Goal: Task Accomplishment & Management: Manage account settings

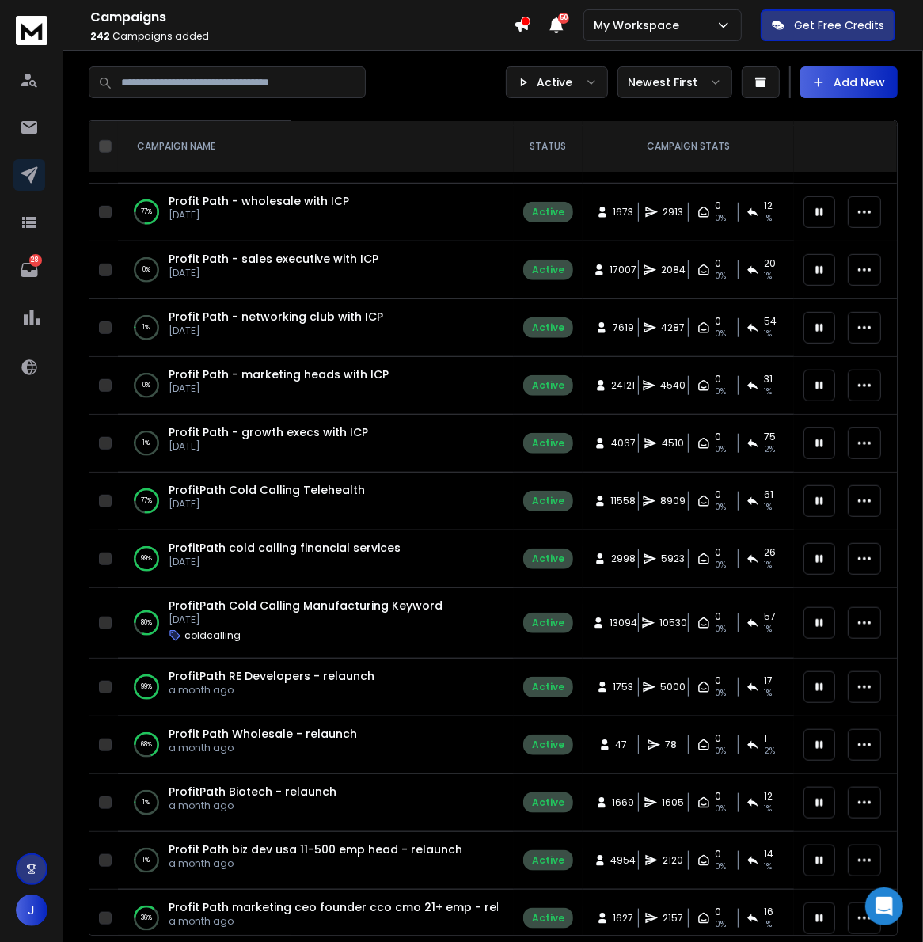
scroll to position [744, 0]
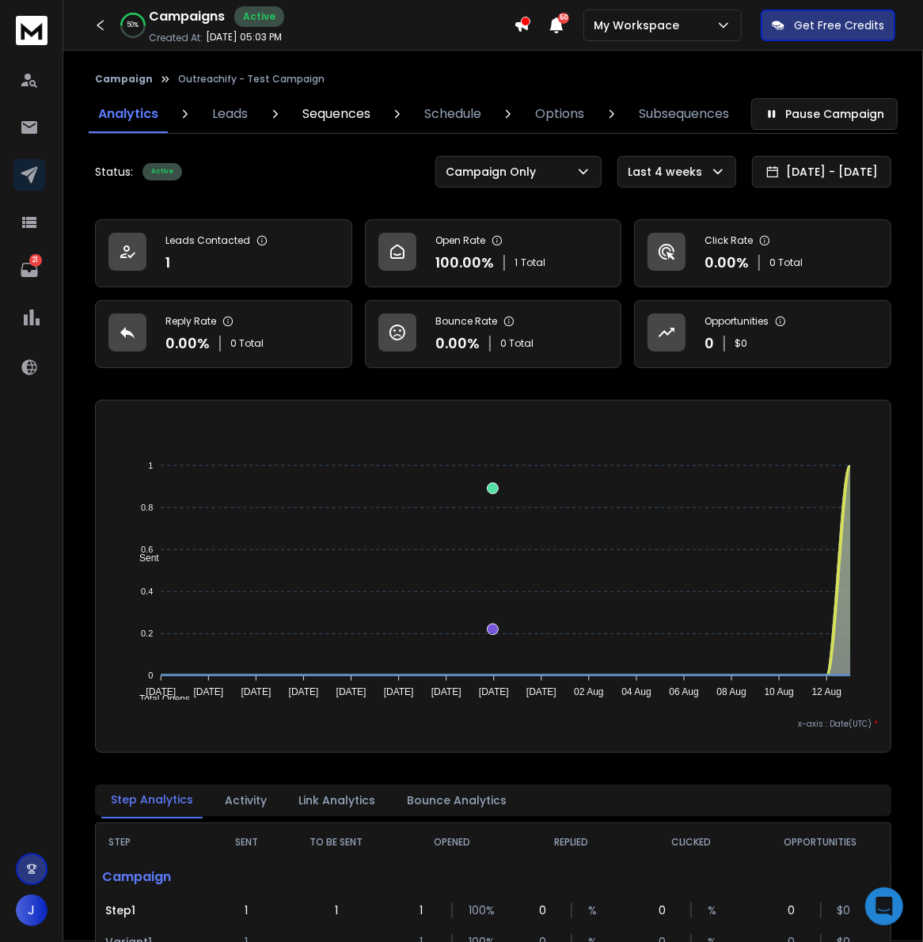
click at [316, 113] on p "Sequences" at bounding box center [336, 113] width 68 height 19
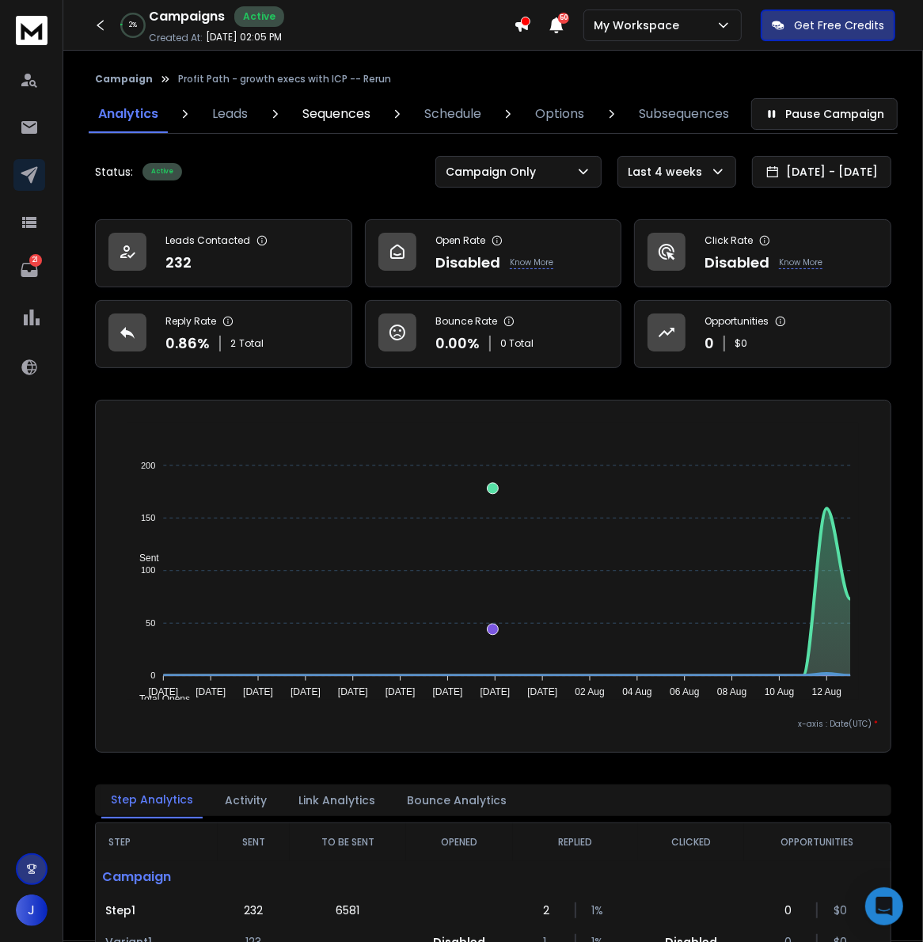
click at [357, 118] on p "Sequences" at bounding box center [336, 113] width 68 height 19
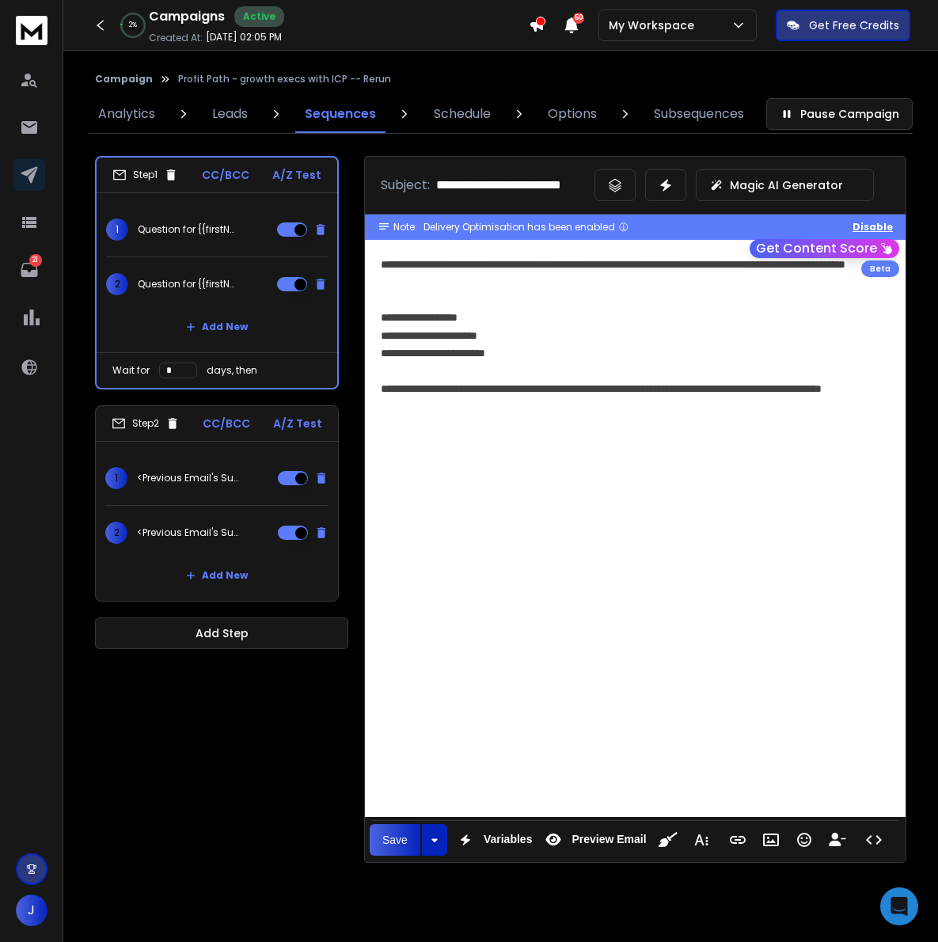
click at [189, 292] on div "2 Question for {{firstName}}" at bounding box center [172, 284] width 133 height 22
click at [171, 474] on p "<Previous Email's Subject>" at bounding box center [187, 478] width 101 height 13
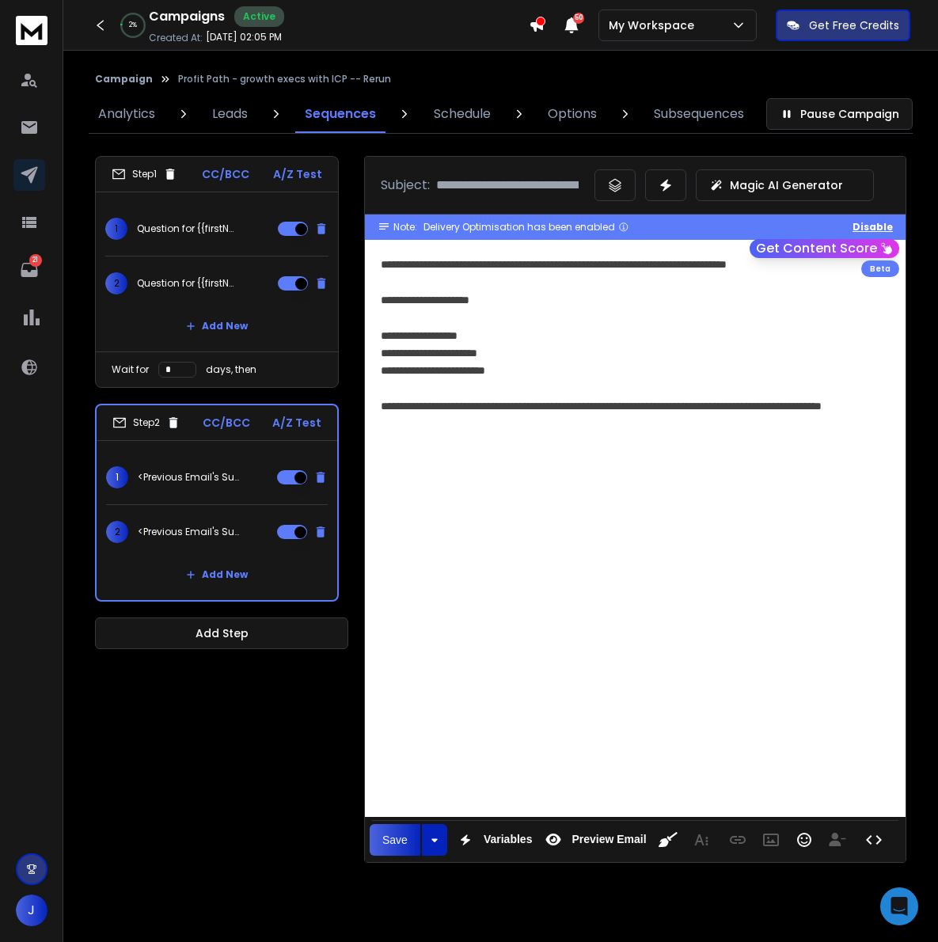
click at [176, 530] on p "<Previous Email's Subject>" at bounding box center [188, 532] width 101 height 13
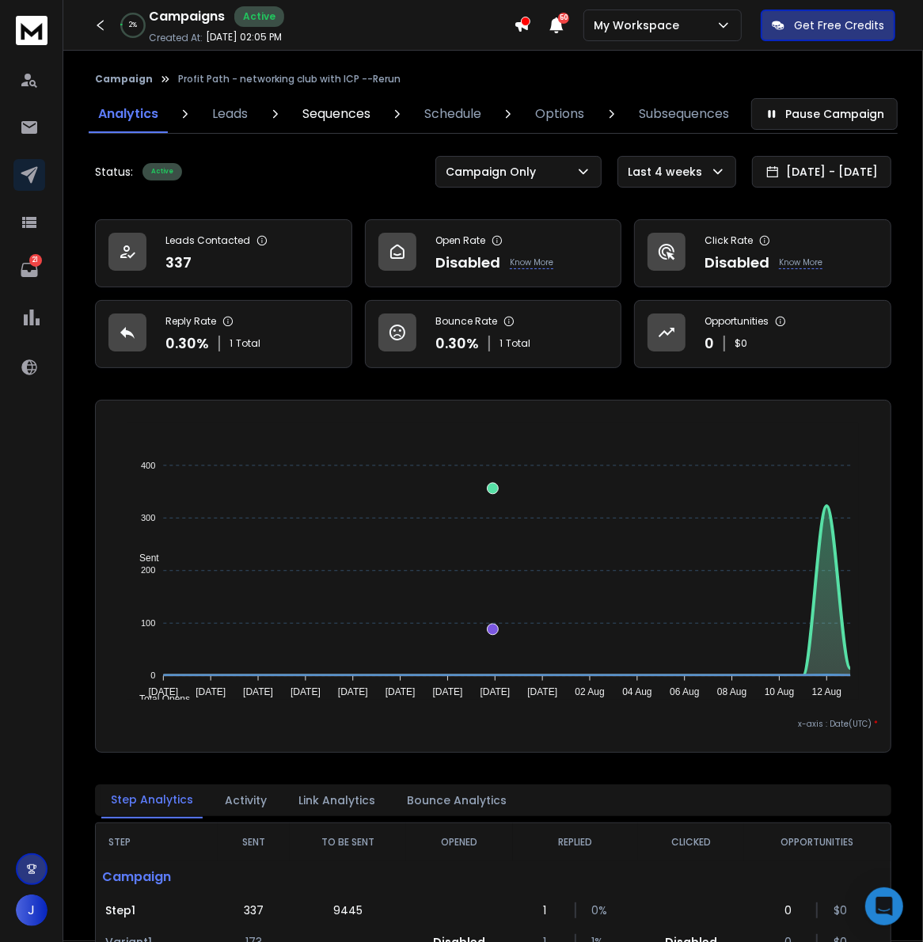
click at [333, 117] on p "Sequences" at bounding box center [336, 113] width 68 height 19
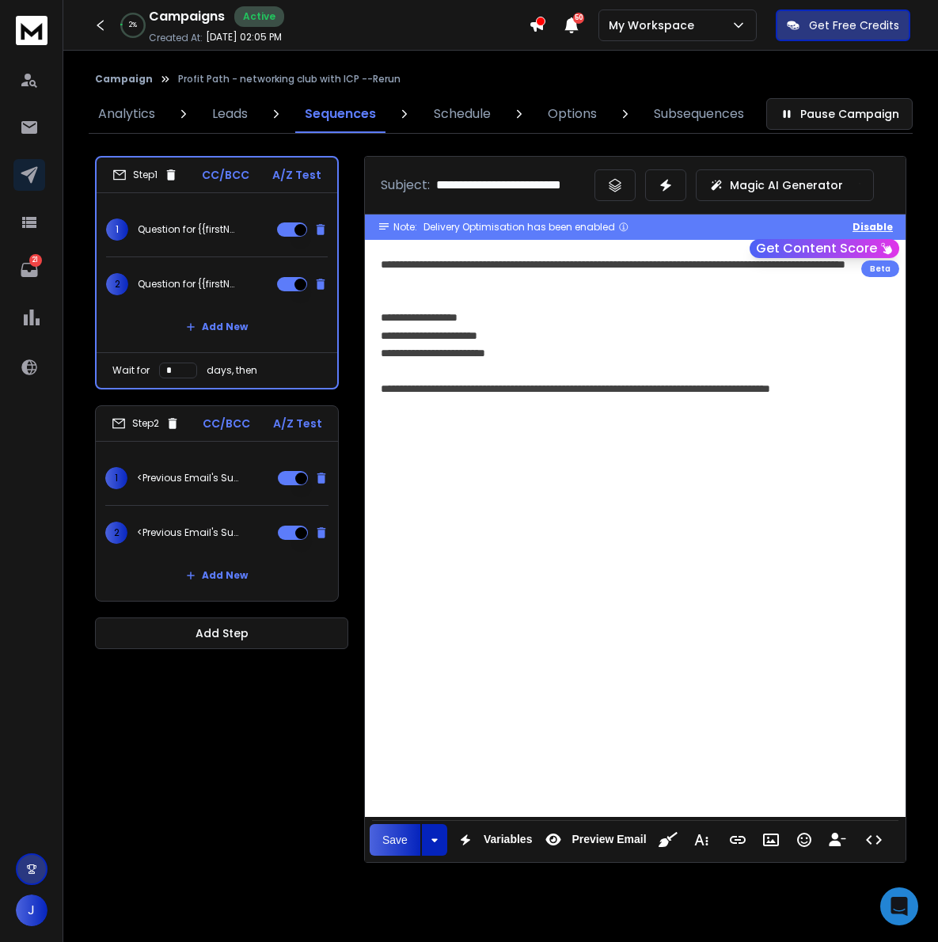
click at [162, 289] on p "Question for {{firstName}}" at bounding box center [188, 284] width 101 height 13
click at [178, 489] on div "1 <Previous Email's Subject>" at bounding box center [216, 478] width 223 height 55
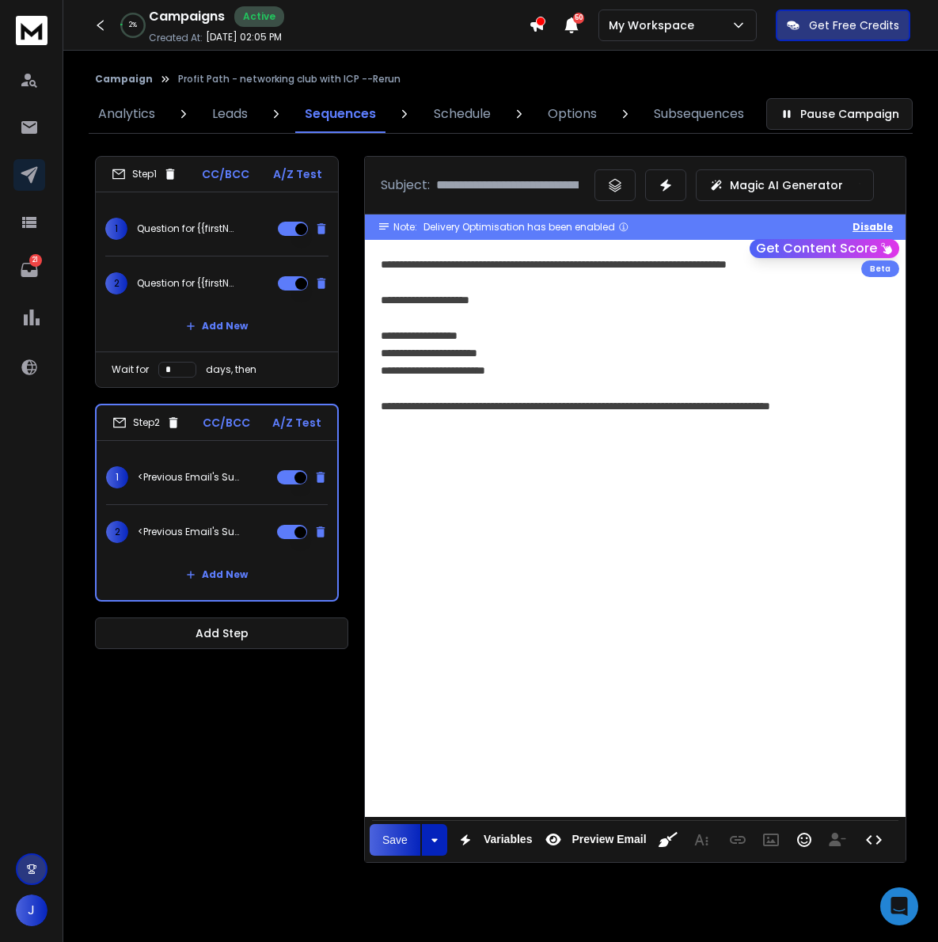
click at [181, 533] on p "<Previous Email's Subject>" at bounding box center [188, 532] width 101 height 13
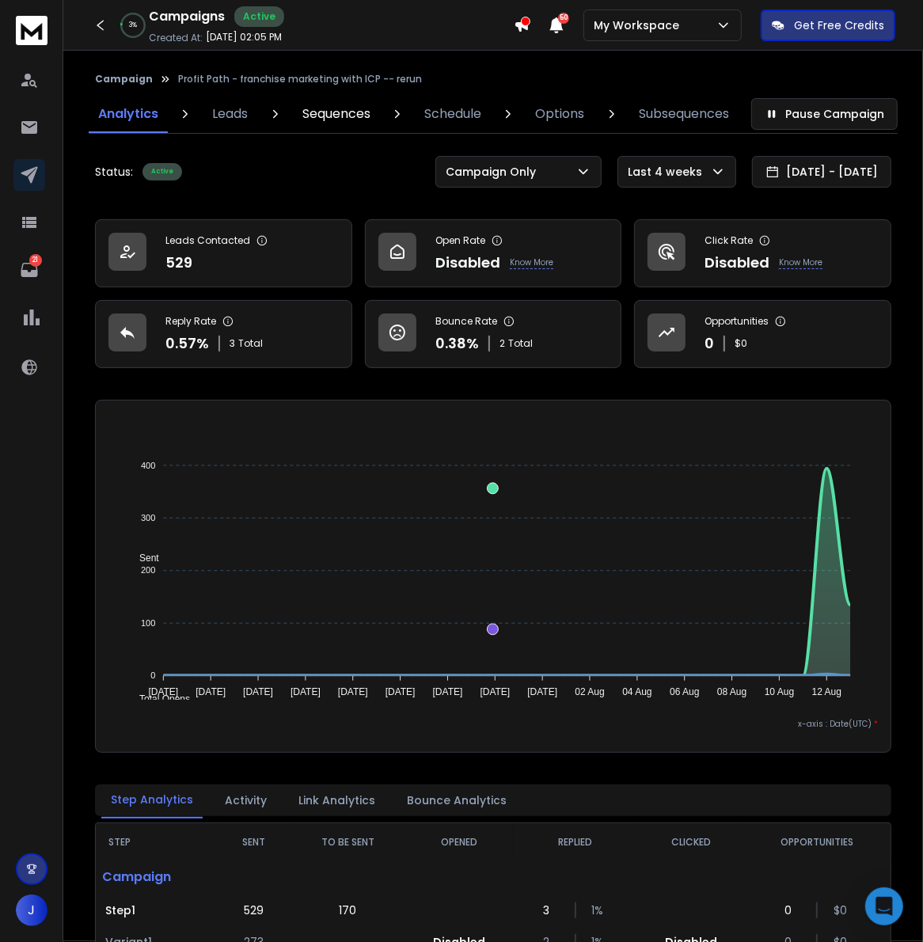
click at [338, 118] on p "Sequences" at bounding box center [336, 113] width 68 height 19
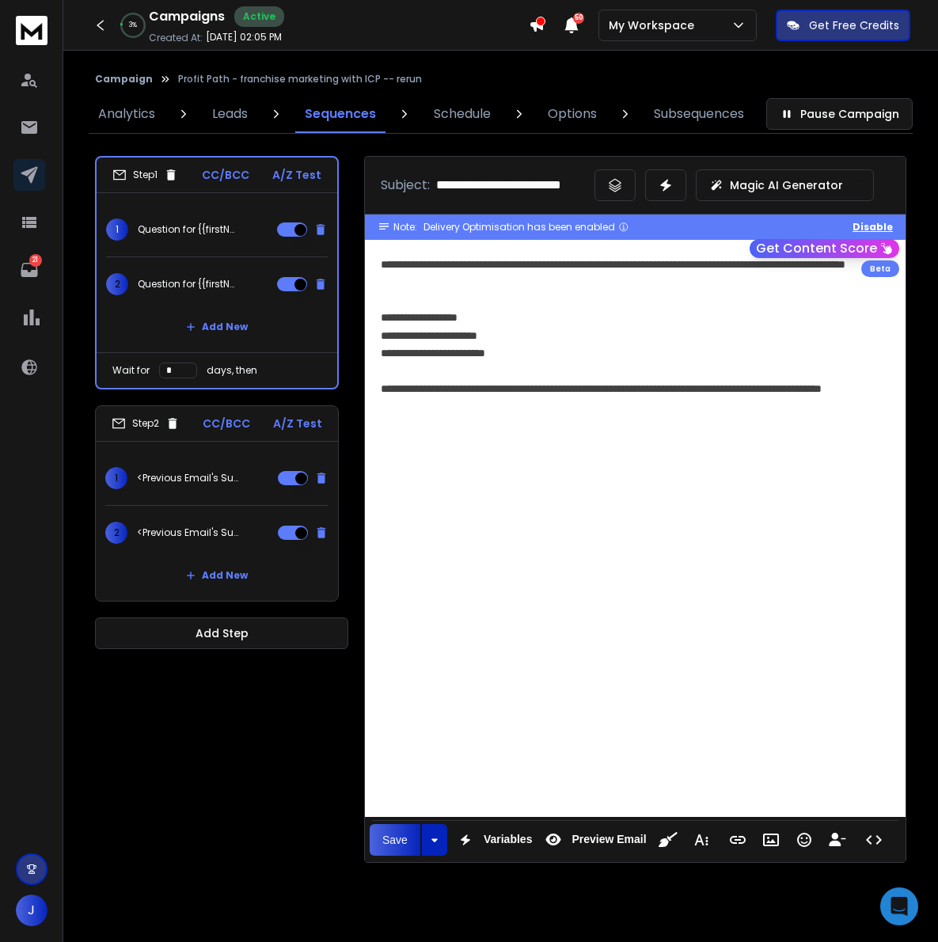
click at [209, 284] on p "Question for {{firstName}}" at bounding box center [188, 284] width 101 height 13
click at [153, 480] on p "<Previous Email's Subject>" at bounding box center [187, 478] width 101 height 13
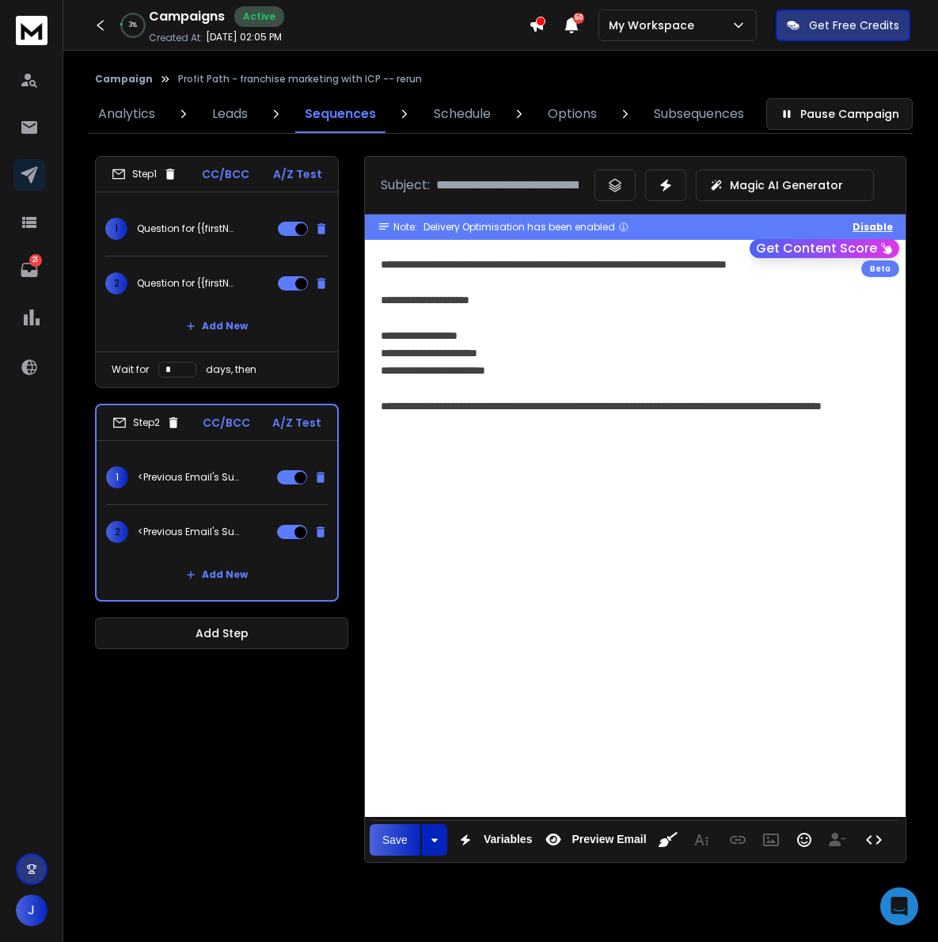
click at [235, 533] on p "<Previous Email's Subject>" at bounding box center [188, 532] width 101 height 13
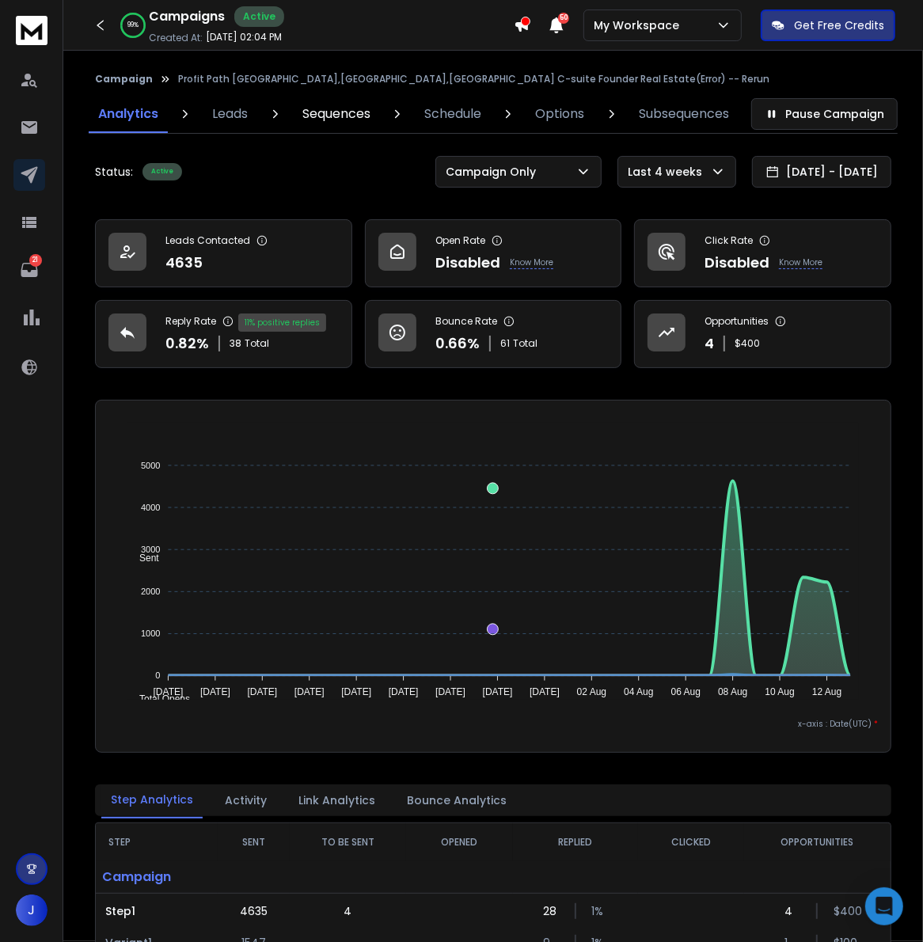
click at [323, 118] on p "Sequences" at bounding box center [336, 113] width 68 height 19
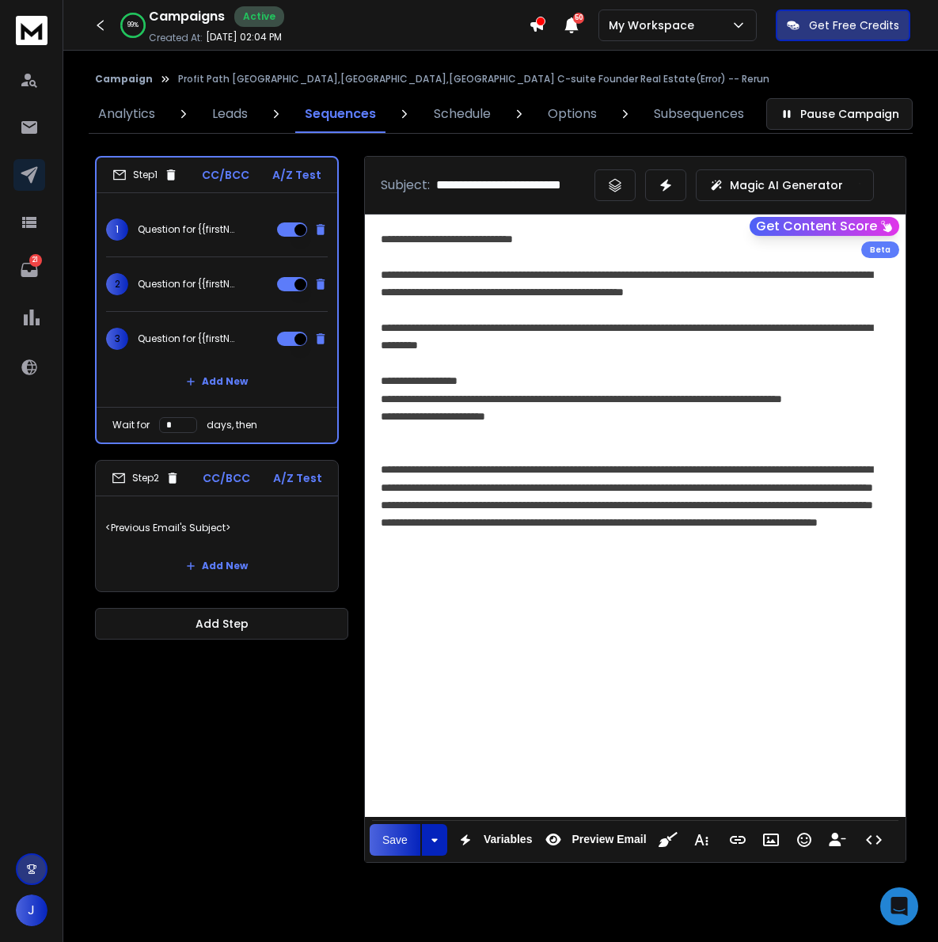
click at [204, 230] on p "Question for {{firstName}}" at bounding box center [188, 229] width 101 height 13
click at [197, 278] on p "Question for {{firstName}}" at bounding box center [188, 284] width 101 height 13
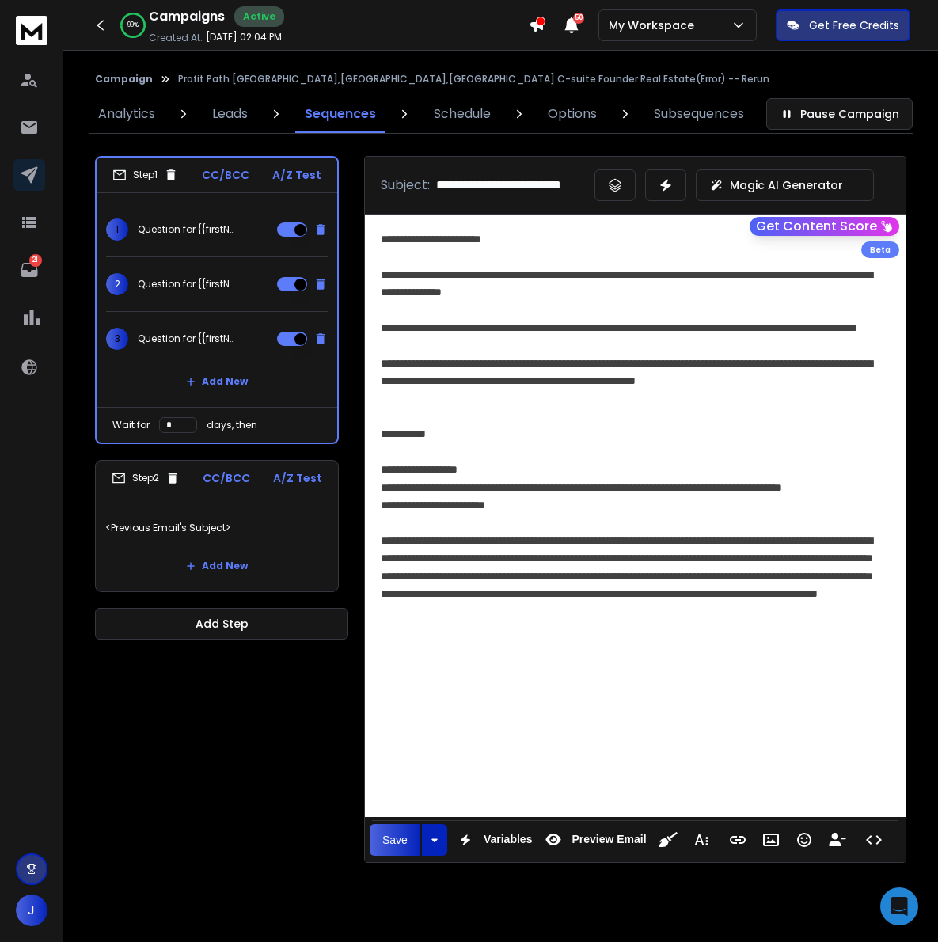
click at [187, 330] on div "3 Question for {{firstName}}" at bounding box center [172, 339] width 133 height 22
click at [181, 535] on p "<Previous Email's Subject>" at bounding box center [216, 528] width 223 height 44
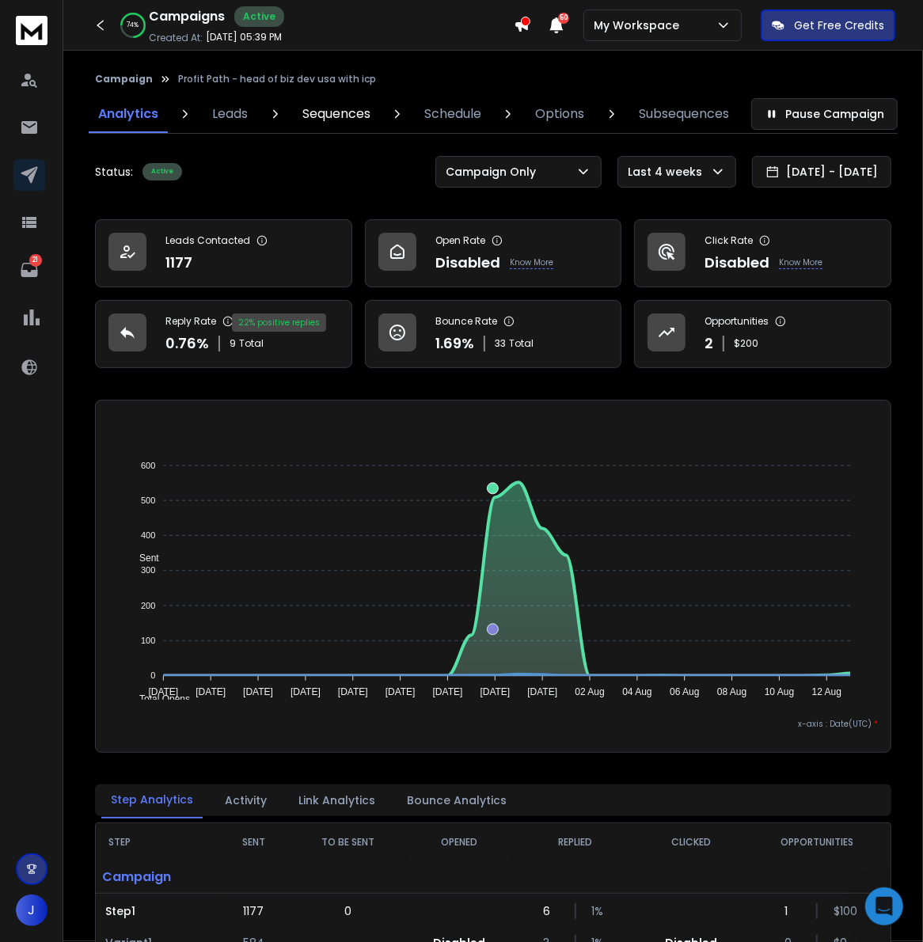
click at [354, 109] on p "Sequences" at bounding box center [336, 113] width 68 height 19
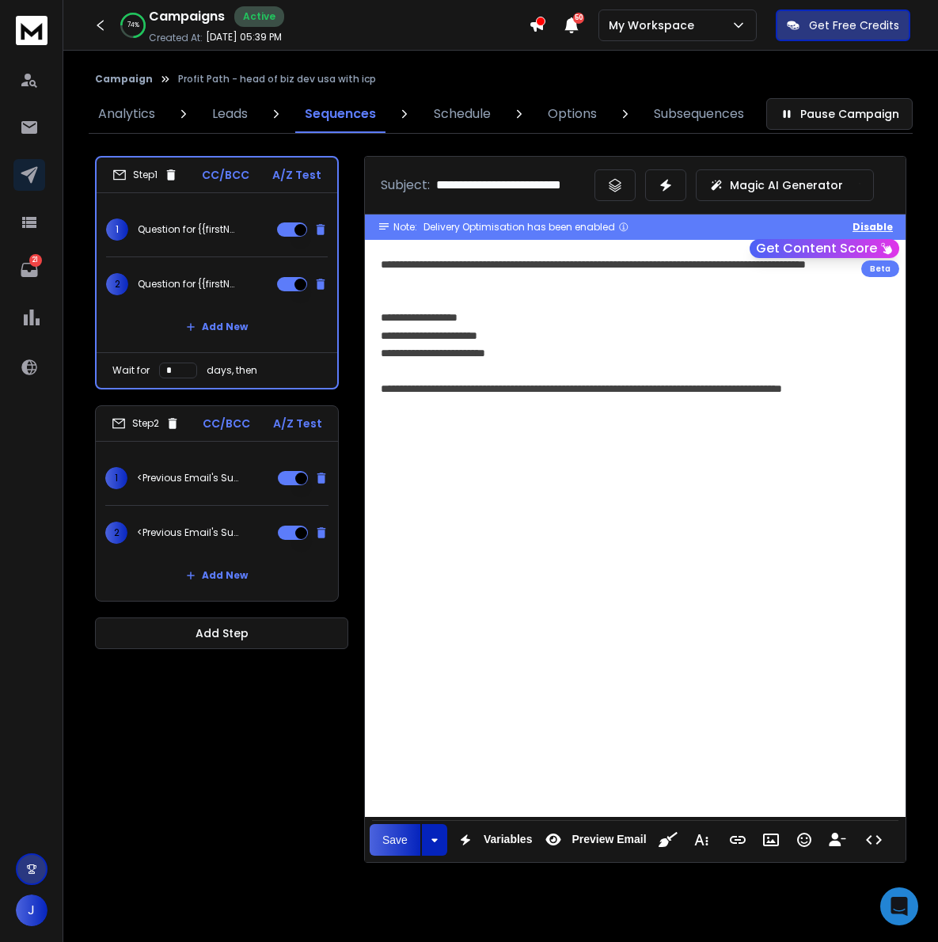
click at [183, 281] on p "Question for {{firstName}}" at bounding box center [188, 284] width 101 height 13
click at [202, 474] on p "<Previous Email's Subject>" at bounding box center [187, 478] width 101 height 13
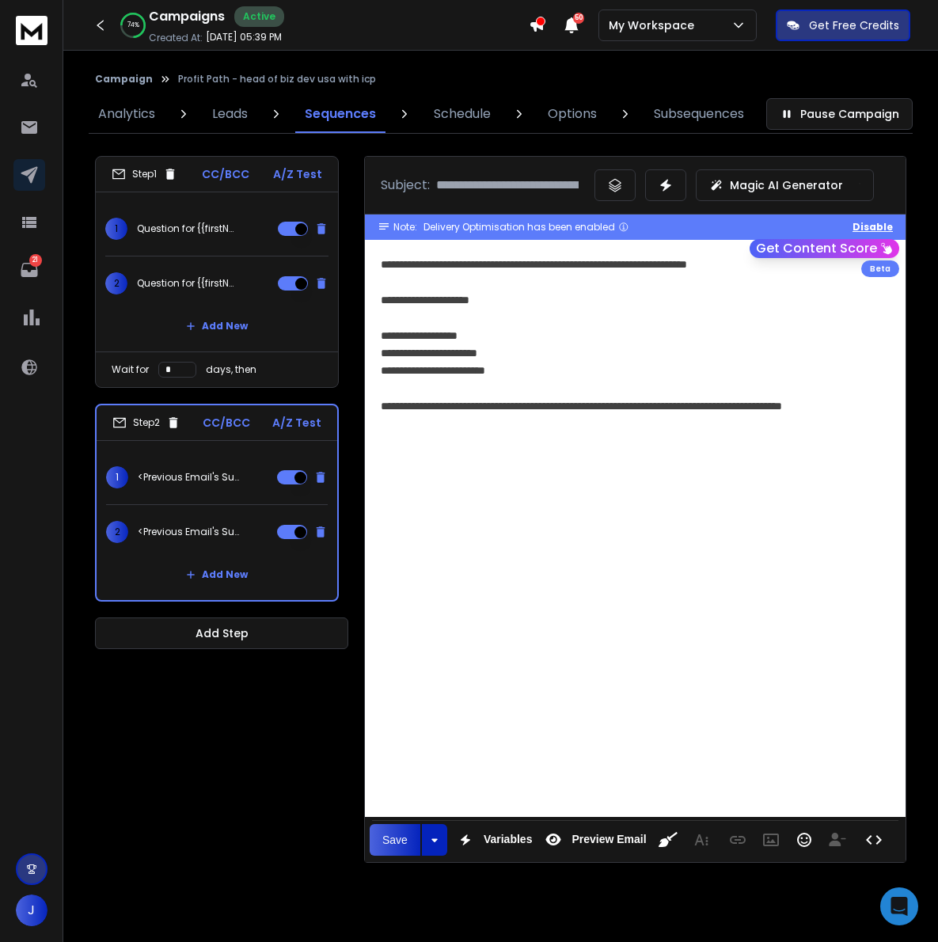
click at [197, 539] on div "2 <Previous Email's Subject>" at bounding box center [172, 532] width 133 height 22
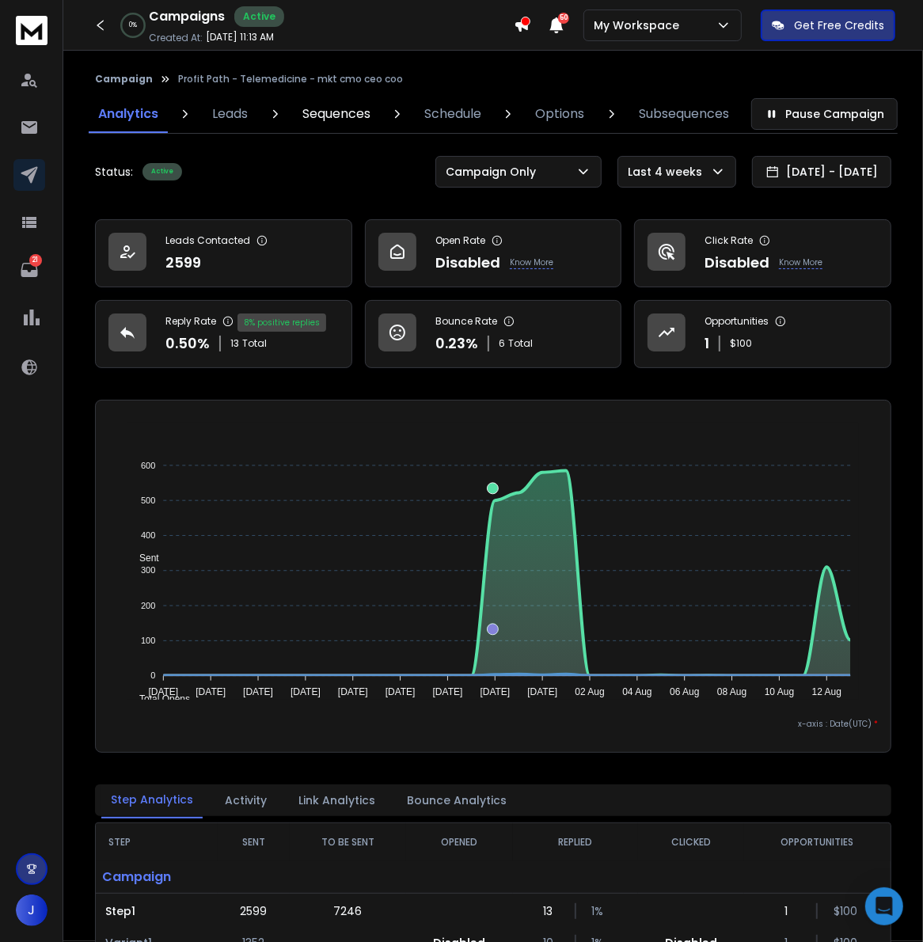
click at [312, 114] on p "Sequences" at bounding box center [336, 113] width 68 height 19
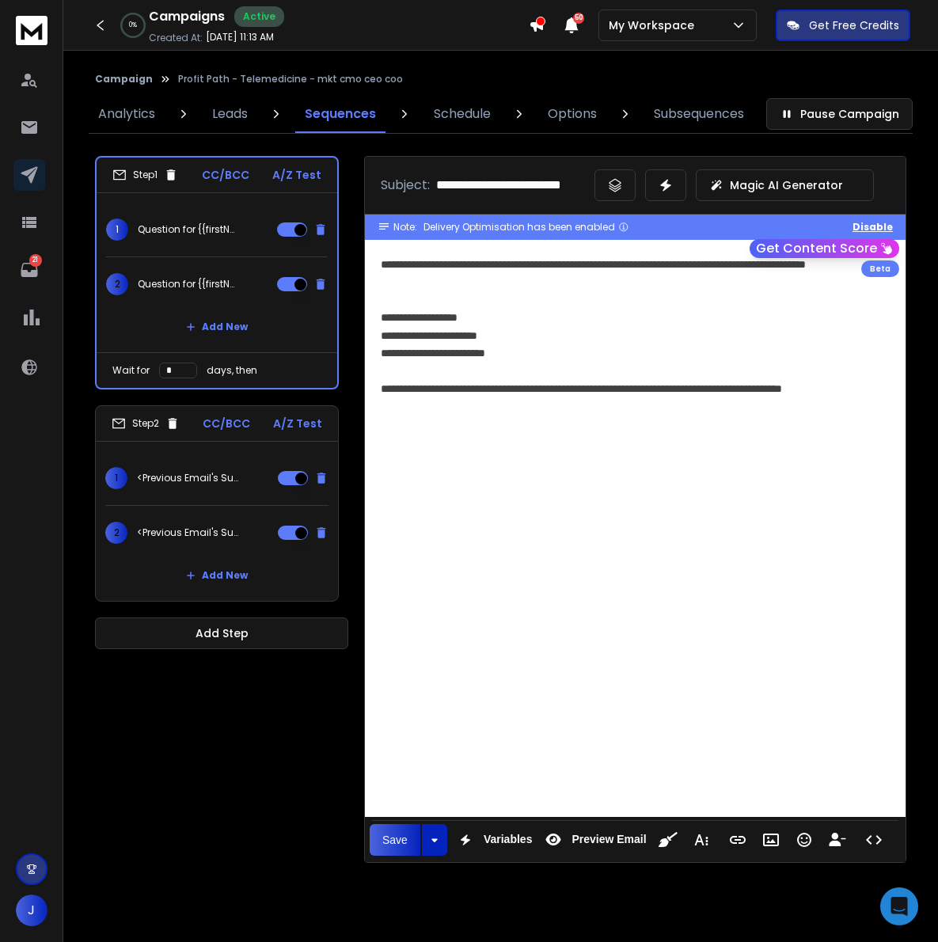
click at [183, 219] on div "1 Question for {{firstName}}" at bounding box center [172, 229] width 133 height 22
click at [185, 273] on div "2 Question for {{firstName}}" at bounding box center [172, 284] width 133 height 22
click at [153, 467] on div "1 <Previous Email's Subject>" at bounding box center [171, 478] width 133 height 22
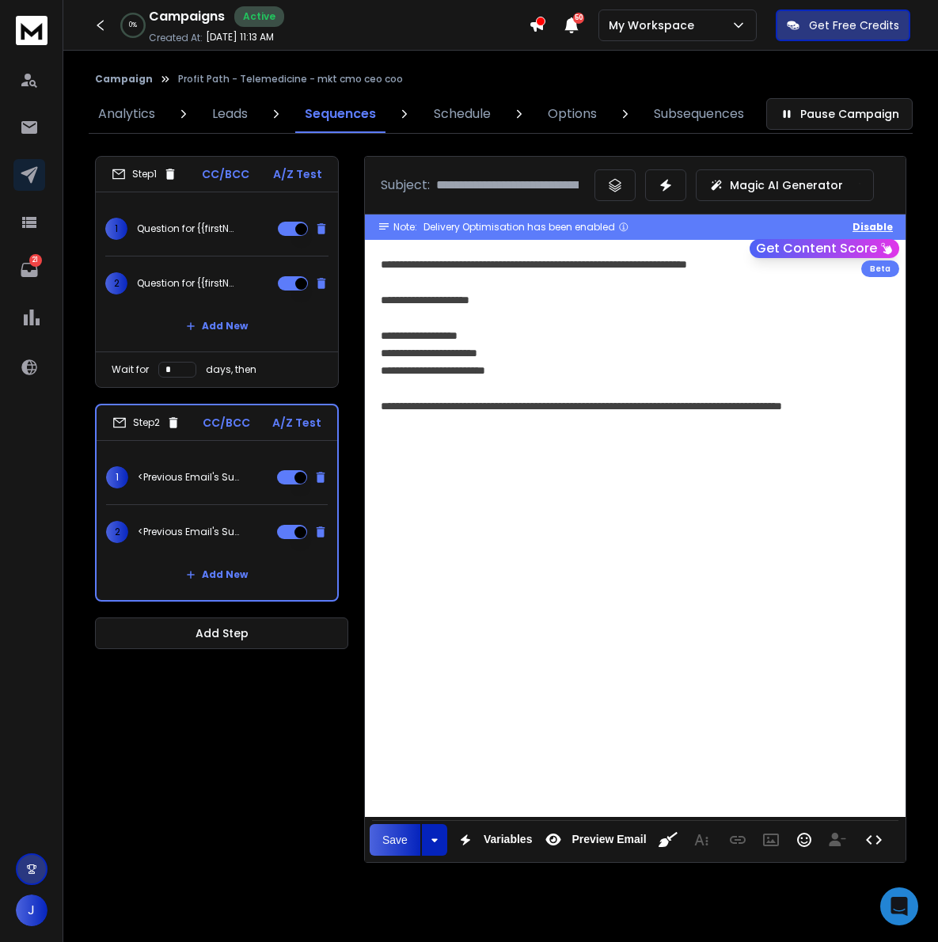
click at [189, 537] on p "<Previous Email's Subject>" at bounding box center [188, 532] width 101 height 13
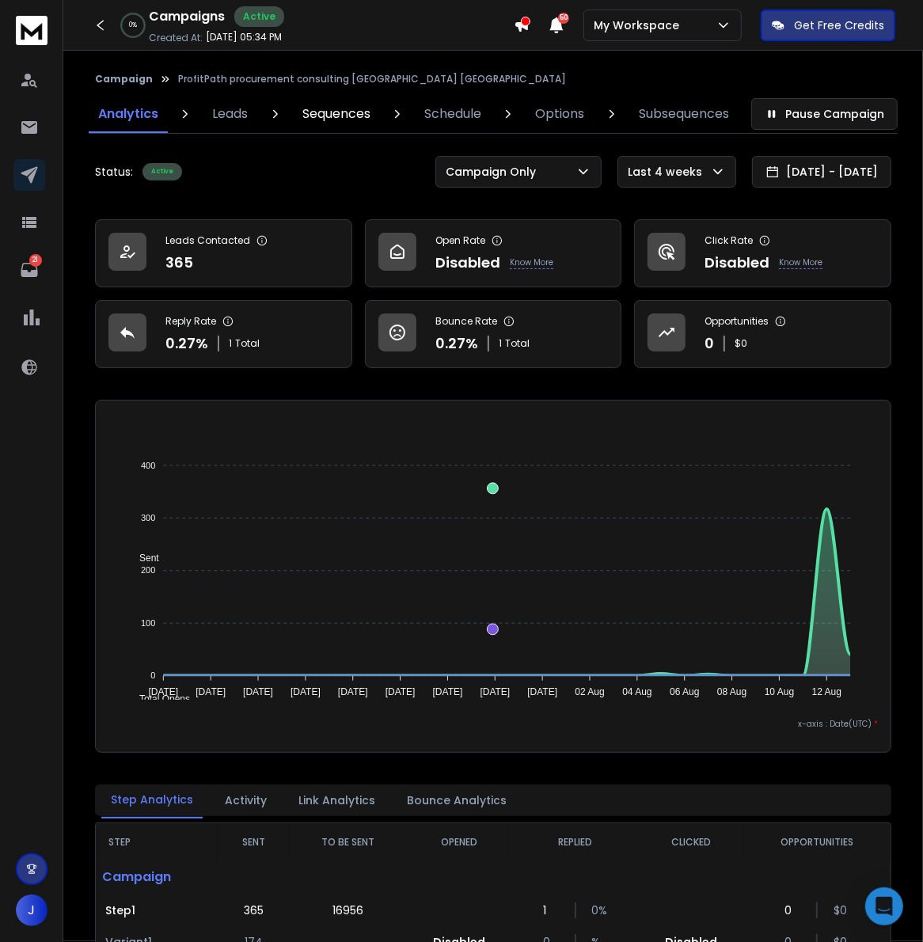
click at [321, 109] on p "Sequences" at bounding box center [336, 113] width 68 height 19
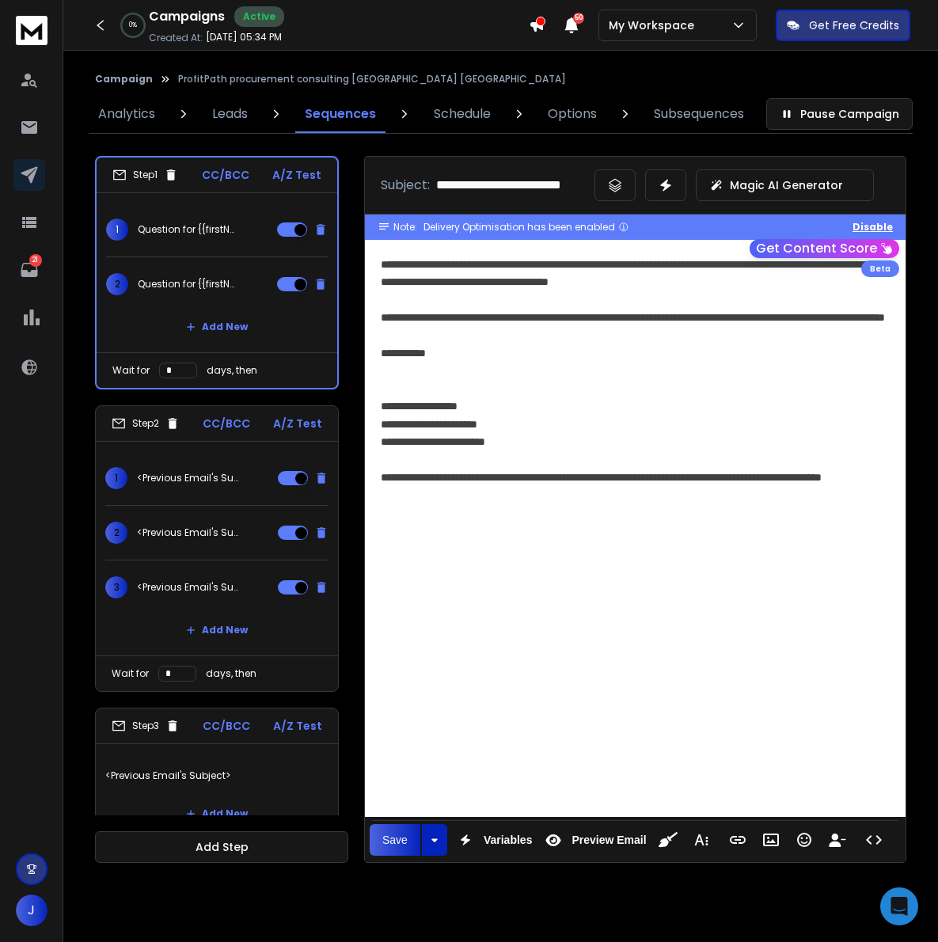
click at [197, 274] on div "2 Question for {{firstName}}" at bounding box center [172, 284] width 133 height 22
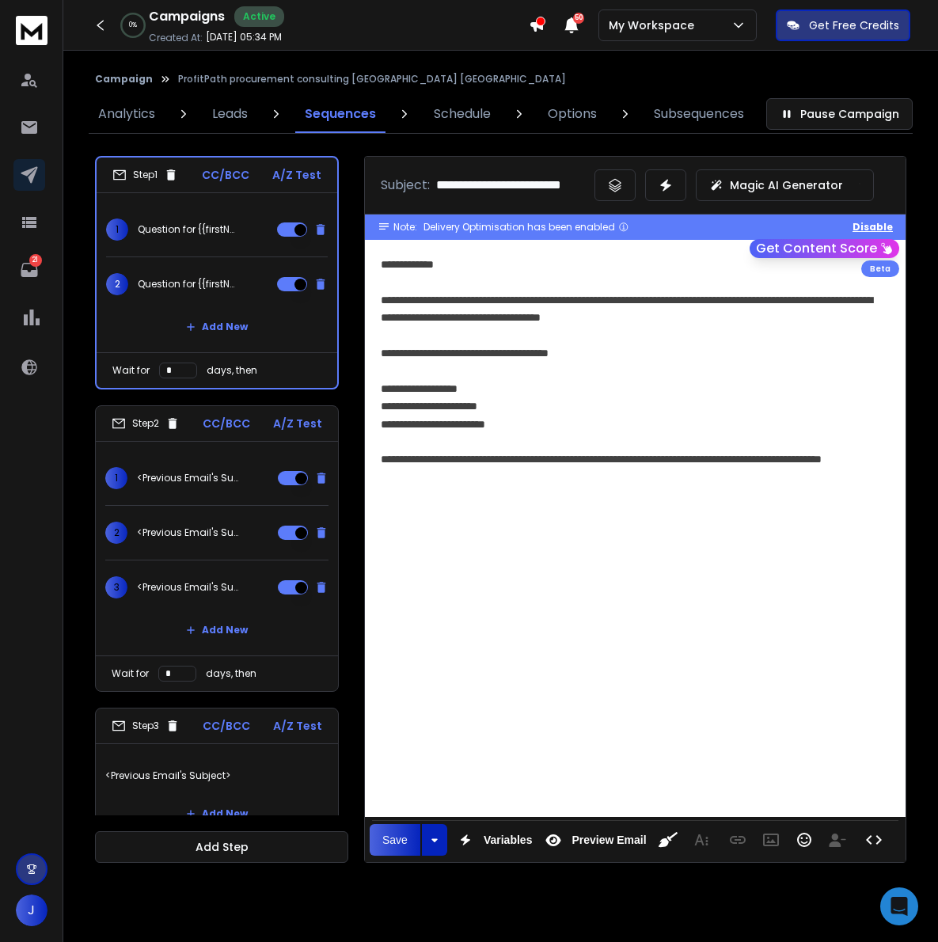
click at [211, 488] on div "1 <Previous Email's Subject>" at bounding box center [171, 478] width 133 height 22
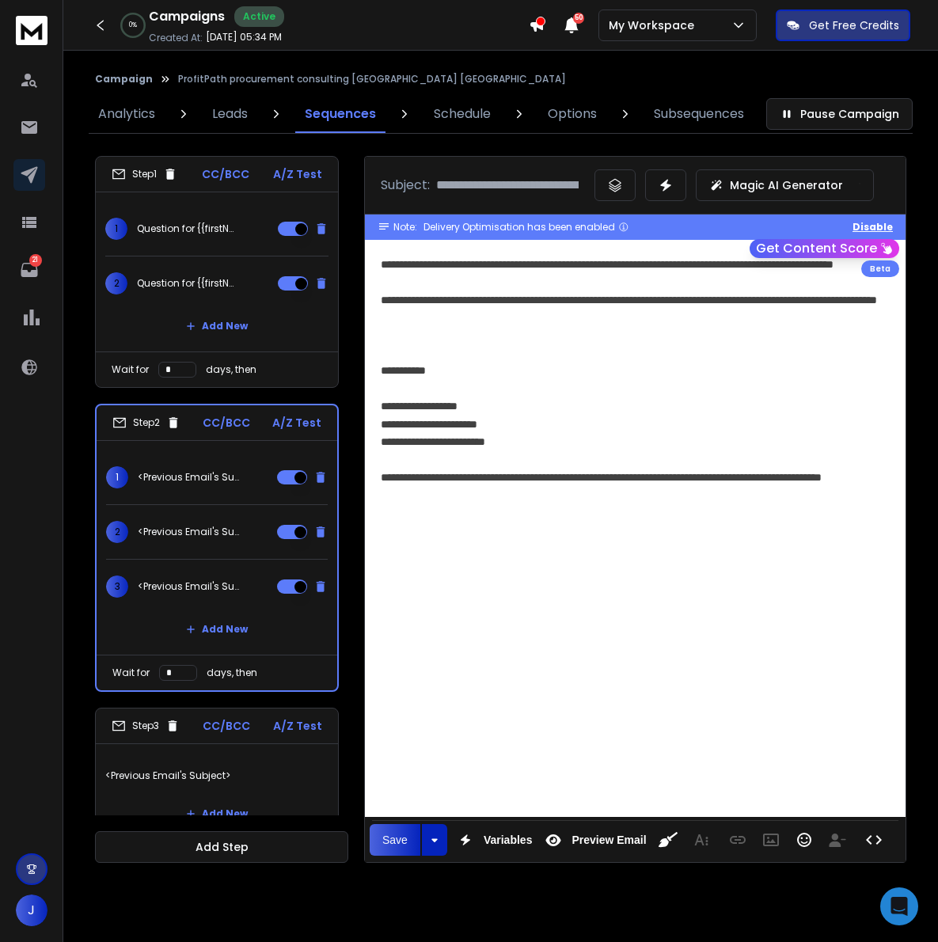
click at [201, 528] on p "<Previous Email's Subject>" at bounding box center [188, 532] width 101 height 13
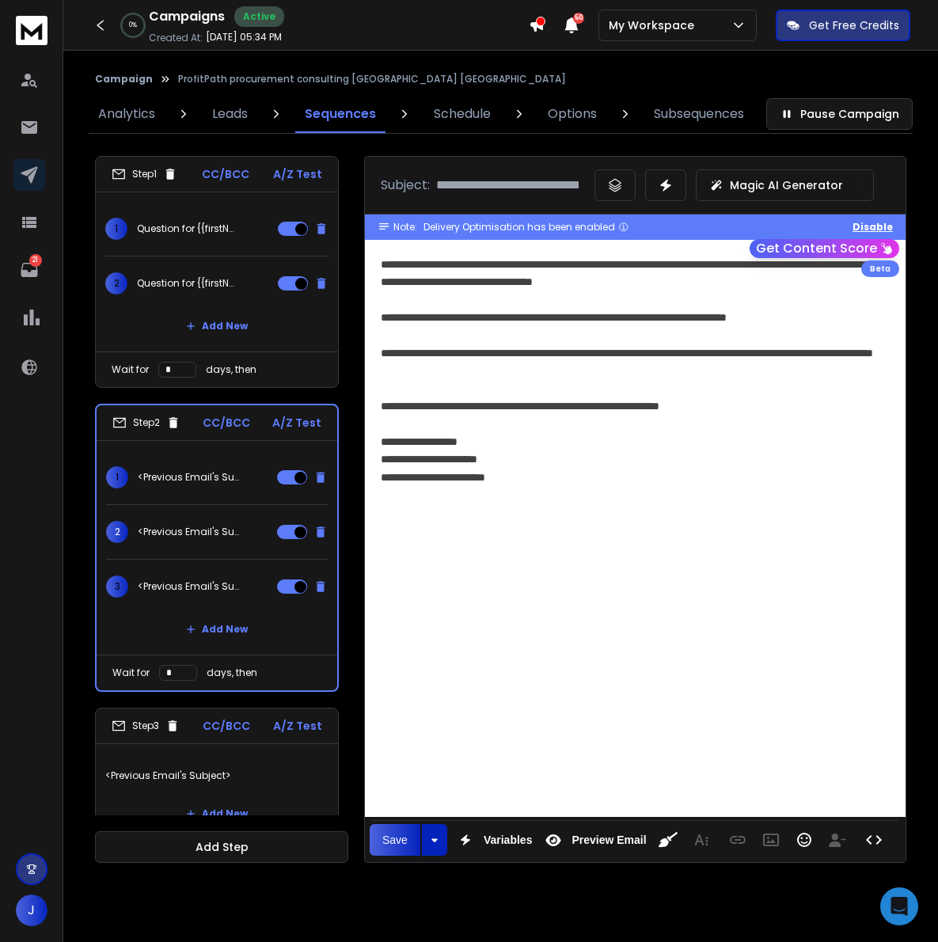
click at [199, 586] on p "<Previous Email's Subject>" at bounding box center [188, 586] width 101 height 13
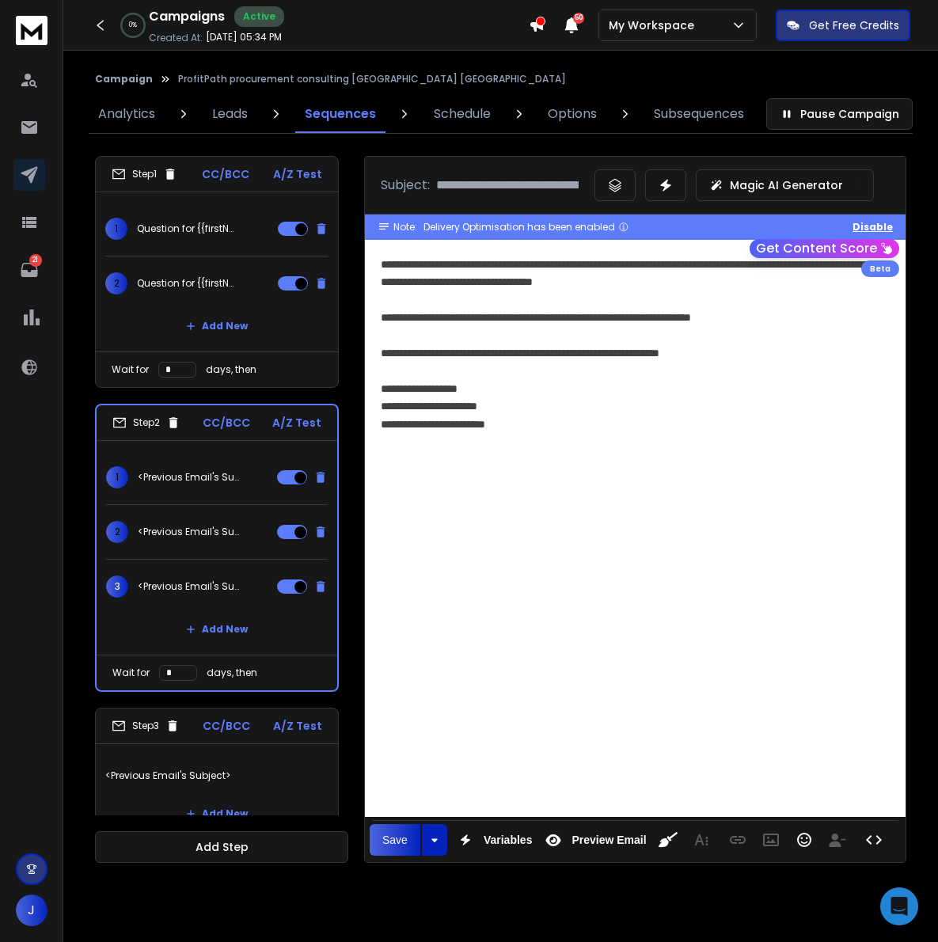
click at [177, 780] on p "<Previous Email's Subject>" at bounding box center [216, 776] width 223 height 44
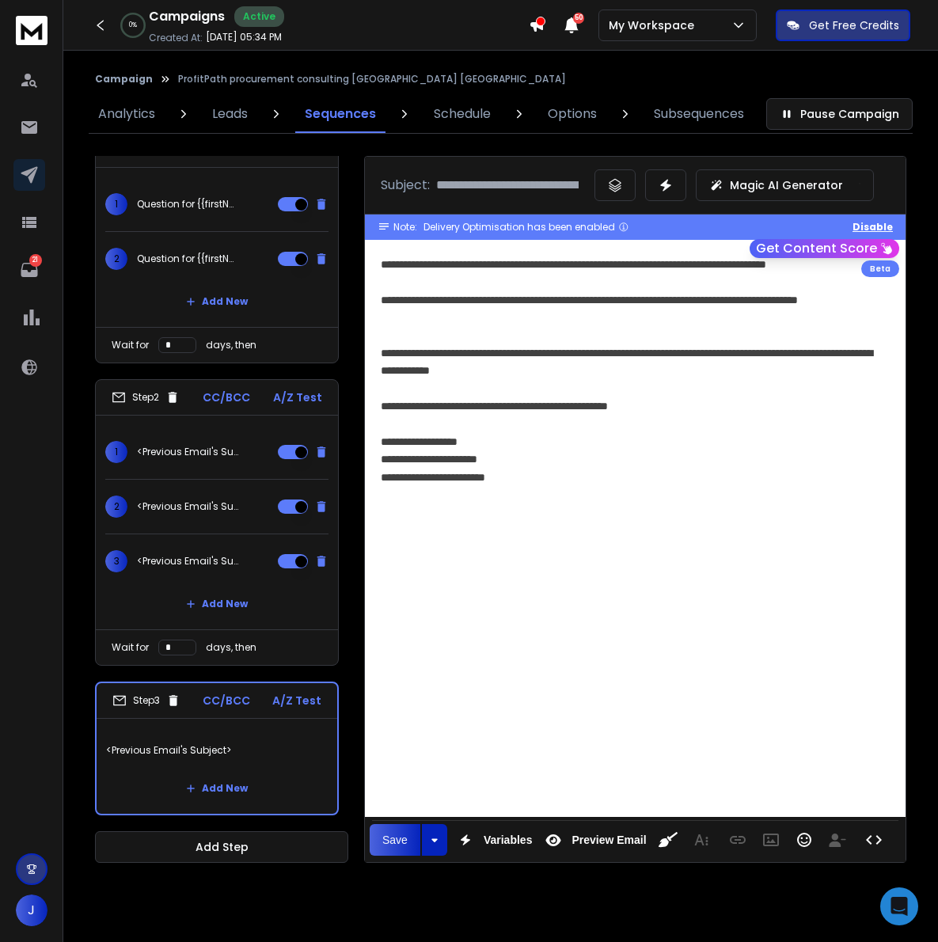
scroll to position [25, 0]
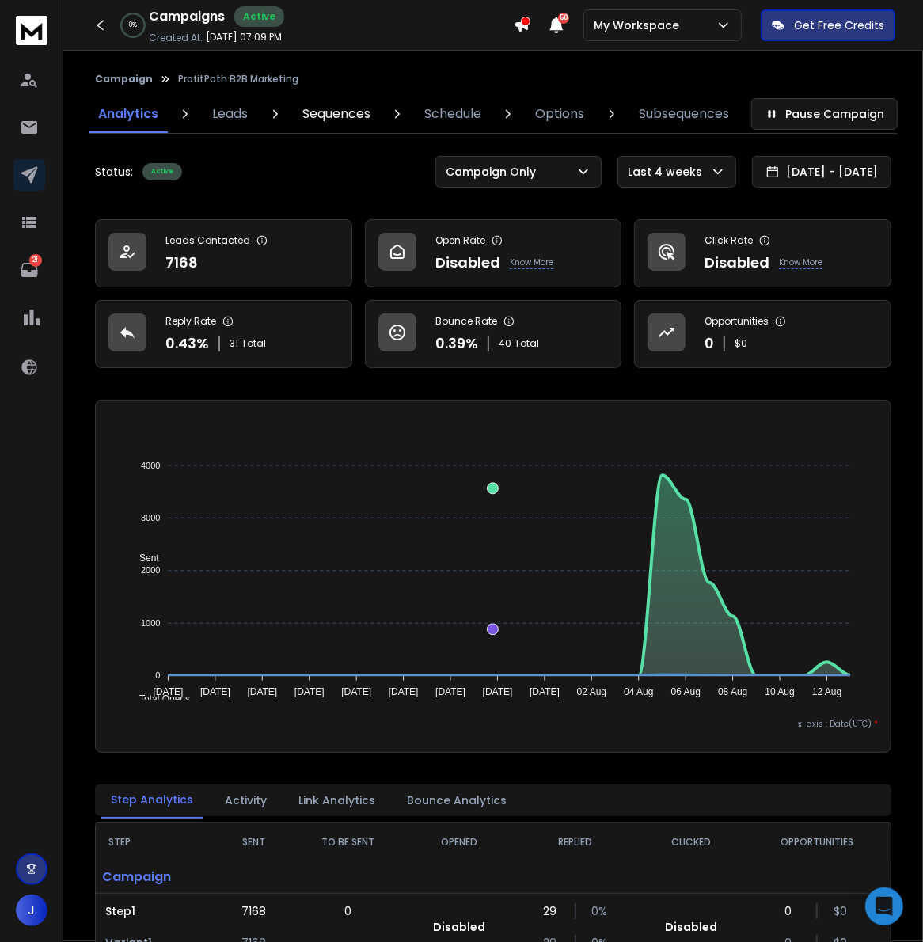
click at [328, 120] on p "Sequences" at bounding box center [336, 113] width 68 height 19
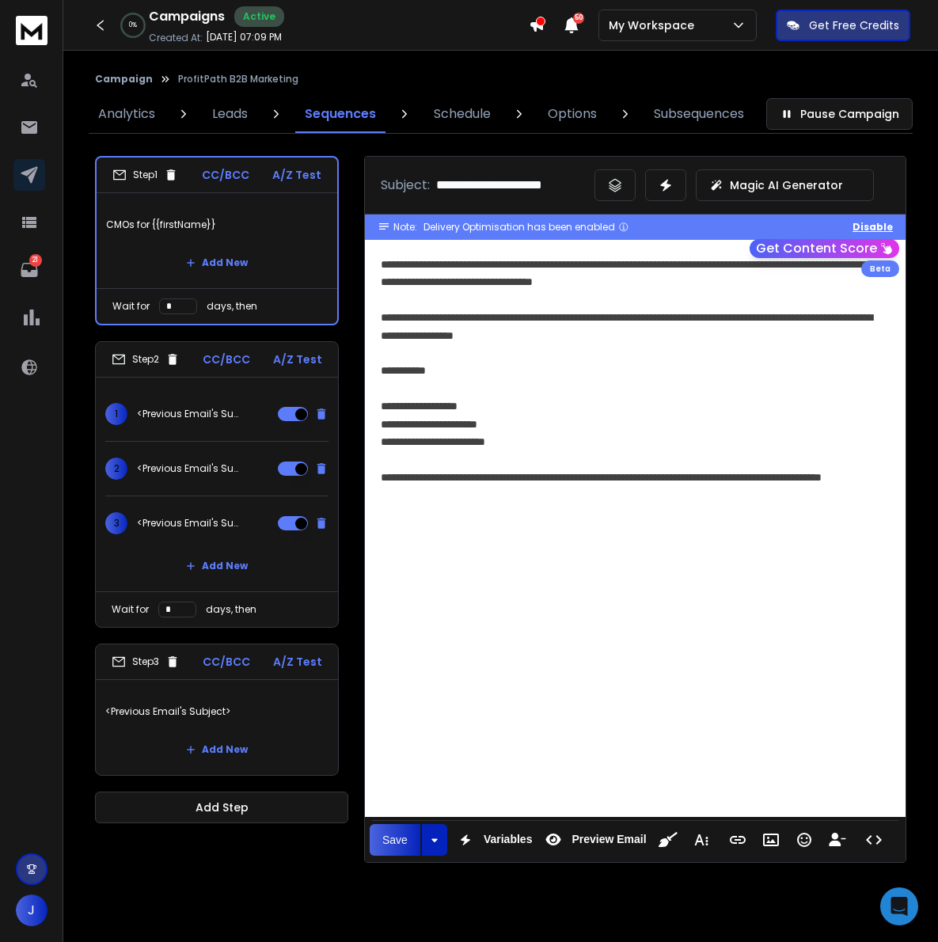
click at [180, 404] on div "1 <Previous Email's Subject>" at bounding box center [171, 414] width 133 height 22
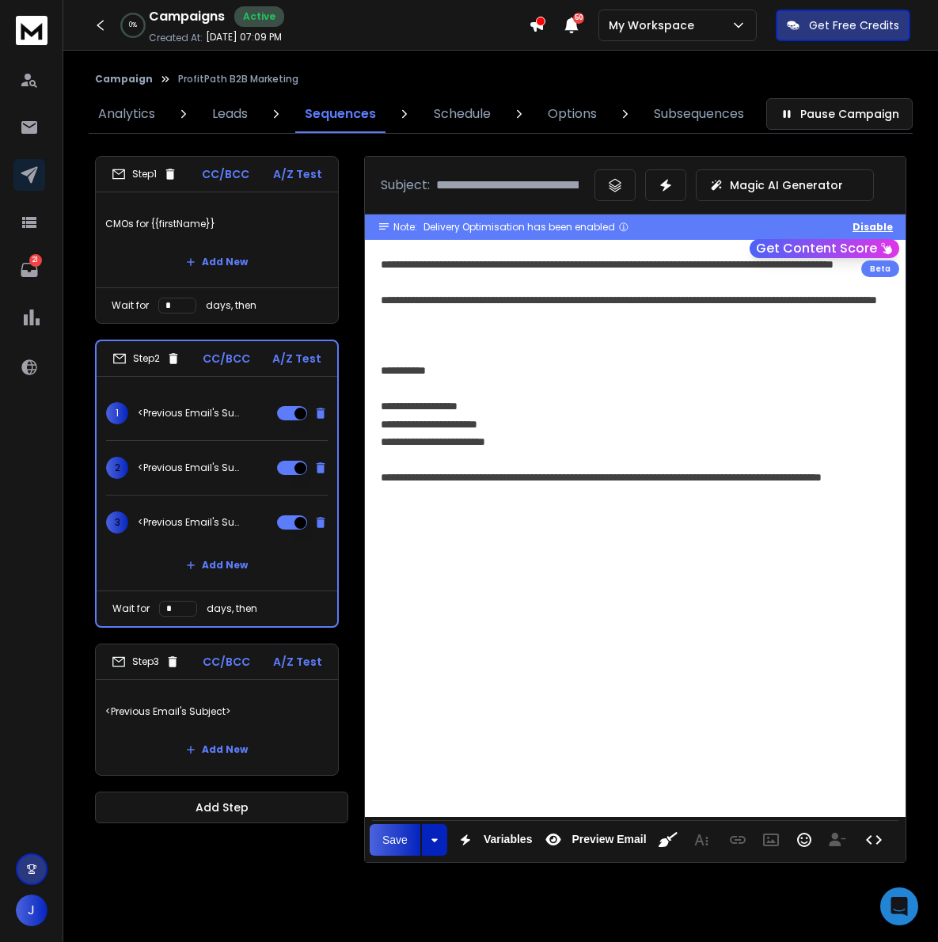
click at [197, 465] on p "<Previous Email's Subject>" at bounding box center [188, 467] width 101 height 13
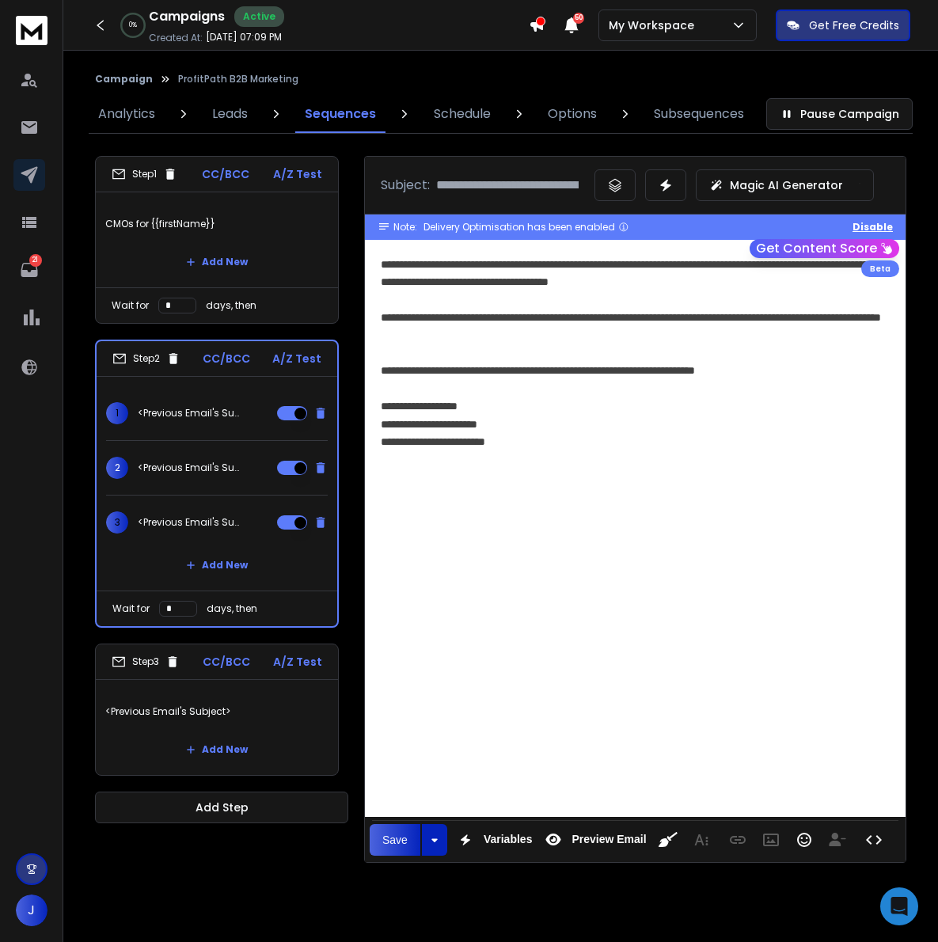
click at [194, 415] on p "<Previous Email's Subject>" at bounding box center [188, 413] width 101 height 13
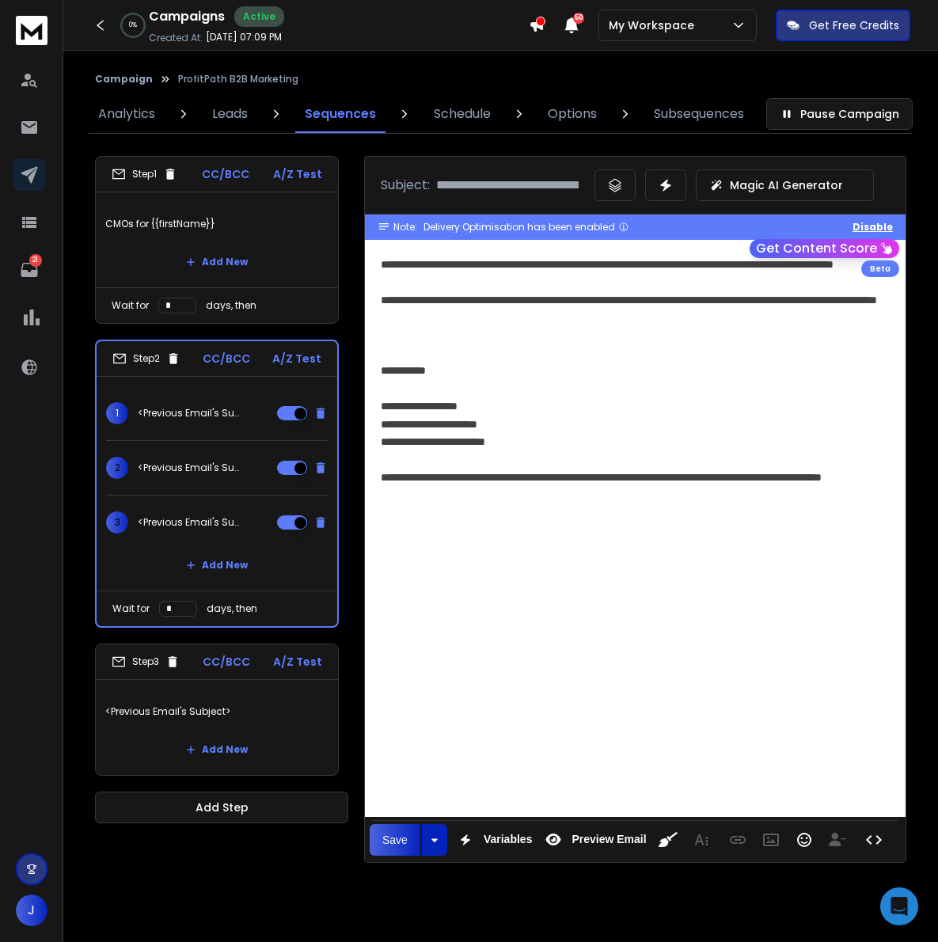
click at [199, 511] on div "3 <Previous Email's Subject>" at bounding box center [172, 522] width 133 height 22
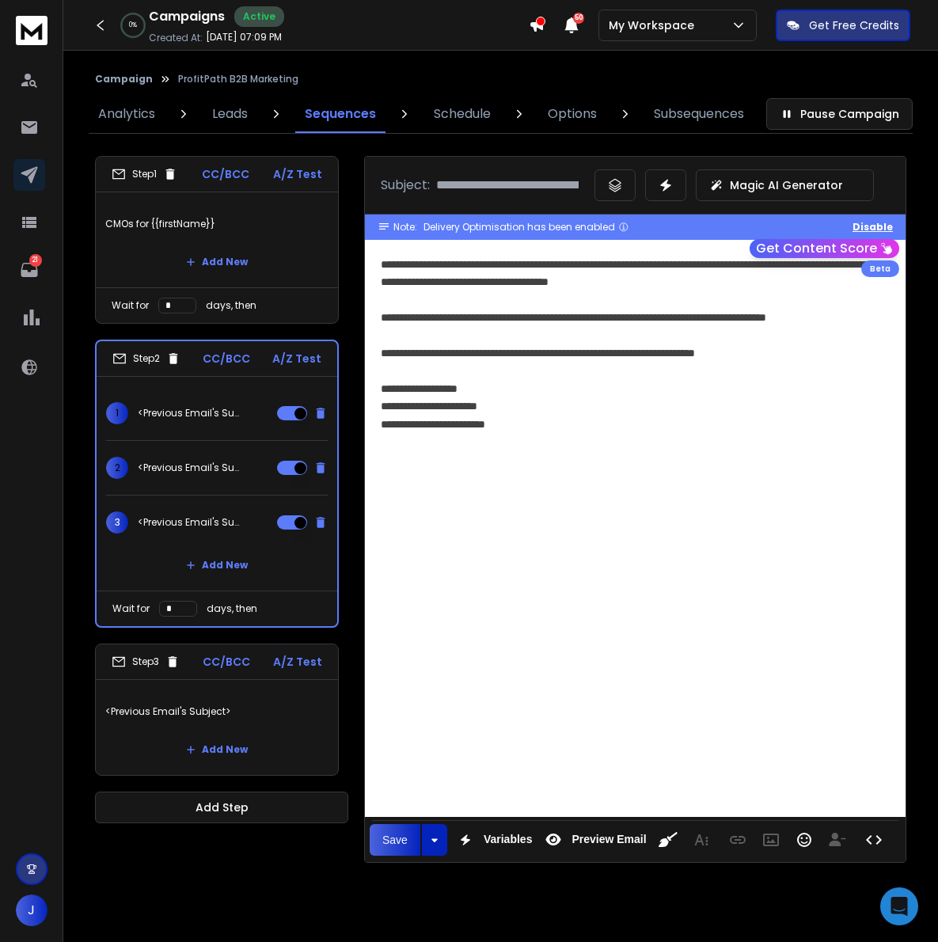
click at [199, 715] on p "<Previous Email's Subject>" at bounding box center [216, 711] width 223 height 44
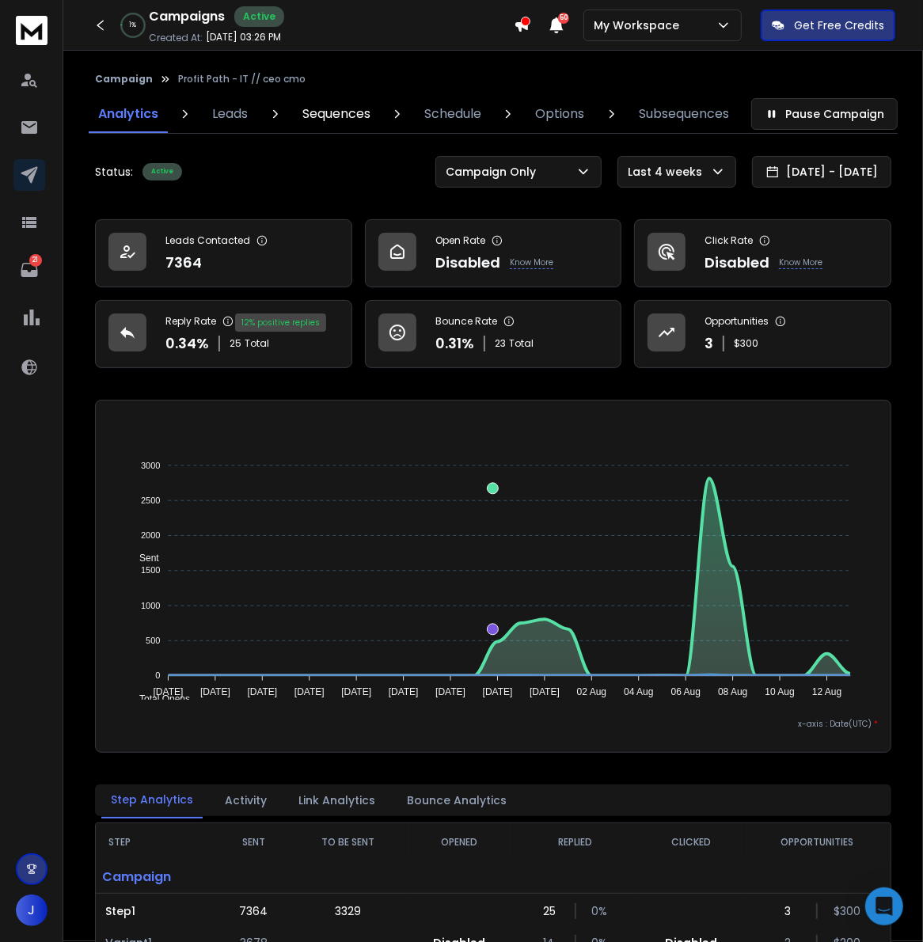
click at [324, 105] on p "Sequences" at bounding box center [336, 113] width 68 height 19
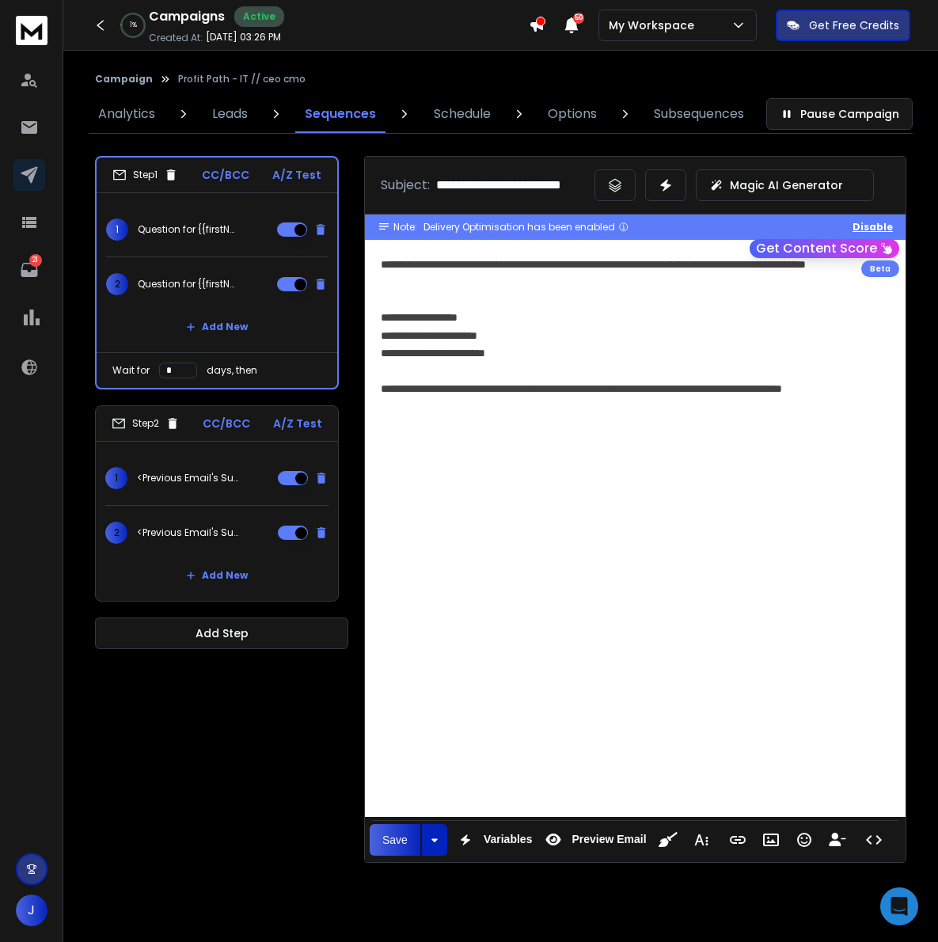
click at [161, 279] on p "Question for {{firstName}}" at bounding box center [188, 284] width 101 height 13
click at [184, 472] on p "<Previous Email's Subject>" at bounding box center [187, 478] width 101 height 13
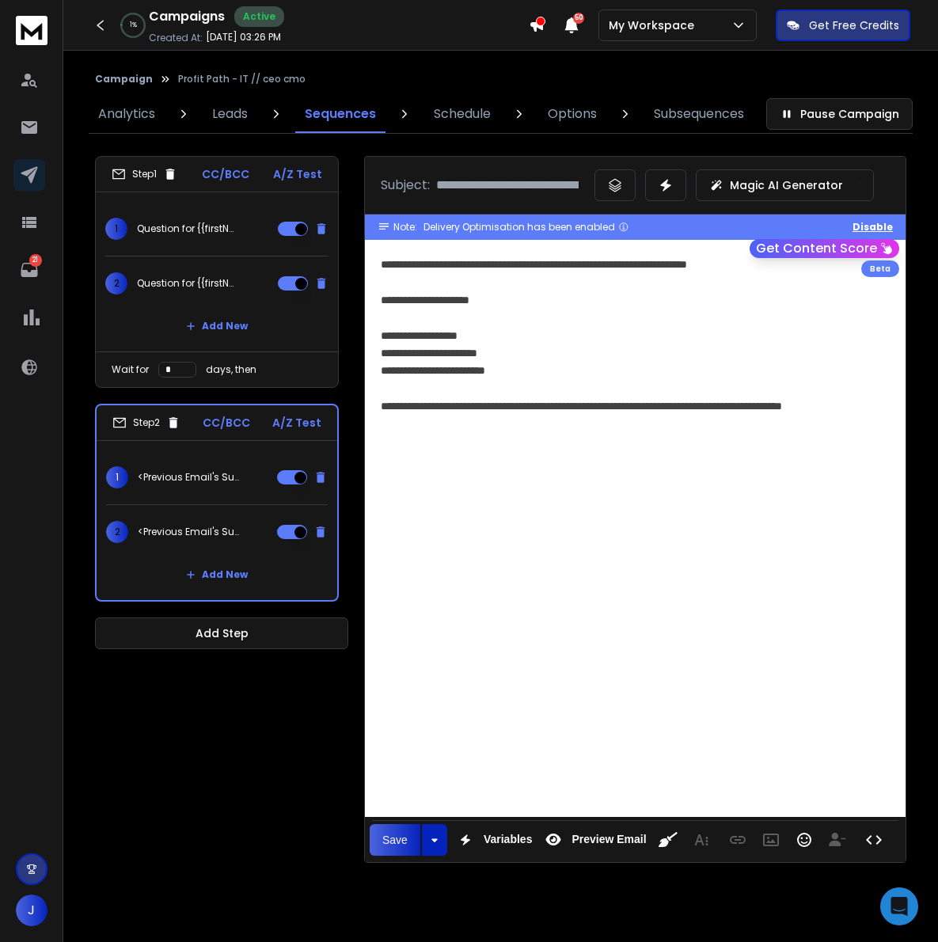
click at [192, 521] on div "2 <Previous Email's Subject>" at bounding box center [172, 532] width 133 height 22
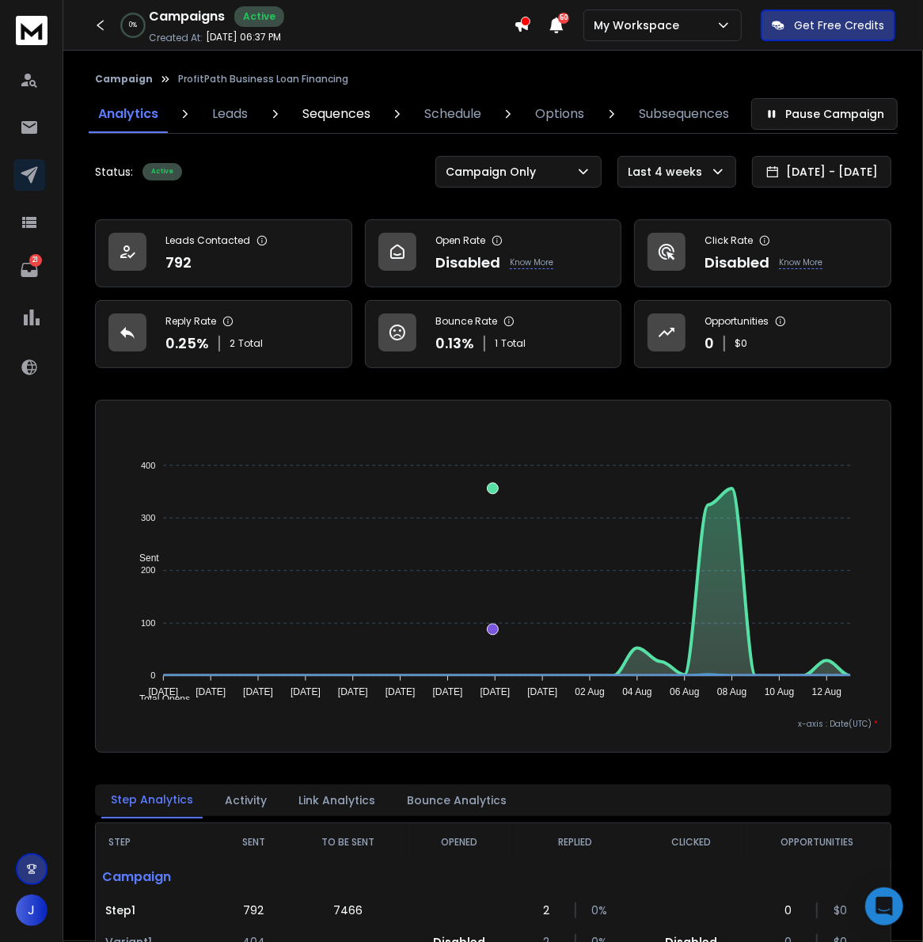
click at [325, 118] on p "Sequences" at bounding box center [336, 113] width 68 height 19
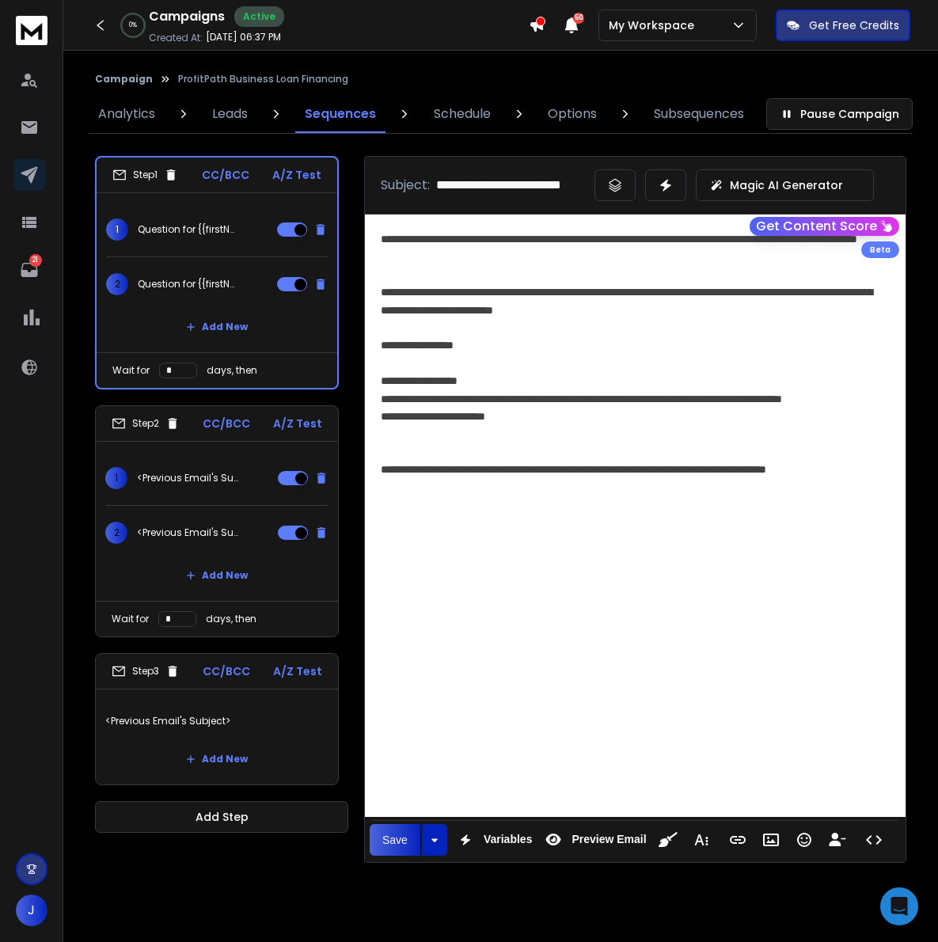
click at [194, 294] on div "2 Question for {{firstName}}" at bounding box center [172, 284] width 133 height 22
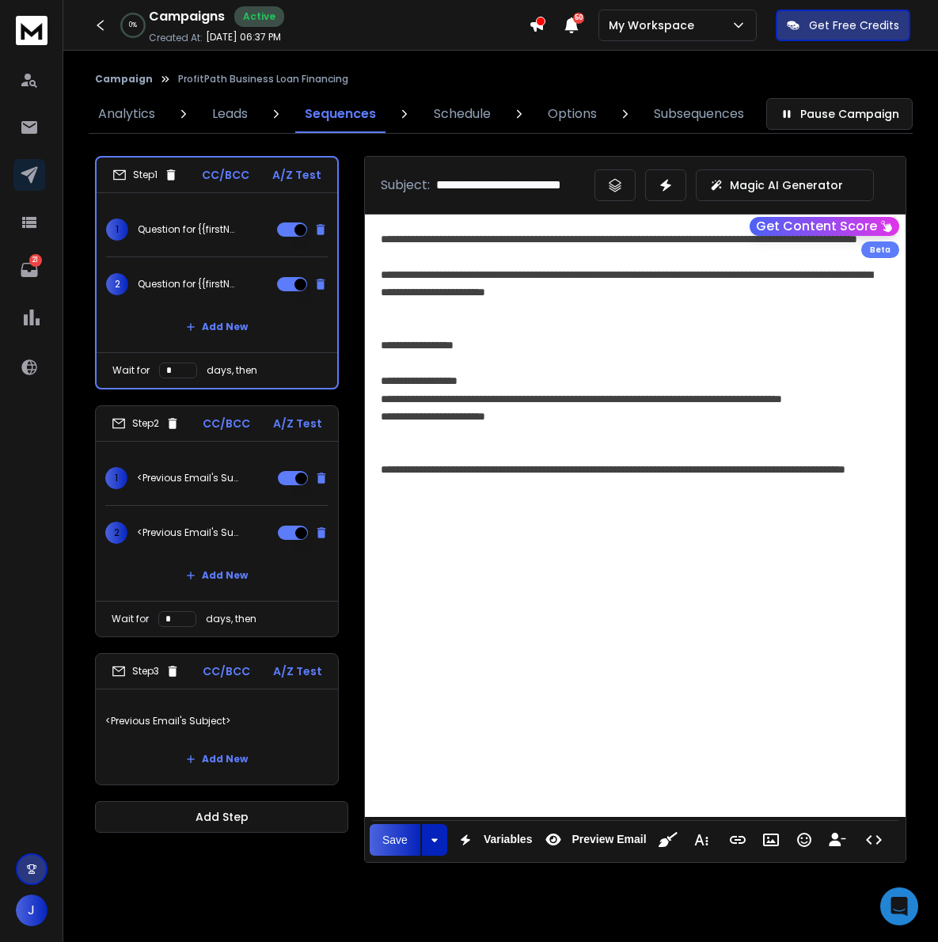
click at [177, 482] on p "<Previous Email's Subject>" at bounding box center [187, 478] width 101 height 13
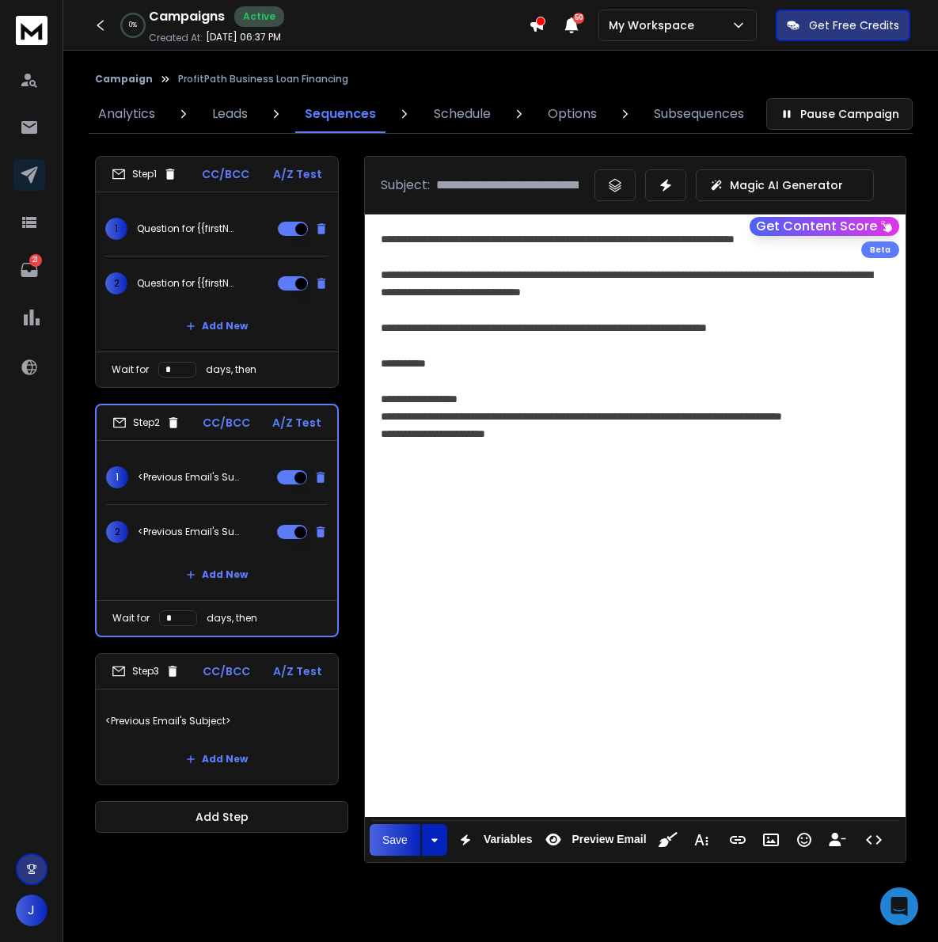
click at [179, 530] on p "<Previous Email's Subject>" at bounding box center [188, 532] width 101 height 13
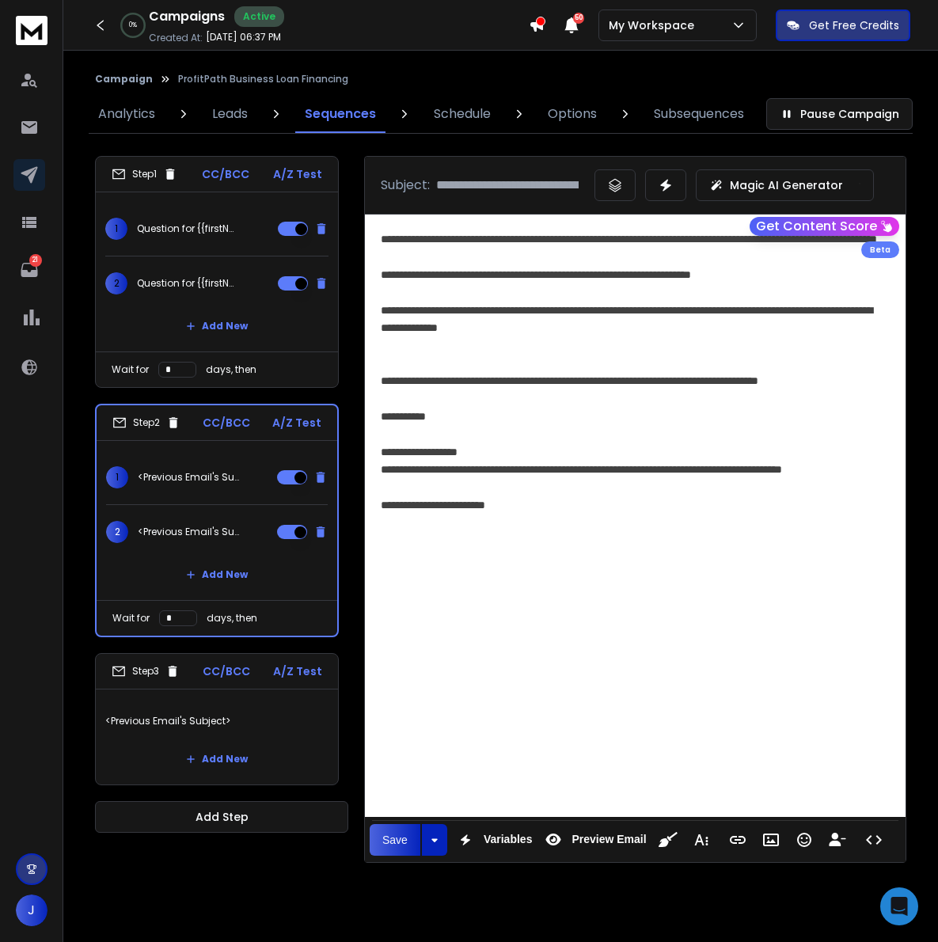
click at [192, 718] on p "<Previous Email's Subject>" at bounding box center [216, 721] width 223 height 44
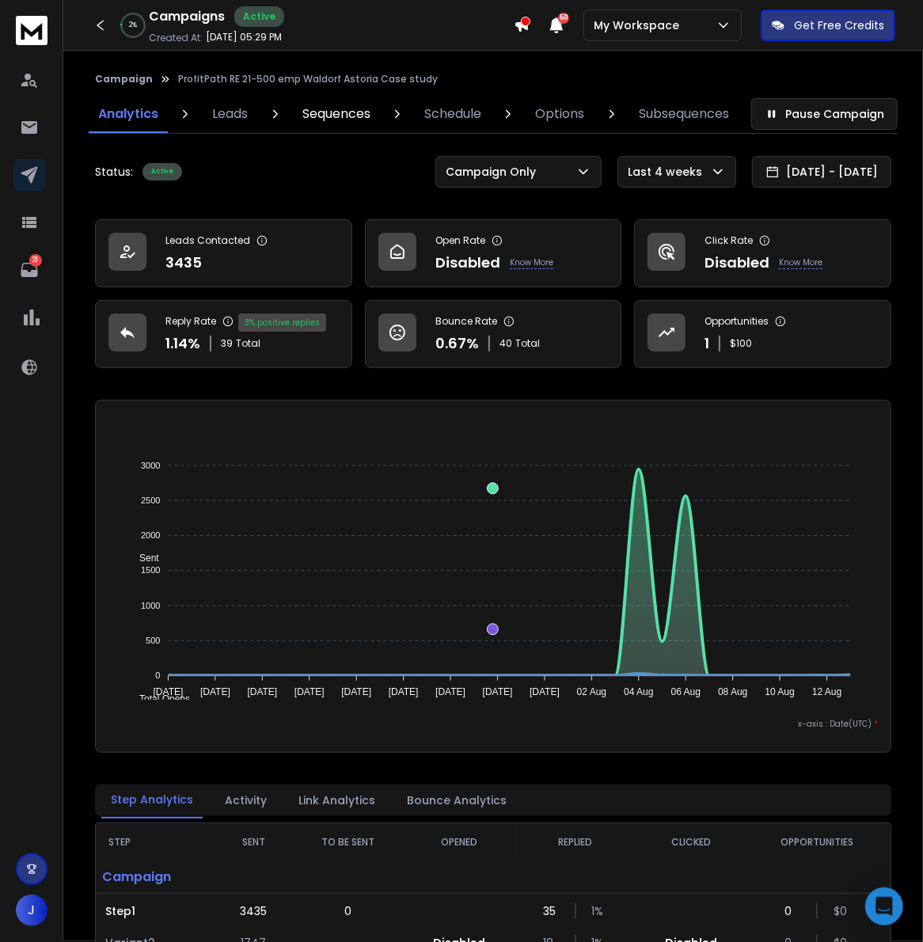
click at [312, 108] on p "Sequences" at bounding box center [336, 113] width 68 height 19
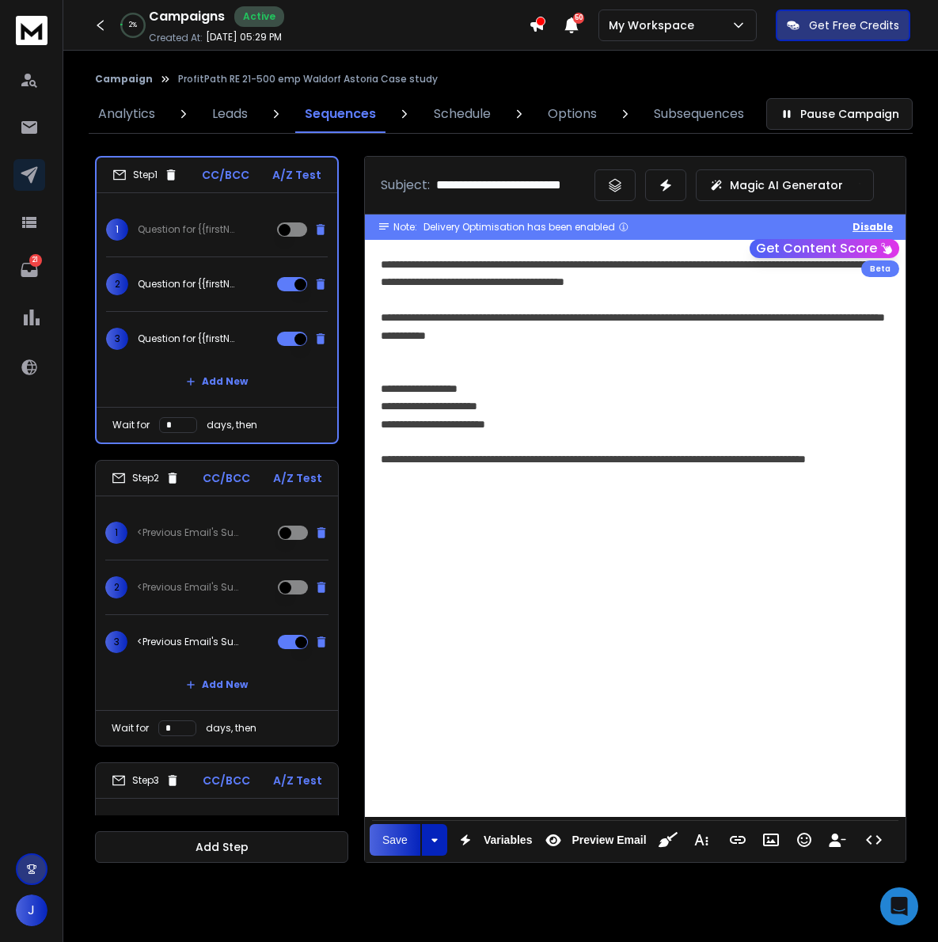
click at [191, 278] on p "Question for {{firstName}}" at bounding box center [188, 284] width 101 height 13
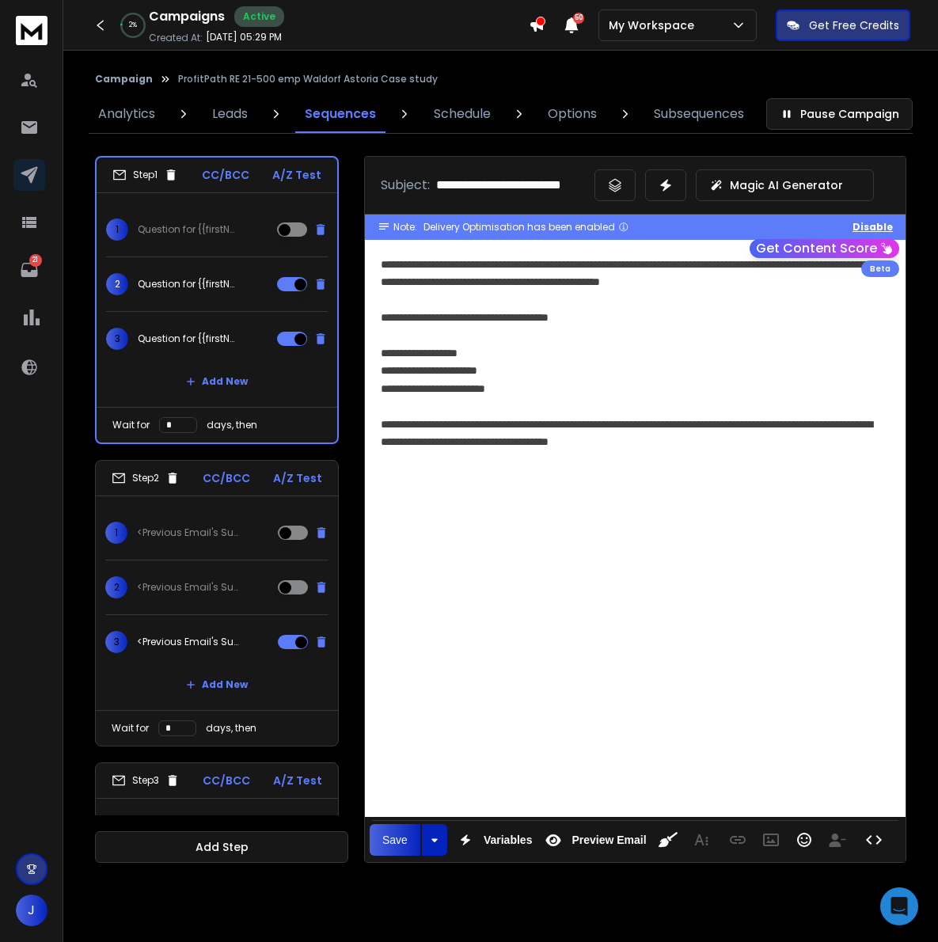
click at [183, 331] on div "3 Question for {{firstName}}" at bounding box center [172, 339] width 133 height 22
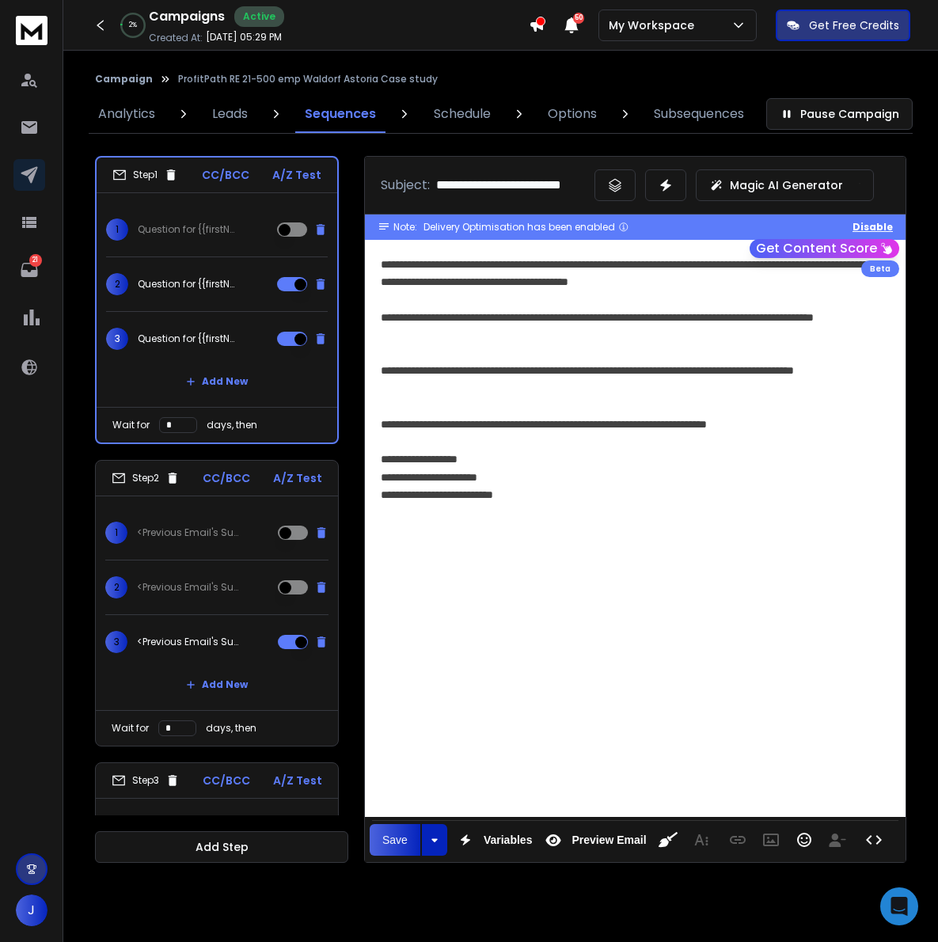
click at [208, 530] on p "<Previous Email's Subject>" at bounding box center [187, 532] width 101 height 13
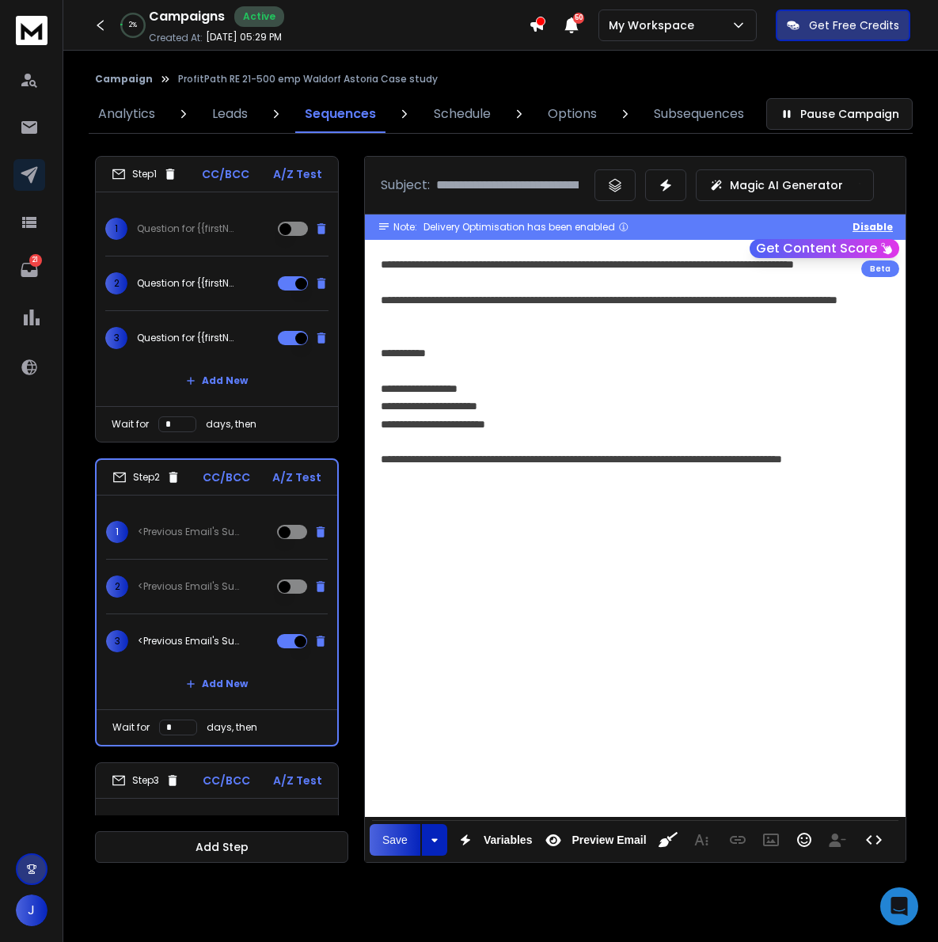
click at [213, 652] on div "3 <Previous Email's Subject>" at bounding box center [172, 641] width 133 height 22
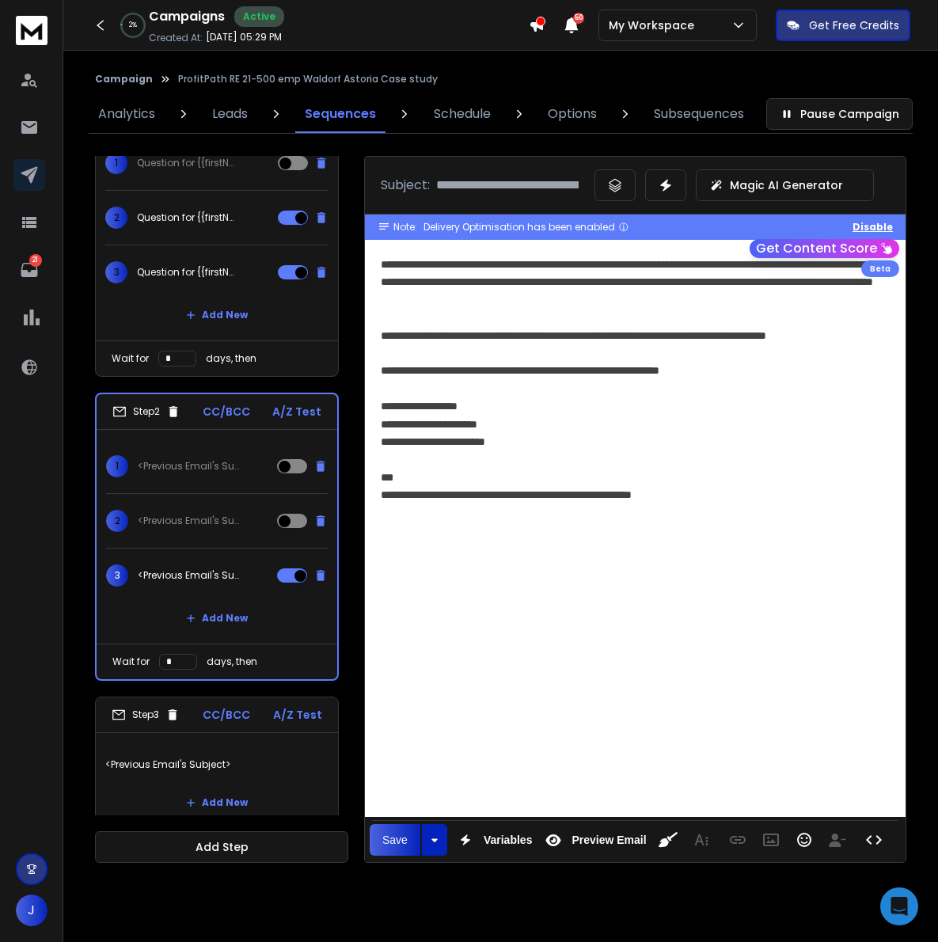
scroll to position [80, 0]
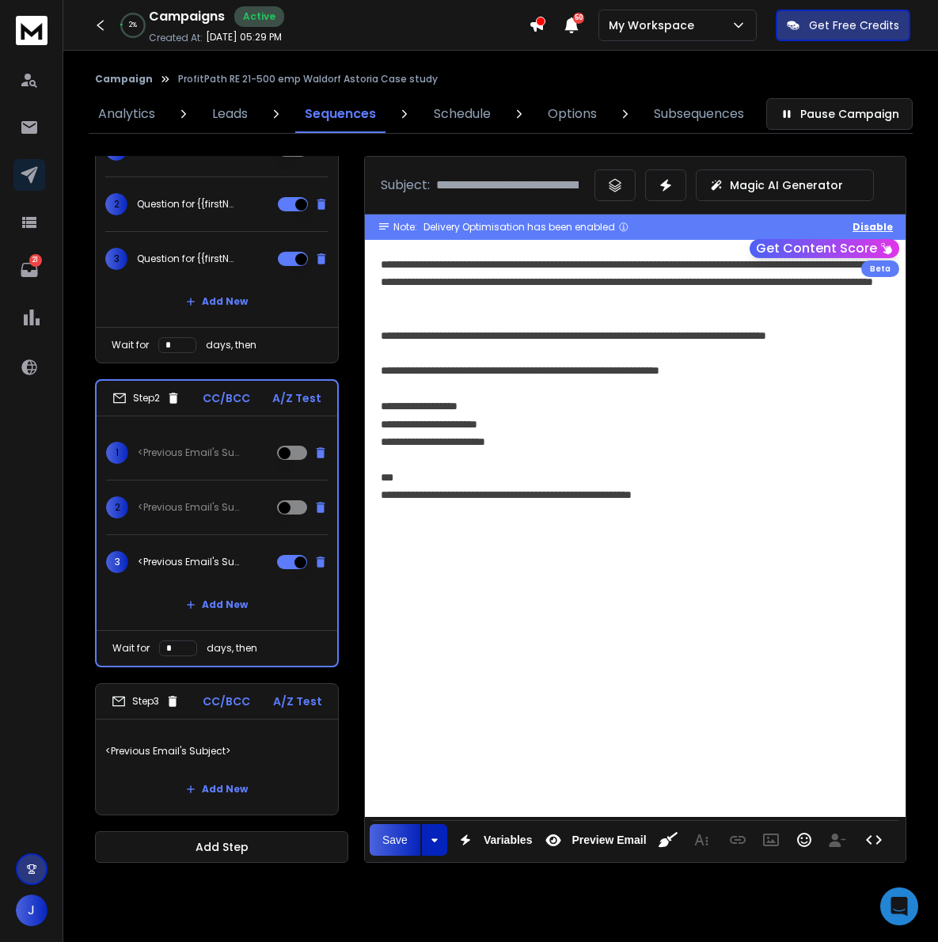
click at [207, 757] on p "<Previous Email's Subject>" at bounding box center [216, 751] width 223 height 44
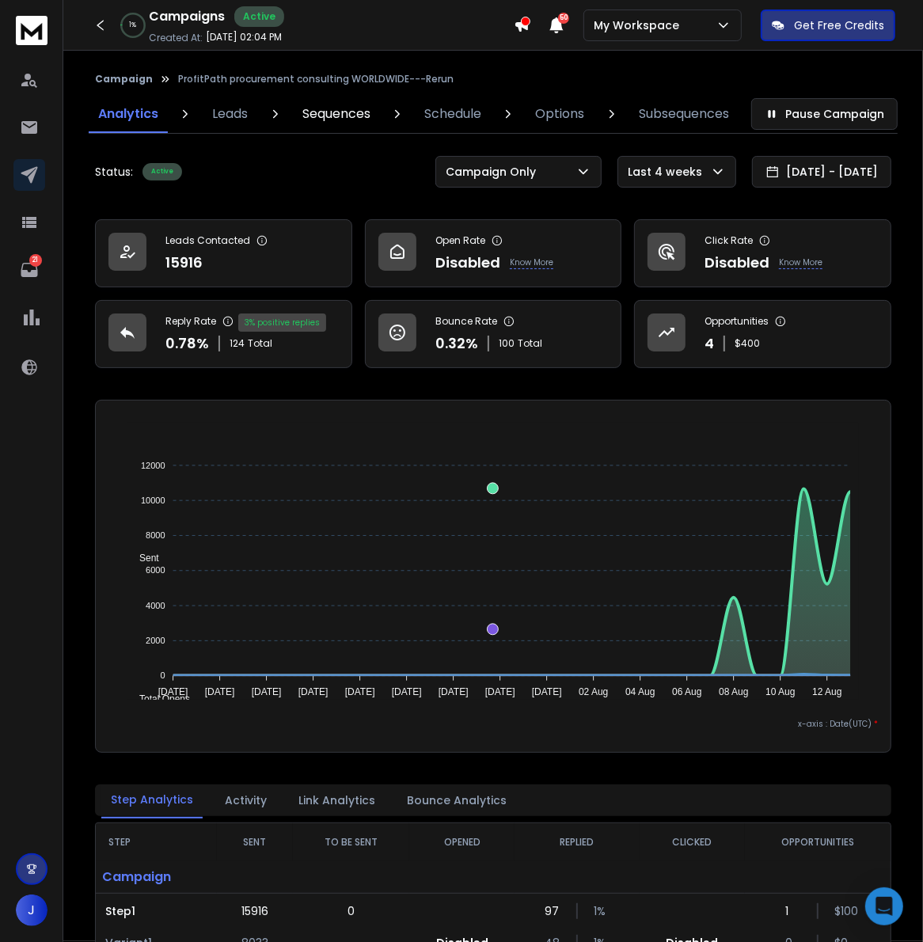
click at [328, 117] on p "Sequences" at bounding box center [336, 113] width 68 height 19
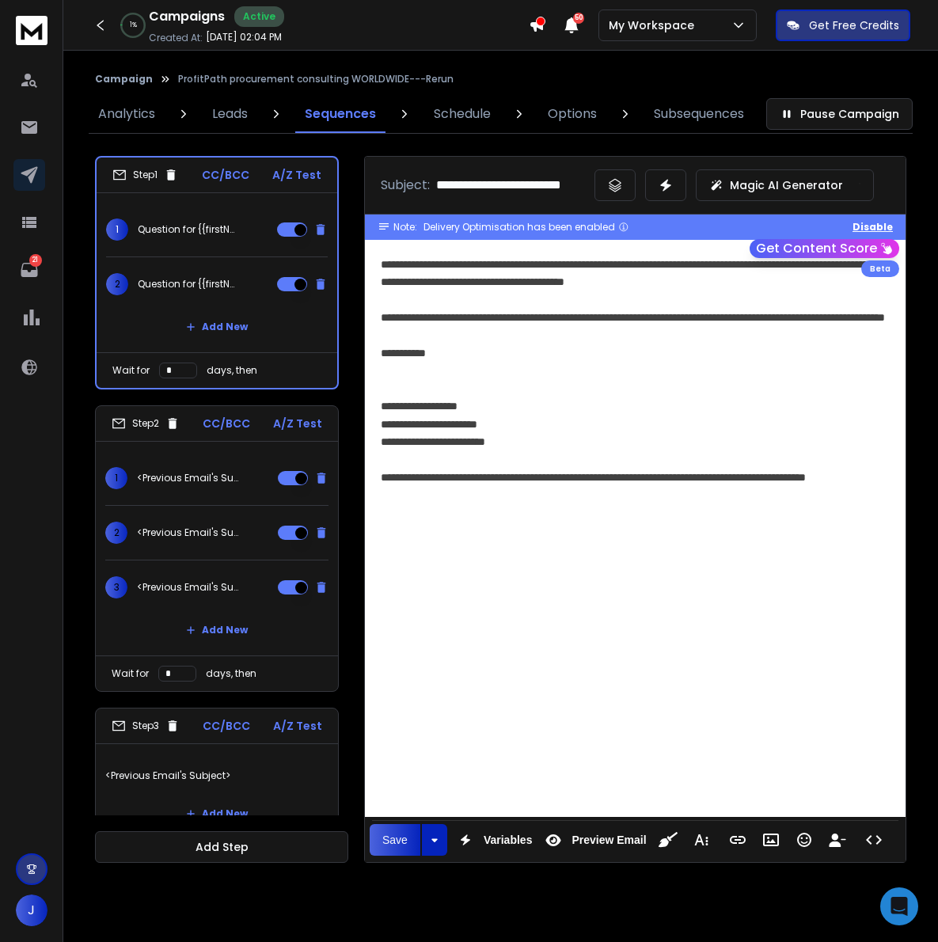
click at [213, 226] on p "Question for {{firstName}}" at bounding box center [188, 229] width 101 height 13
click at [199, 275] on div "2 Question for {{firstName}}" at bounding box center [172, 284] width 133 height 22
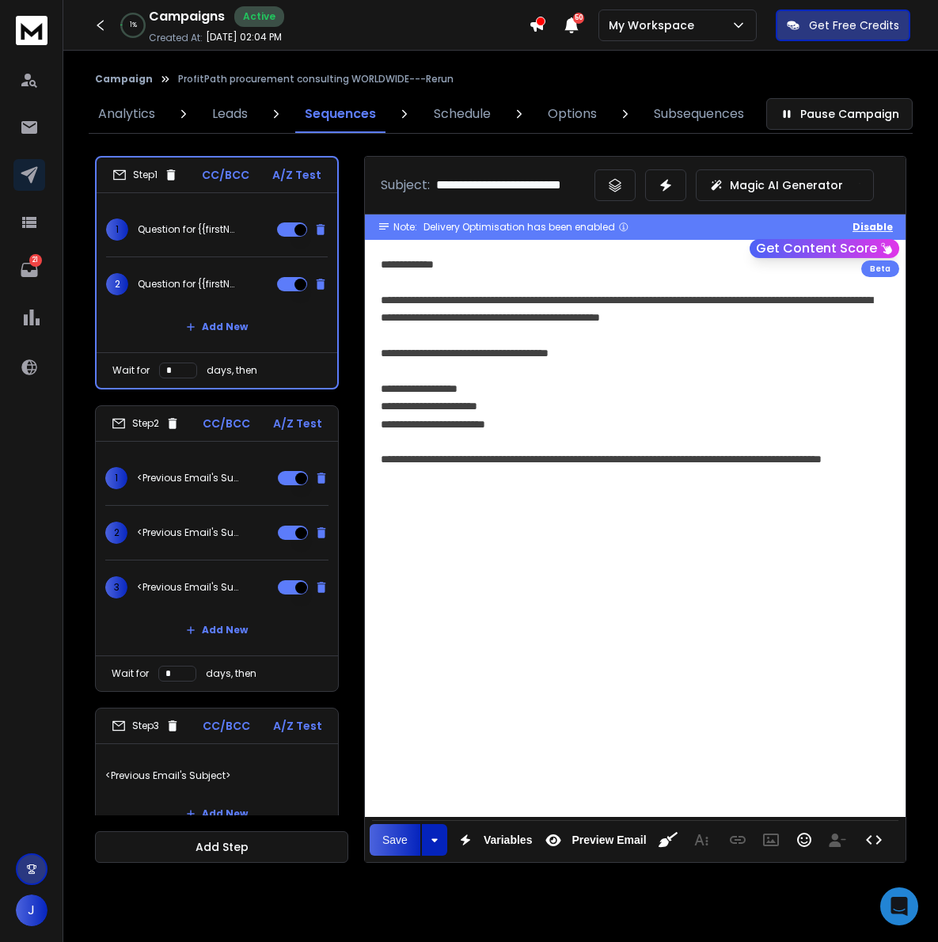
click at [186, 498] on div "1 <Previous Email's Subject>" at bounding box center [216, 478] width 223 height 55
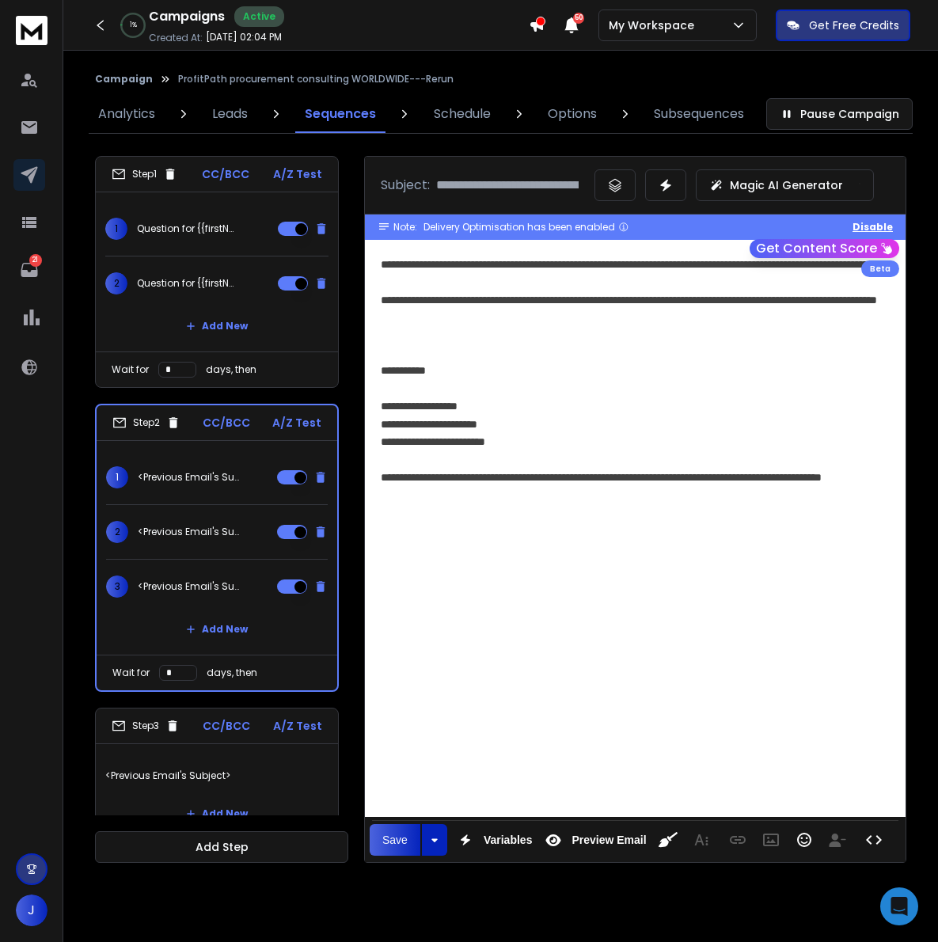
click at [192, 540] on div "2 <Previous Email's Subject>" at bounding box center [172, 532] width 133 height 22
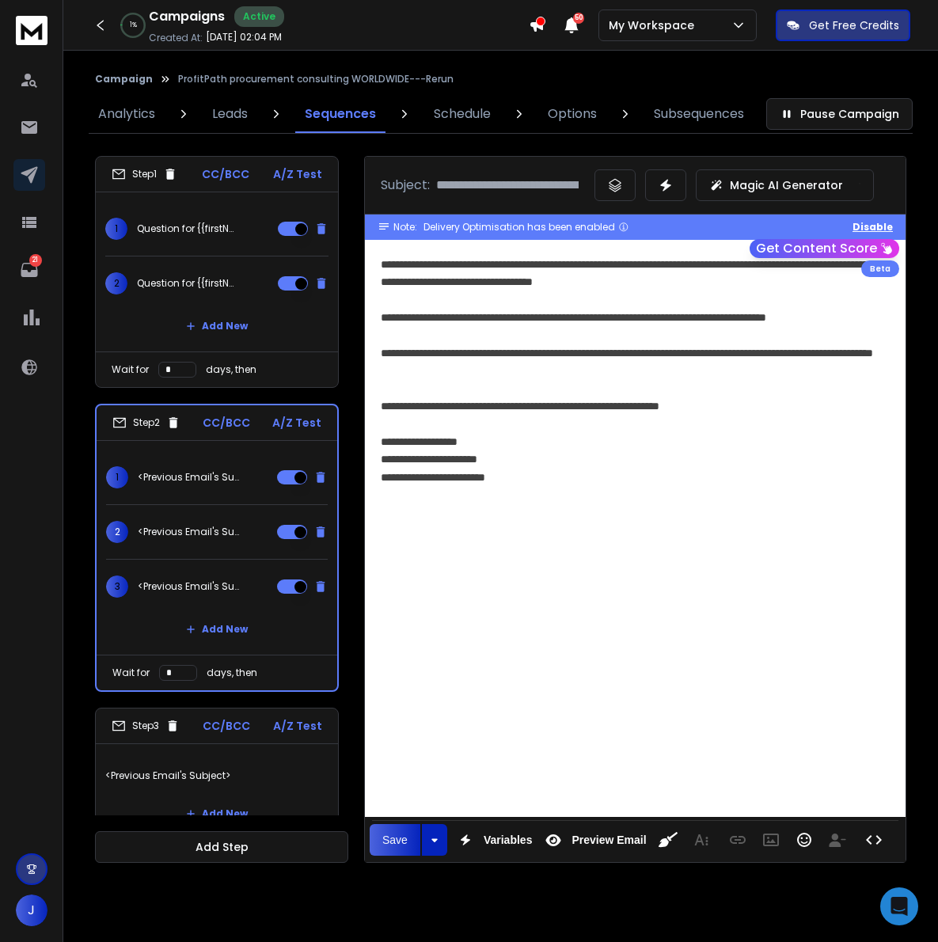
click at [189, 581] on p "<Previous Email's Subject>" at bounding box center [188, 586] width 101 height 13
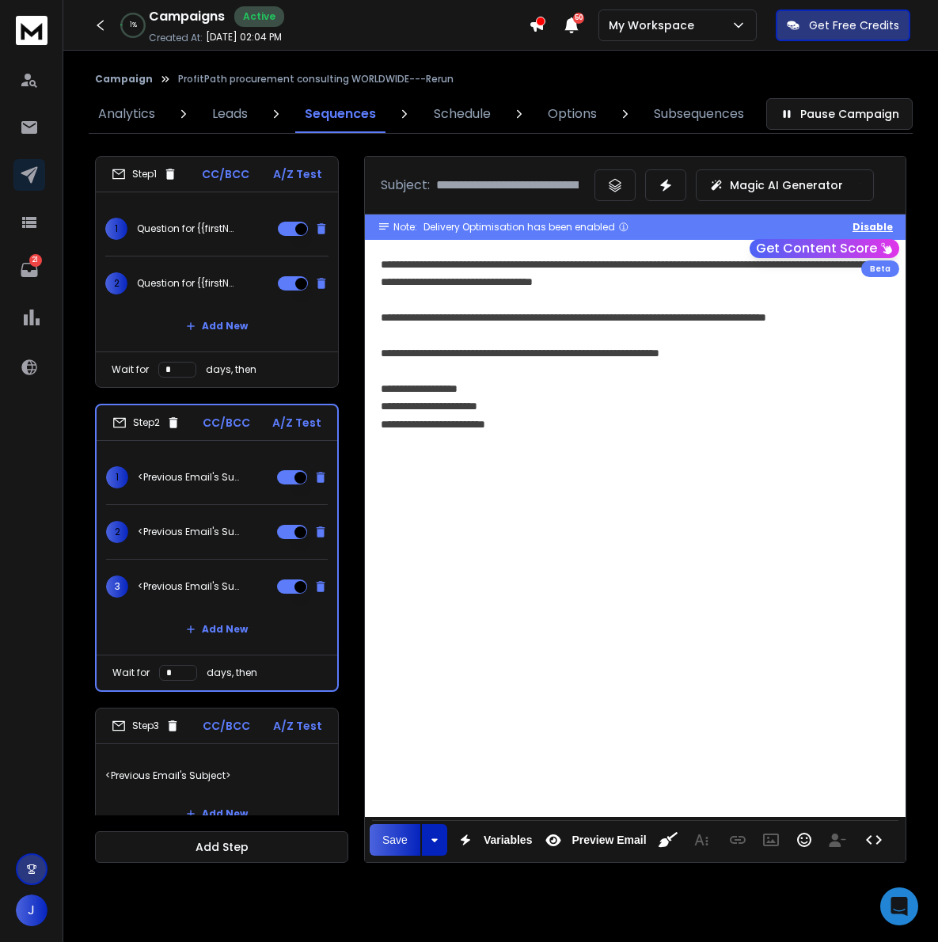
click at [188, 776] on p "<Previous Email's Subject>" at bounding box center [216, 776] width 223 height 44
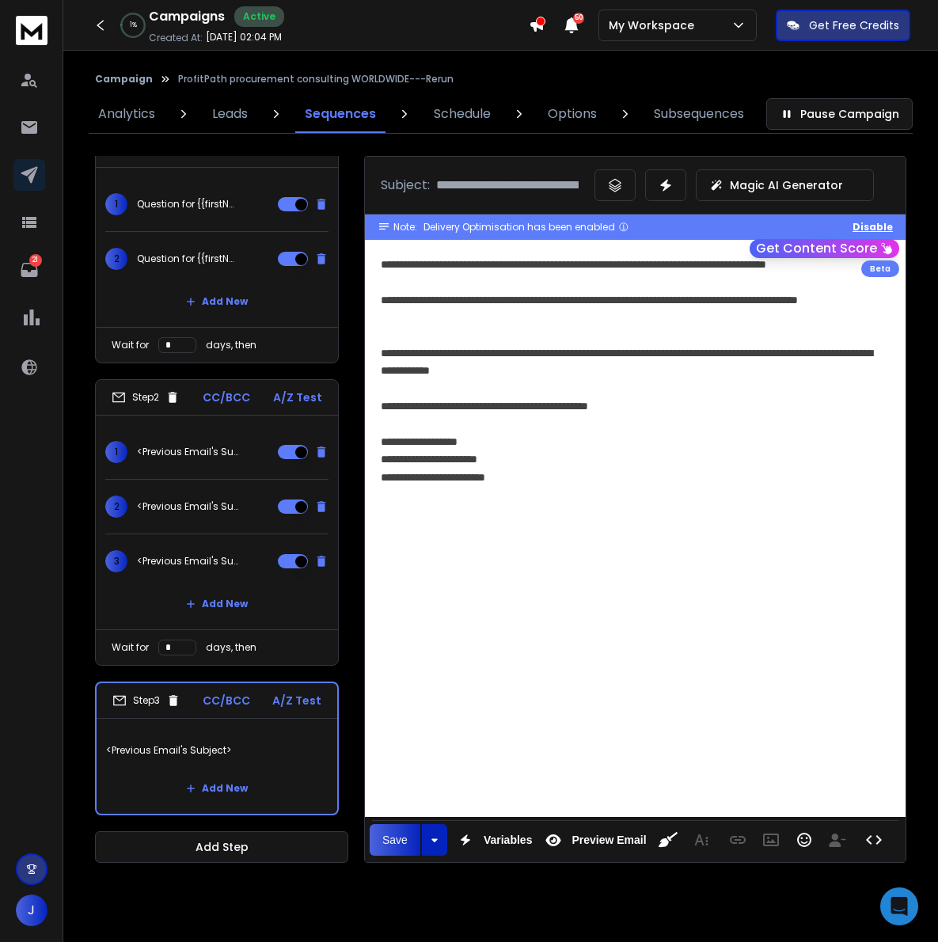
scroll to position [25, 0]
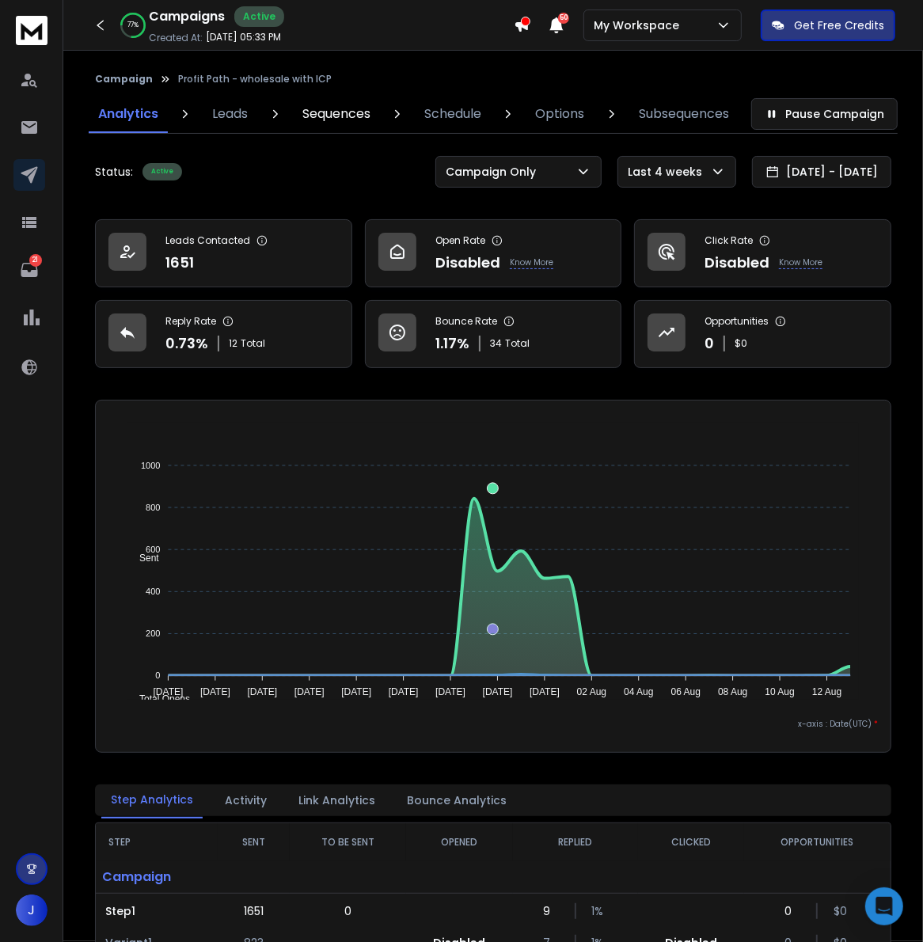
click at [321, 120] on p "Sequences" at bounding box center [336, 113] width 68 height 19
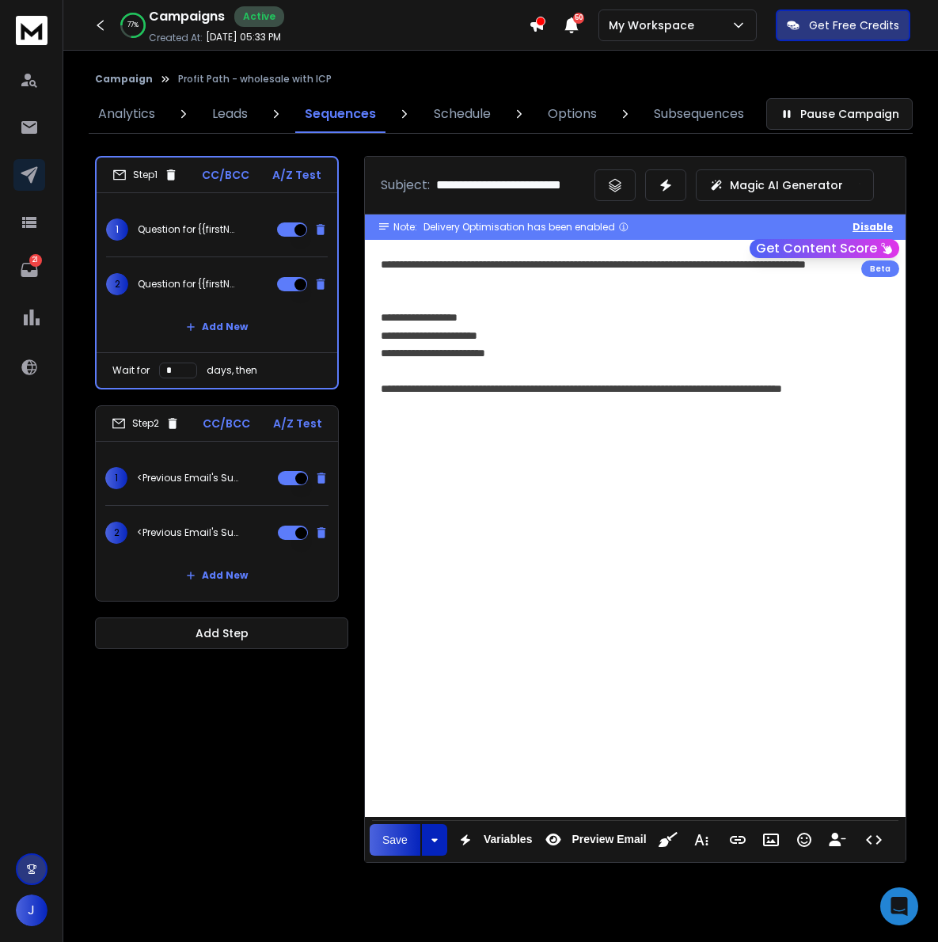
click at [188, 282] on p "Question for {{firstName}}" at bounding box center [188, 284] width 101 height 13
click at [181, 469] on div "1 <Previous Email's Subject>" at bounding box center [171, 478] width 133 height 22
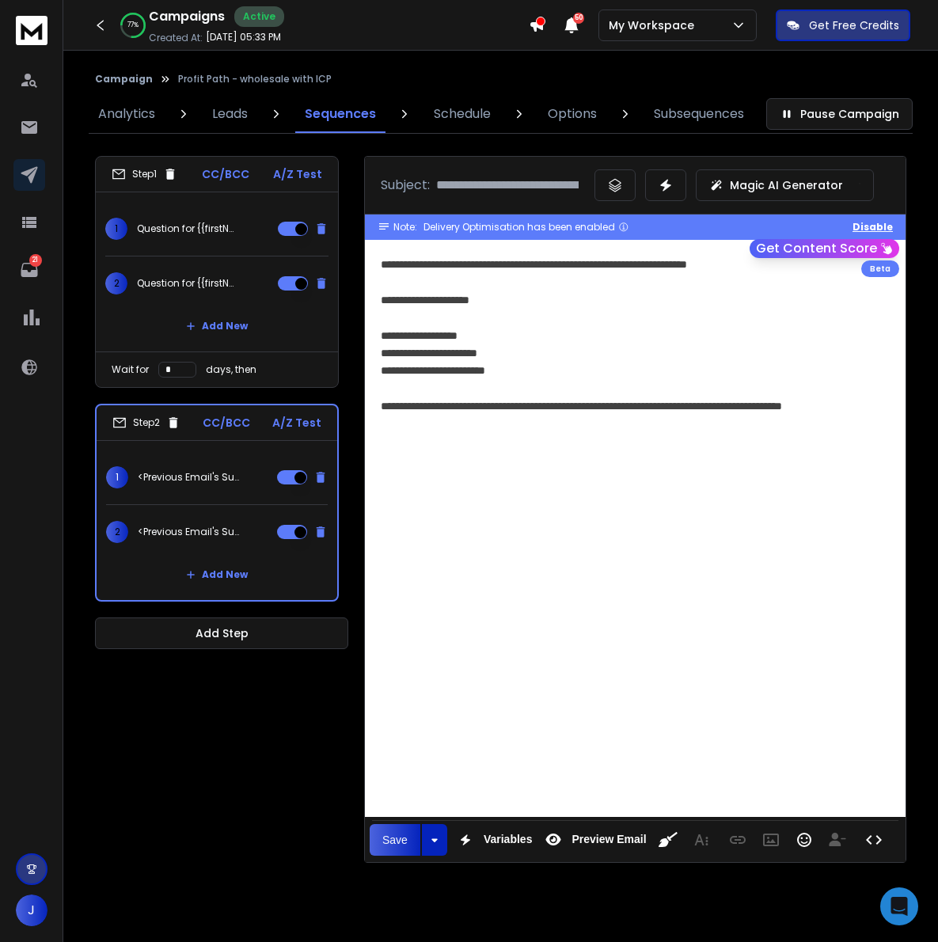
click at [192, 541] on div "2 <Previous Email's Subject>" at bounding box center [172, 532] width 133 height 22
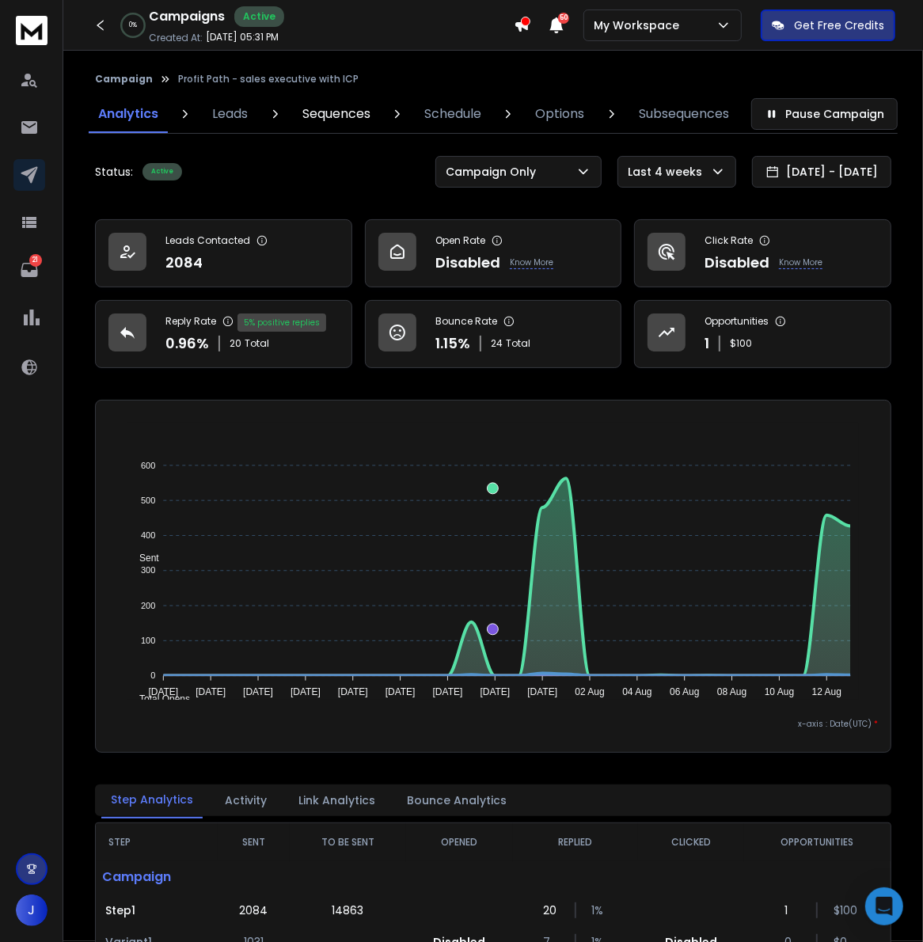
click at [328, 131] on link "Sequences" at bounding box center [336, 114] width 87 height 38
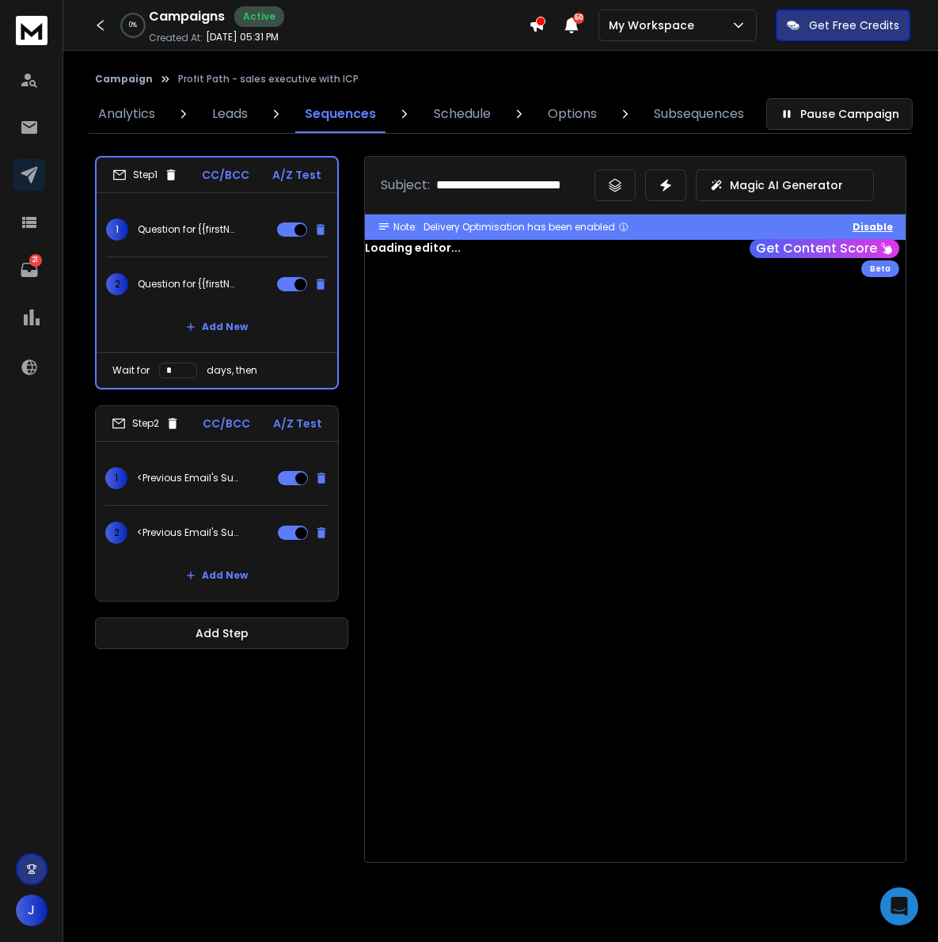
click at [207, 231] on p "Question for {{firstName}}" at bounding box center [188, 229] width 101 height 13
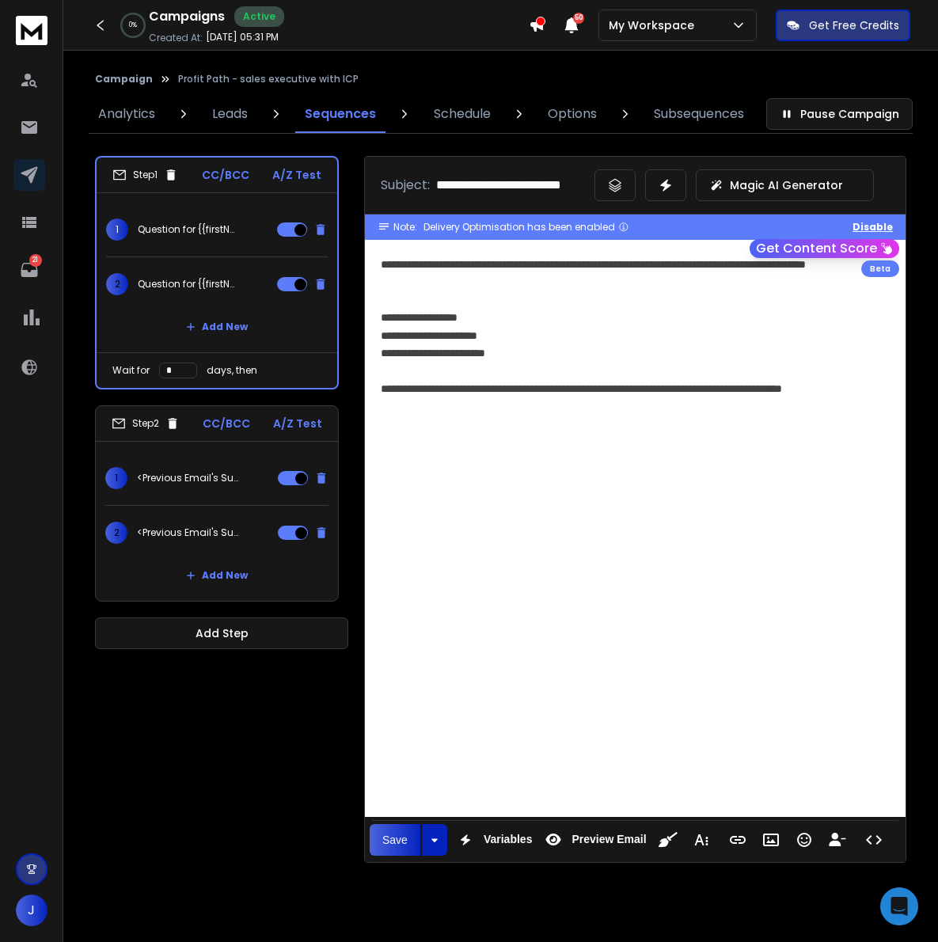
click at [191, 269] on div "2 Question for {{firstName}}" at bounding box center [217, 284] width 222 height 54
click at [188, 485] on div "1 <Previous Email's Subject>" at bounding box center [171, 478] width 133 height 22
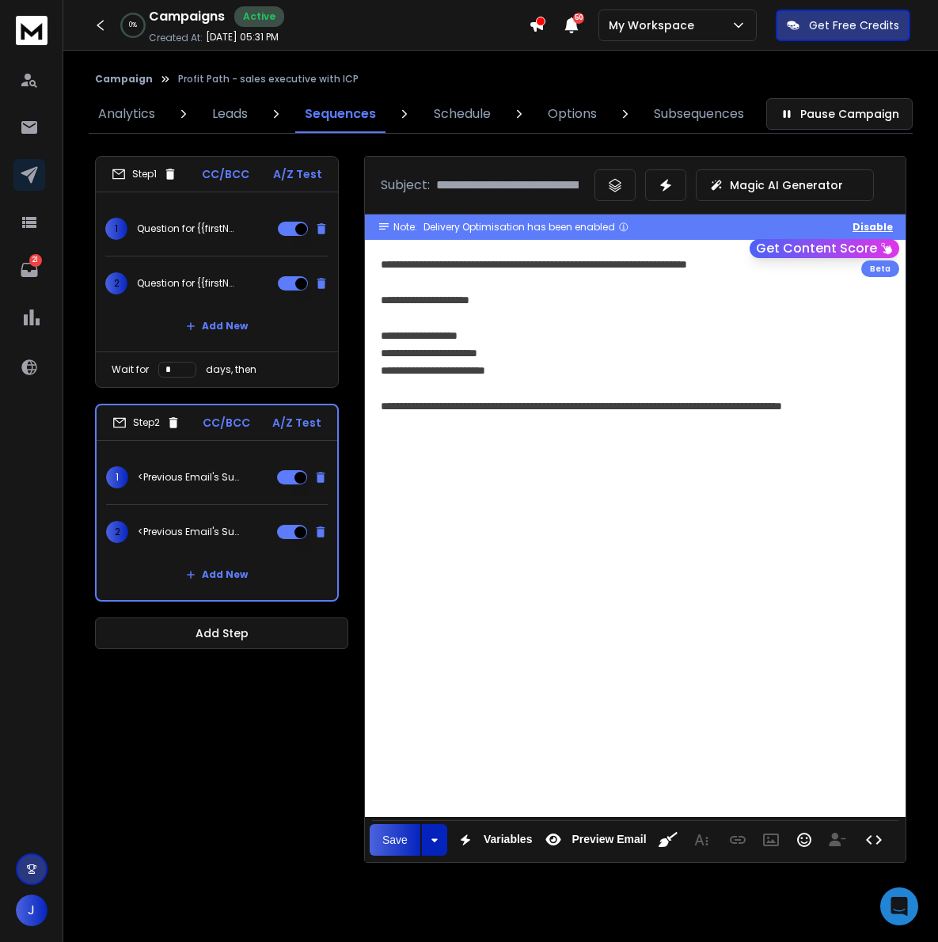
click at [188, 522] on div "2 <Previous Email's Subject>" at bounding box center [172, 532] width 133 height 22
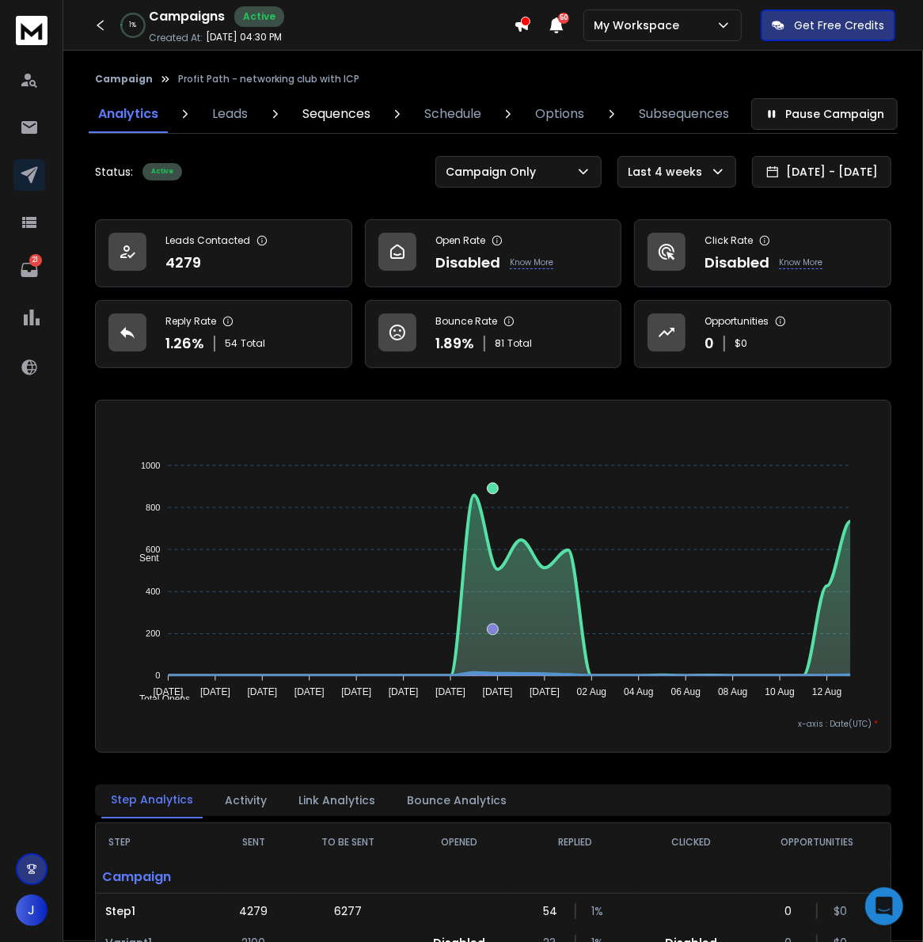
click at [323, 127] on link "Sequences" at bounding box center [336, 114] width 87 height 38
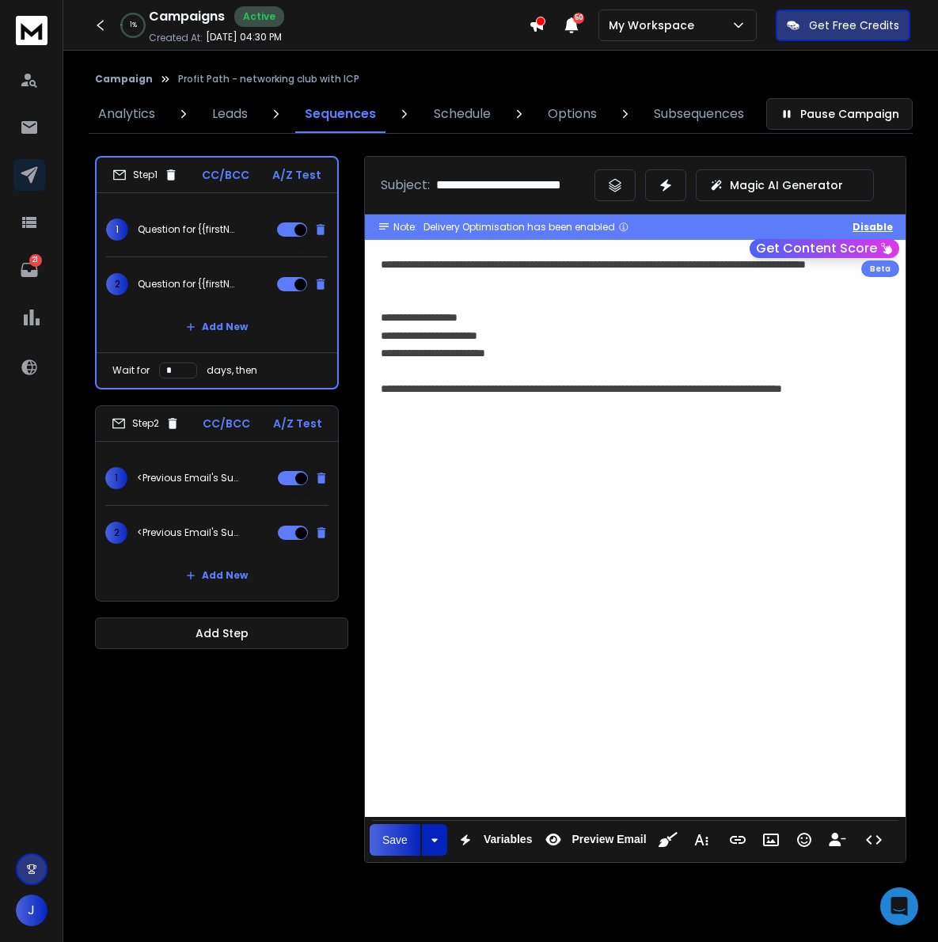
click at [185, 285] on p "Question for {{firstName}}" at bounding box center [188, 284] width 101 height 13
click at [191, 474] on p "<Previous Email's Subject>" at bounding box center [187, 478] width 101 height 13
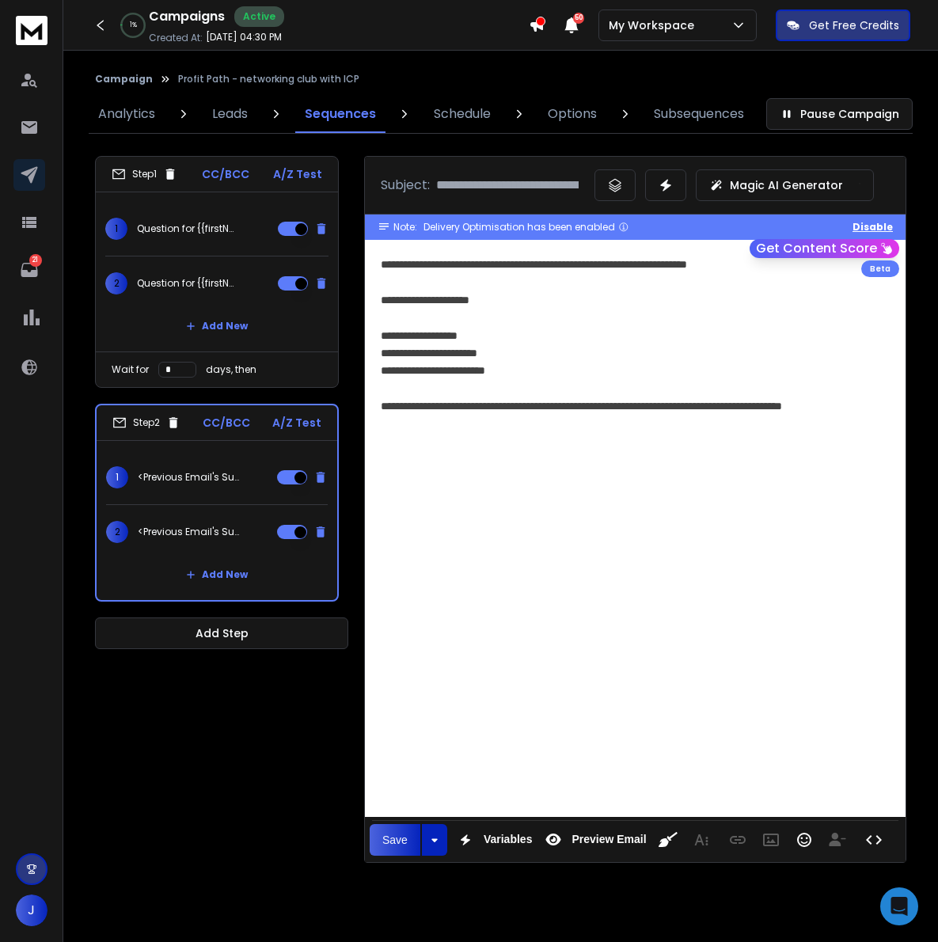
click at [195, 514] on div "2 <Previous Email's Subject>" at bounding box center [217, 532] width 222 height 54
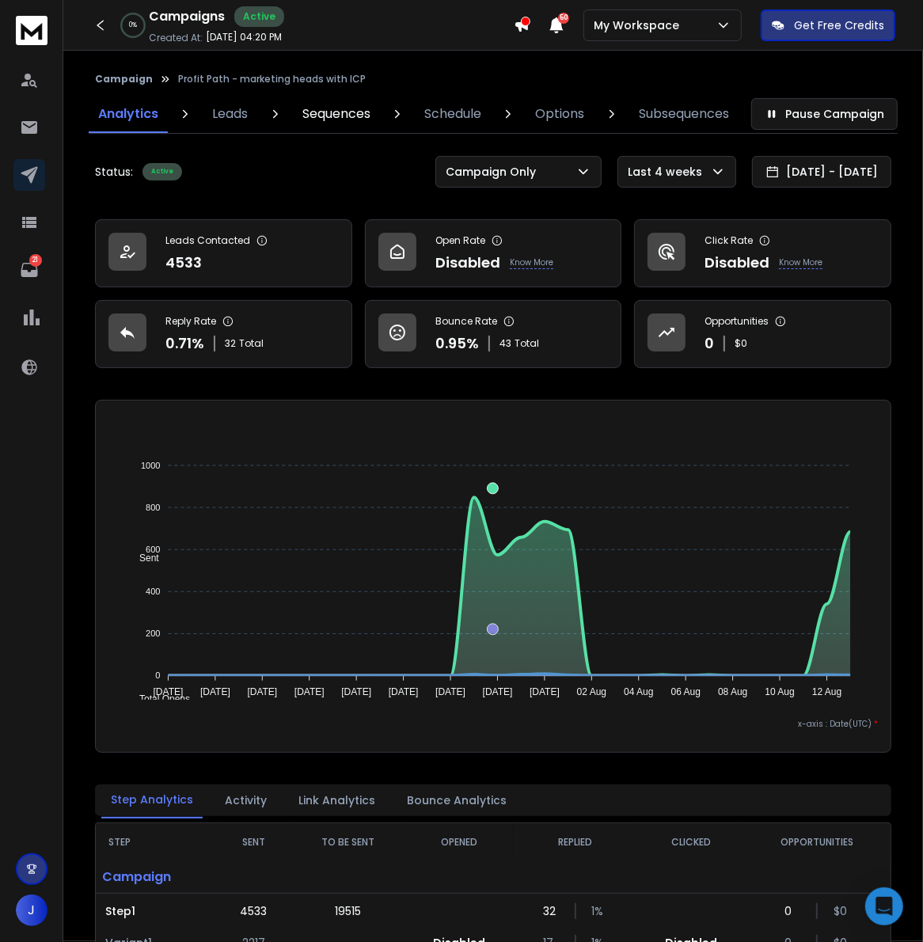
click at [369, 123] on p "Sequences" at bounding box center [336, 113] width 68 height 19
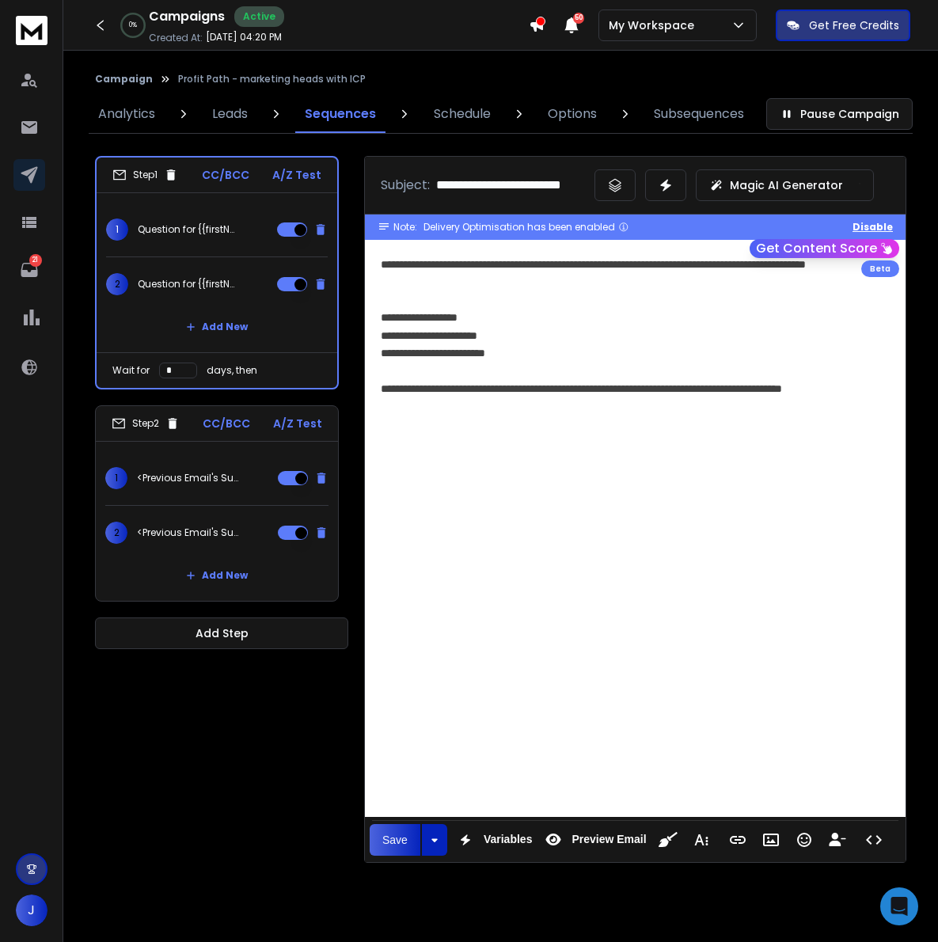
click at [192, 275] on div "2 Question for {{firstName}}" at bounding box center [172, 284] width 133 height 22
click at [199, 473] on p "<Previous Email's Subject>" at bounding box center [187, 478] width 101 height 13
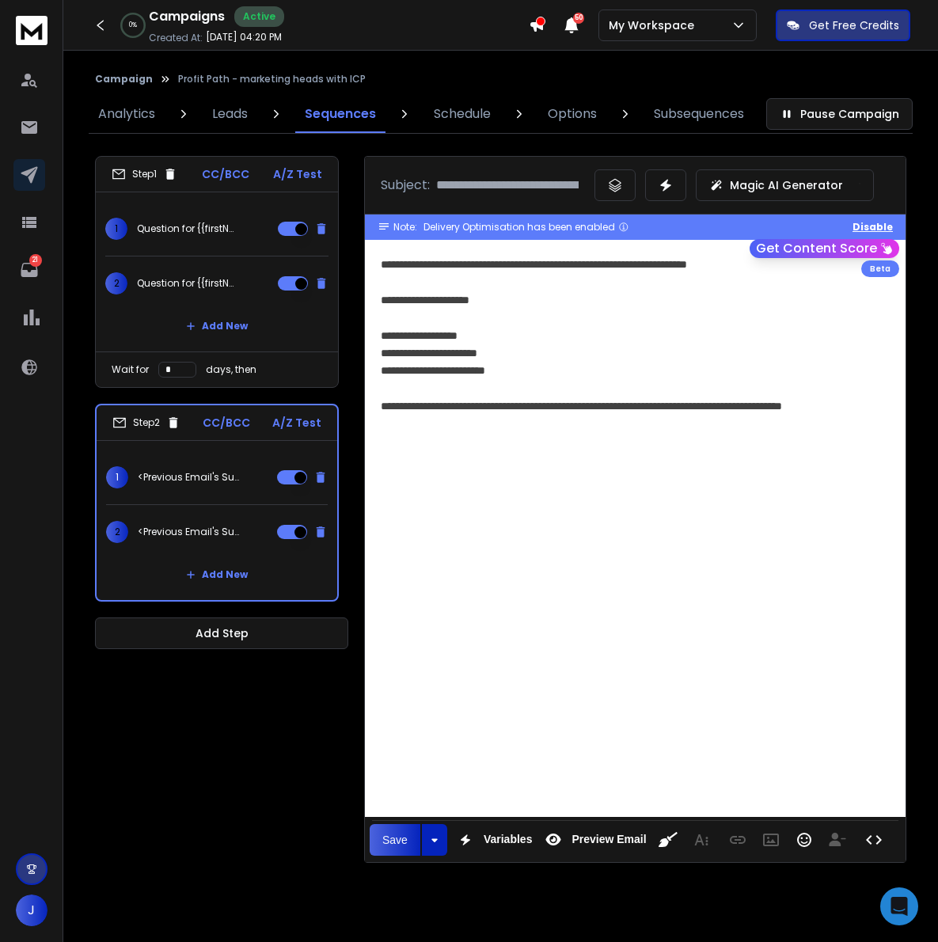
click at [196, 508] on div "2 <Previous Email's Subject>" at bounding box center [217, 532] width 222 height 54
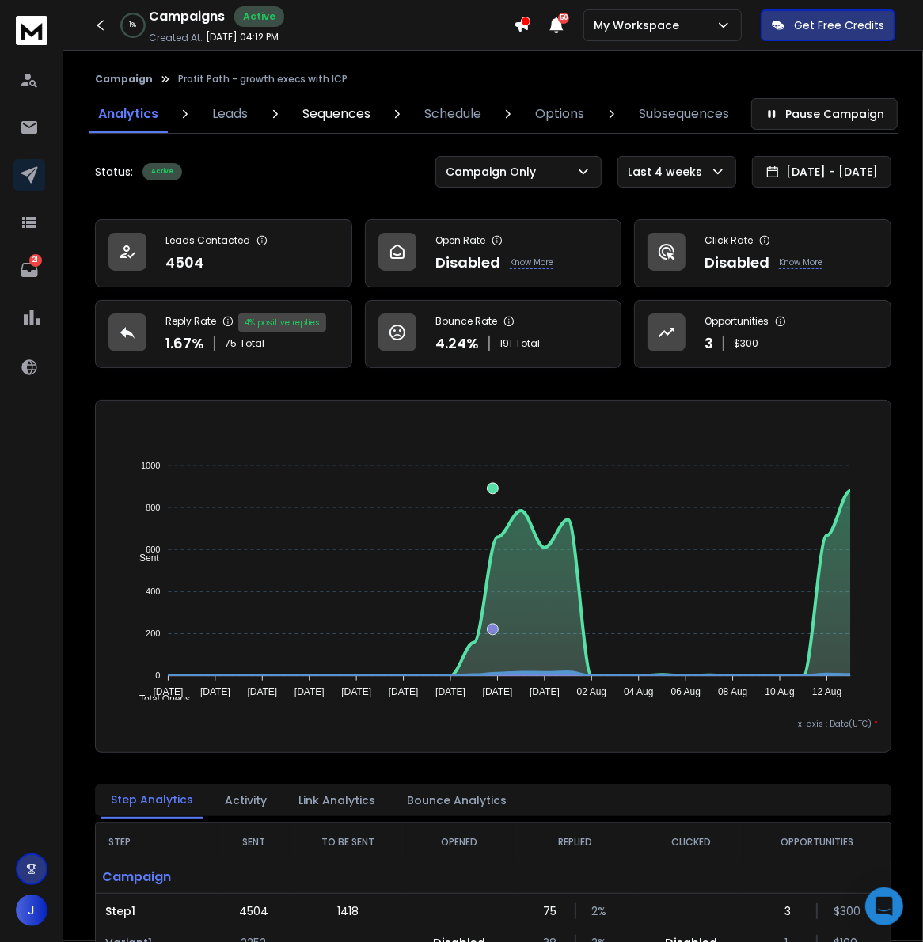
click at [363, 123] on link "Sequences" at bounding box center [336, 114] width 87 height 38
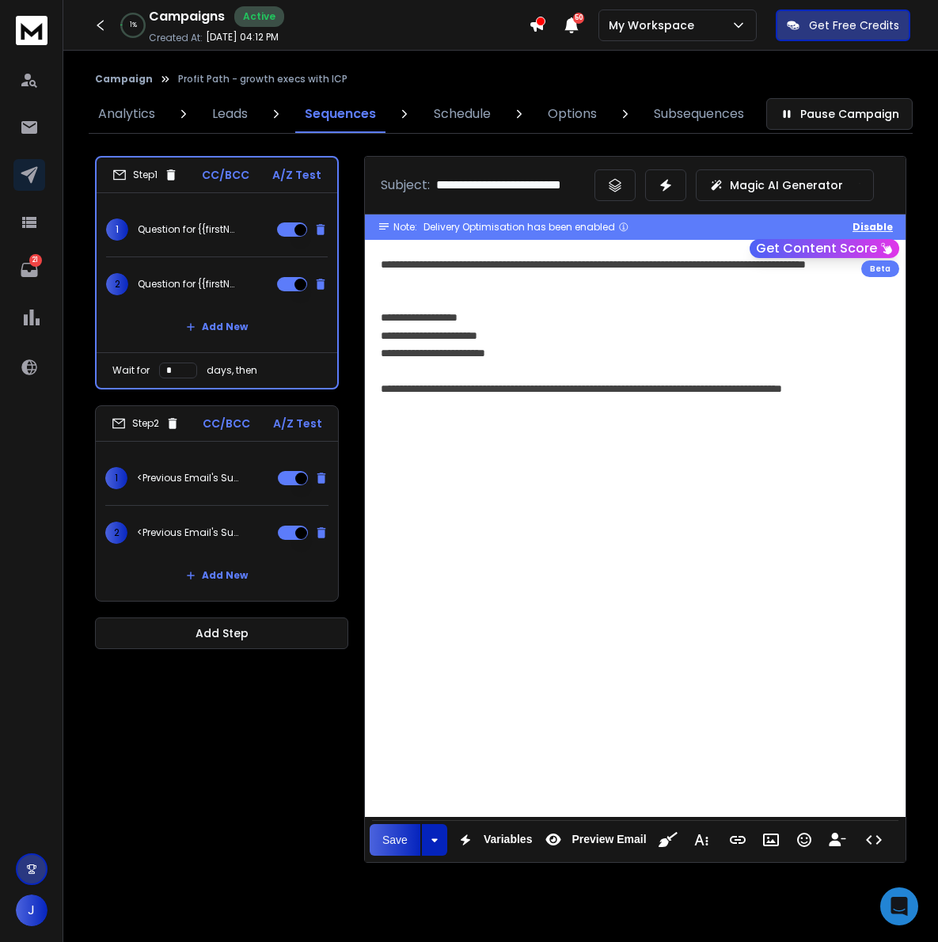
click at [207, 290] on p "Question for {{firstName}}" at bounding box center [188, 284] width 101 height 13
click at [191, 468] on div "1 <Previous Email's Subject>" at bounding box center [171, 478] width 133 height 22
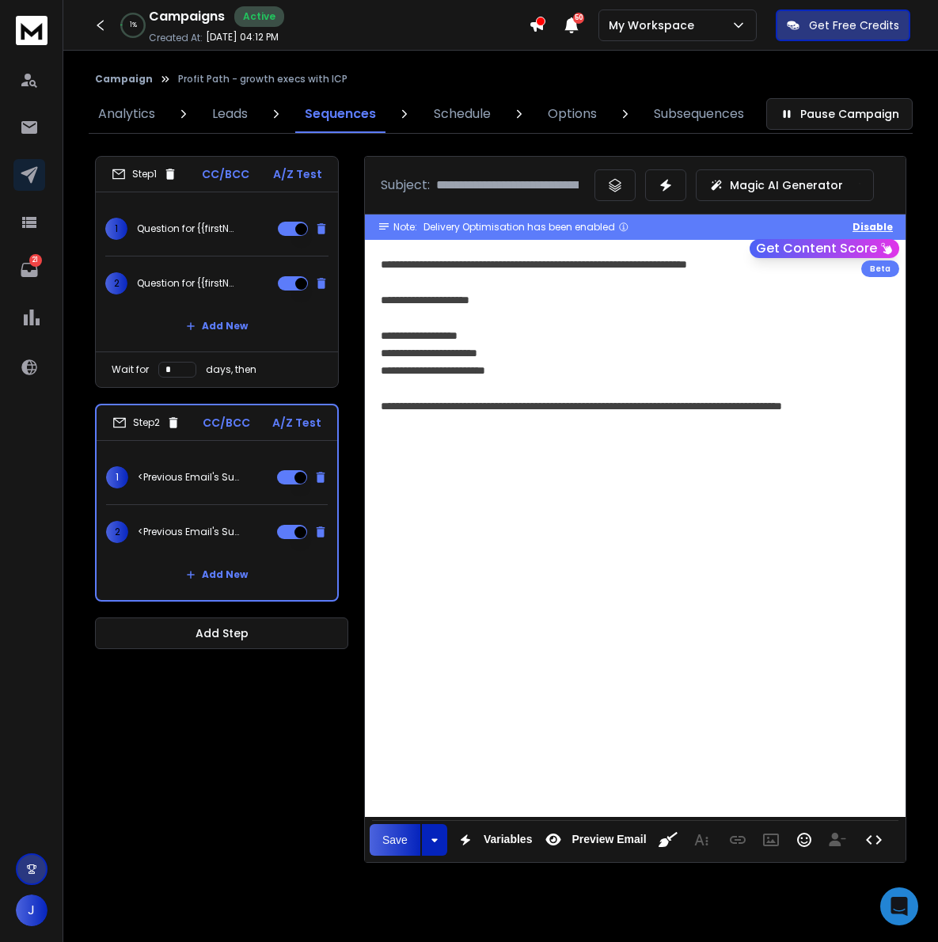
click at [203, 510] on div "2 <Previous Email's Subject>" at bounding box center [217, 532] width 222 height 54
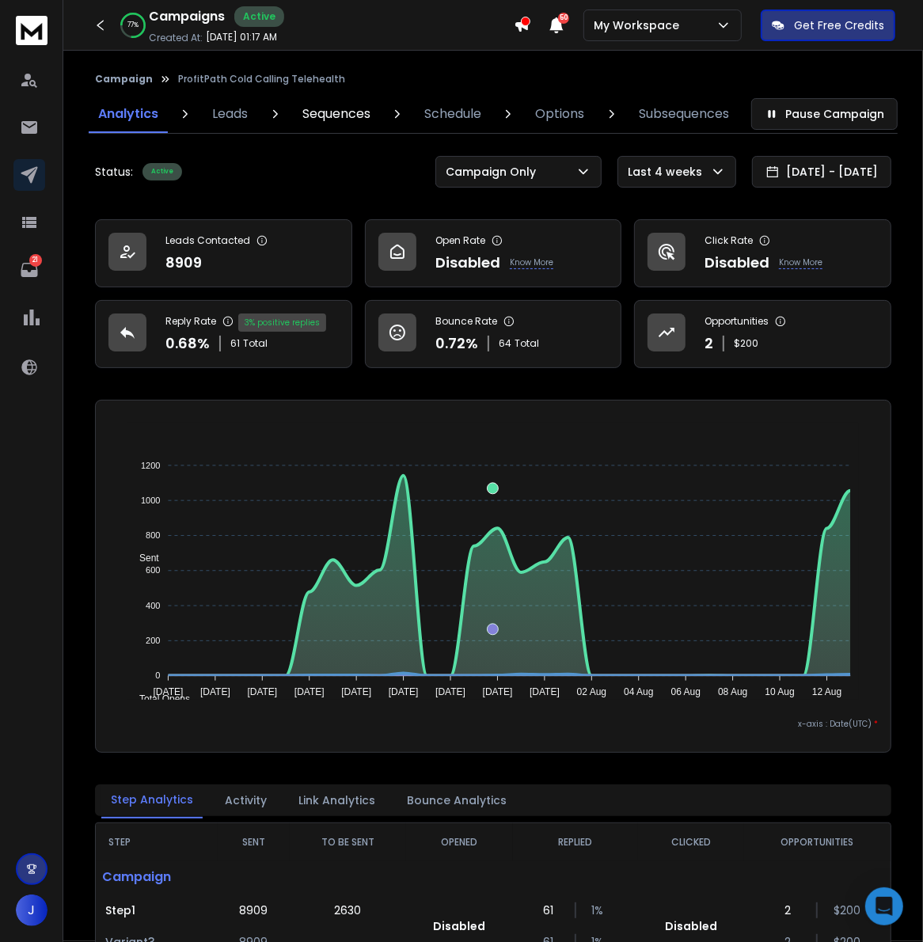
click at [325, 116] on p "Sequences" at bounding box center [336, 113] width 68 height 19
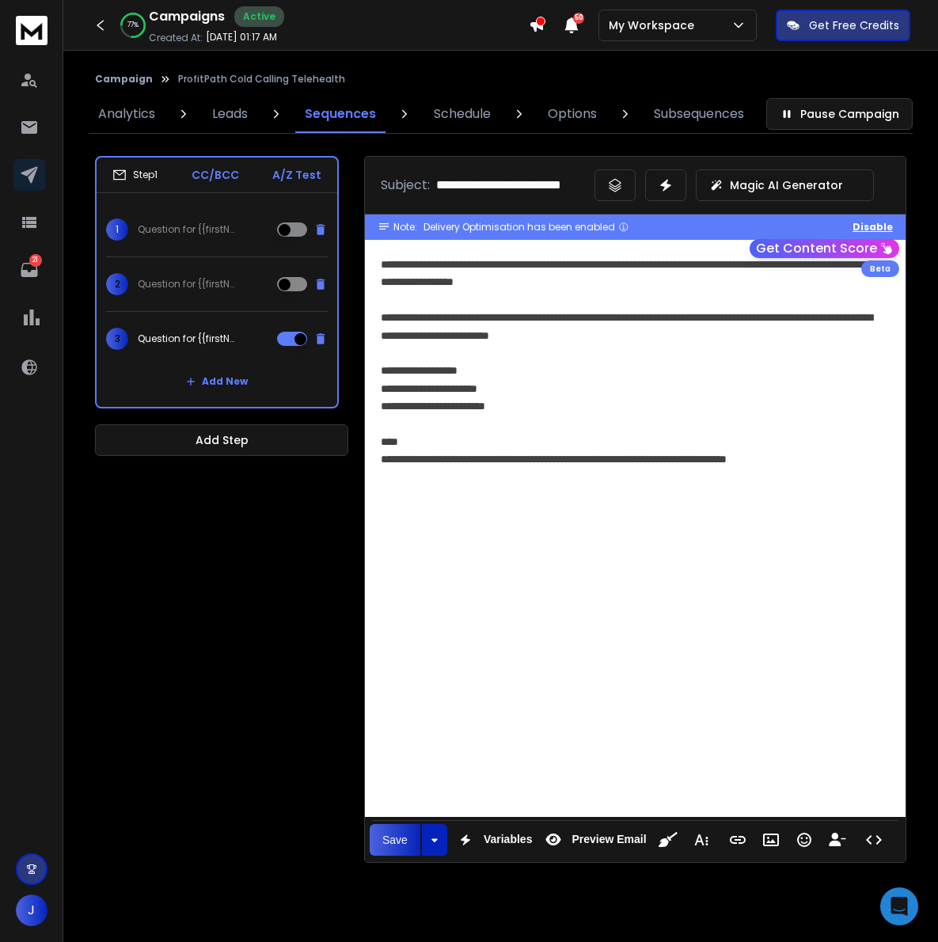
click at [218, 349] on div "3 Question for {{firstName}}" at bounding box center [172, 339] width 133 height 22
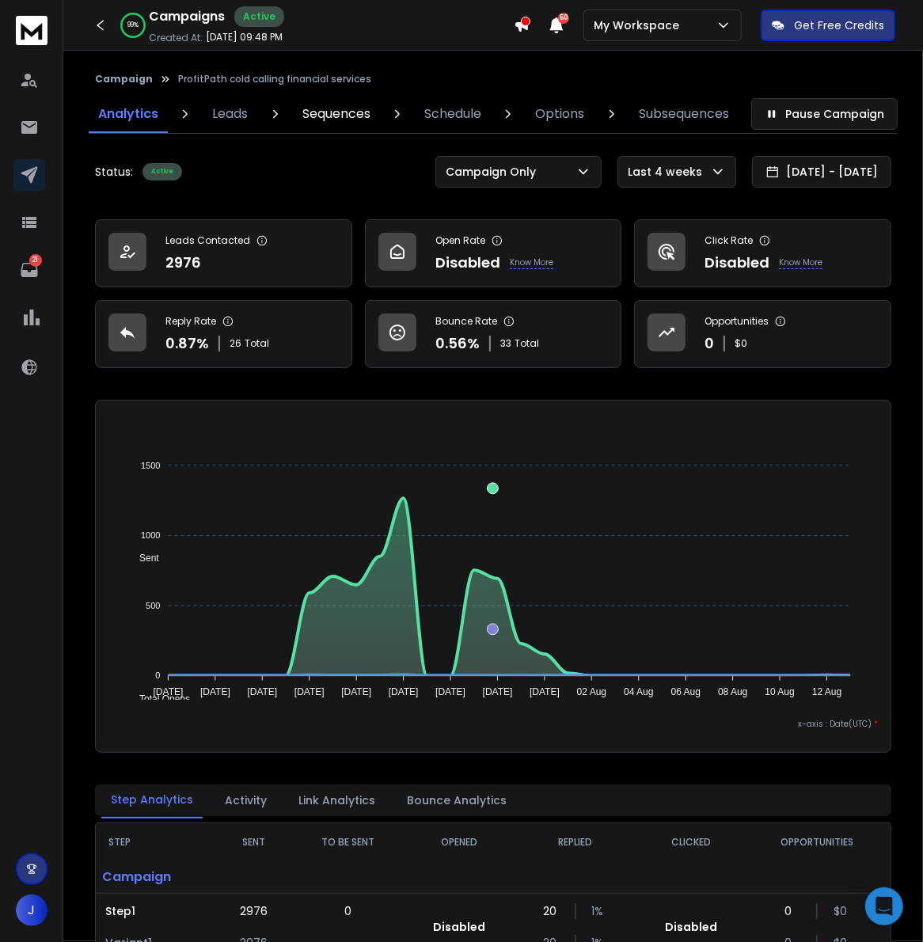
click at [340, 117] on p "Sequences" at bounding box center [336, 113] width 68 height 19
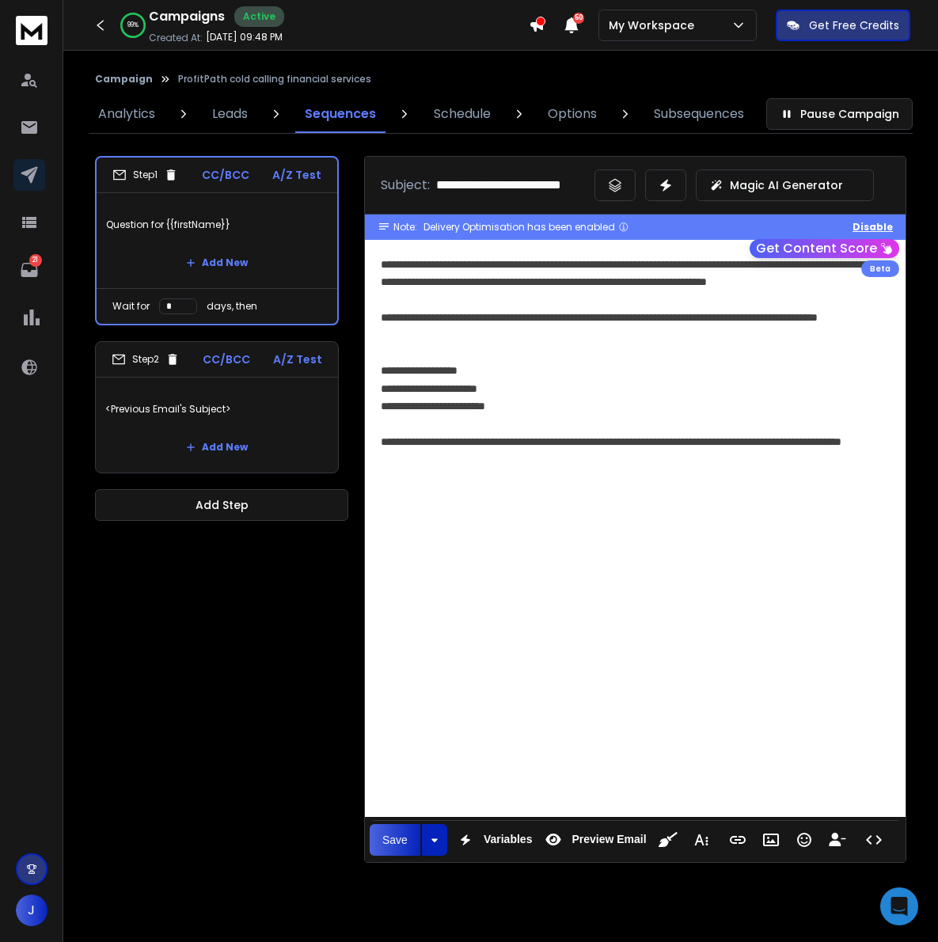
click at [184, 411] on p "<Previous Email's Subject>" at bounding box center [216, 409] width 223 height 44
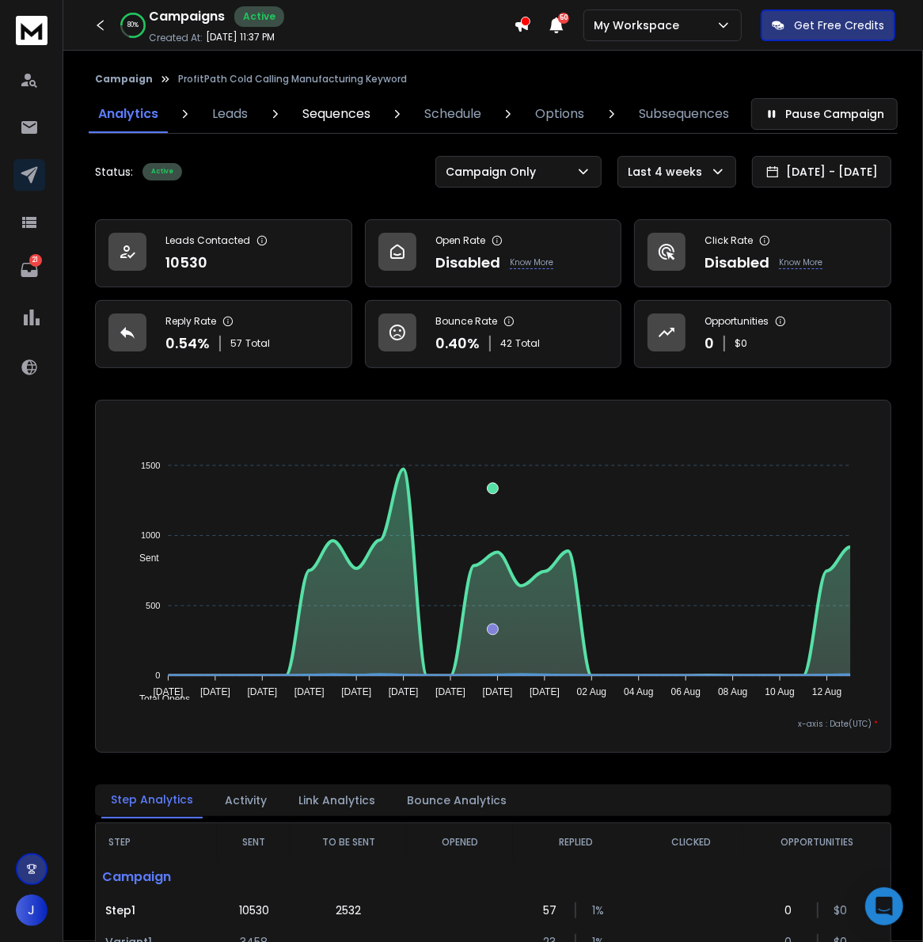
click at [363, 114] on p "Sequences" at bounding box center [336, 113] width 68 height 19
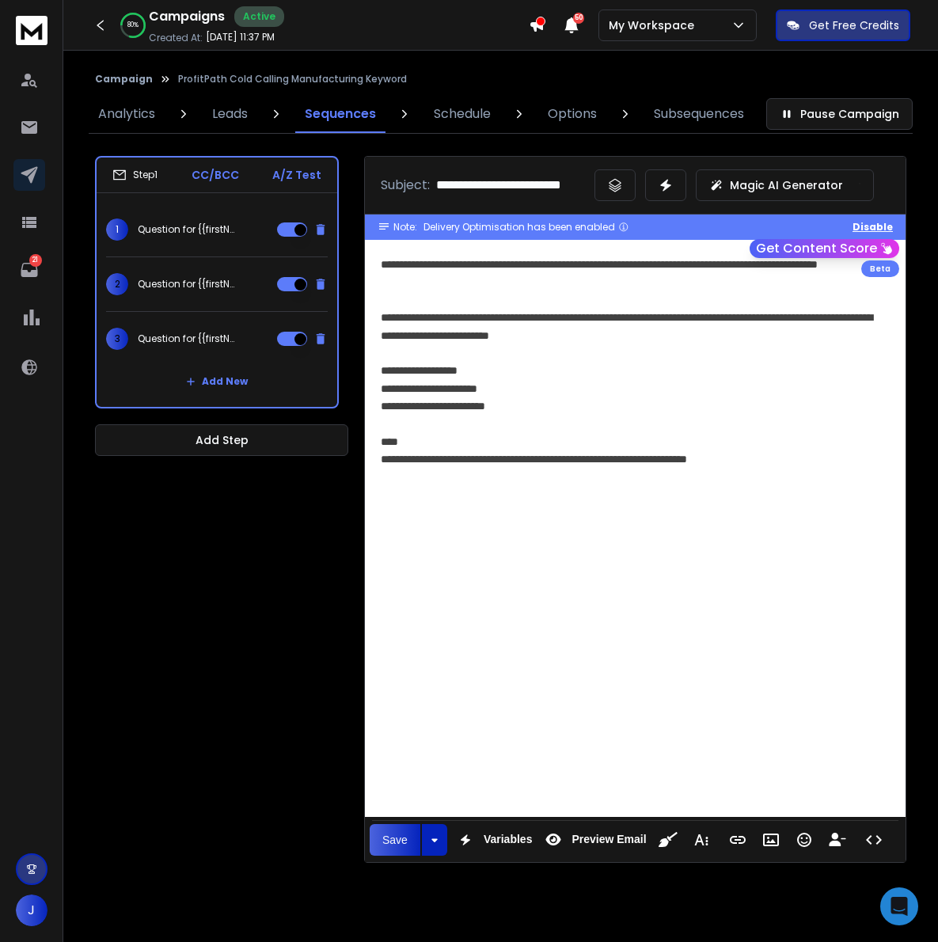
click at [188, 269] on div "2 Question for {{firstName}}" at bounding box center [217, 284] width 222 height 55
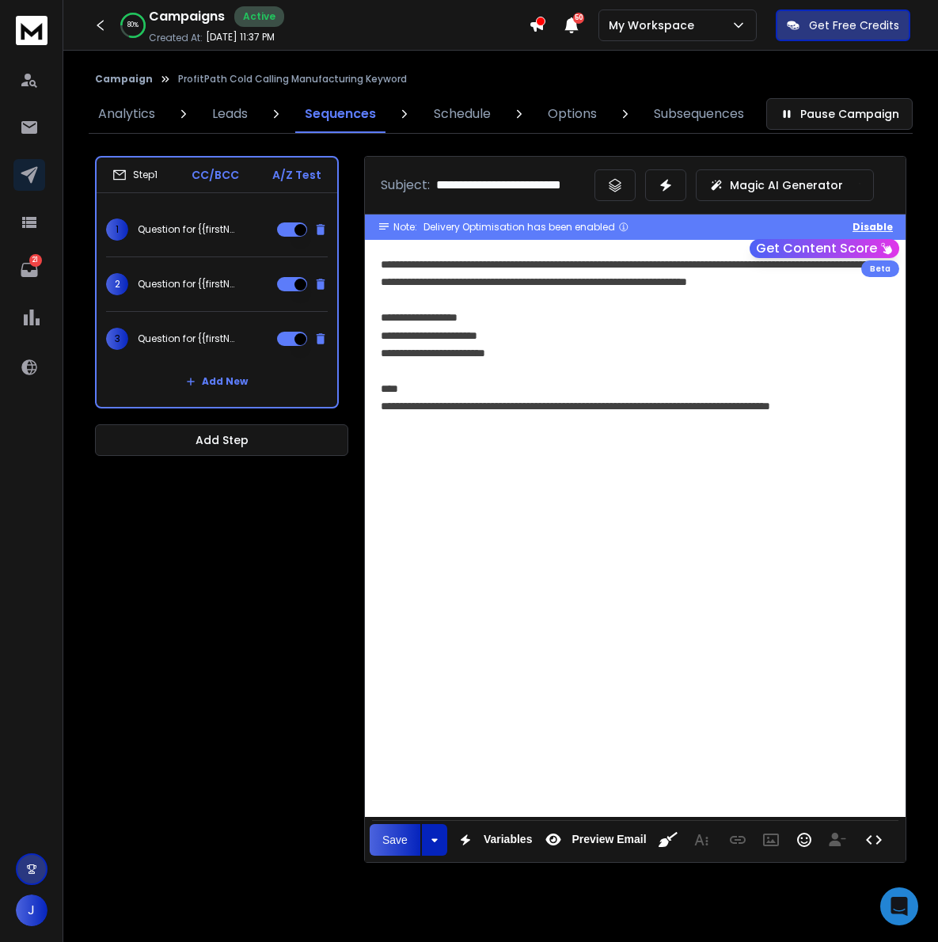
click at [186, 332] on p "Question for {{firstName}}" at bounding box center [188, 338] width 101 height 13
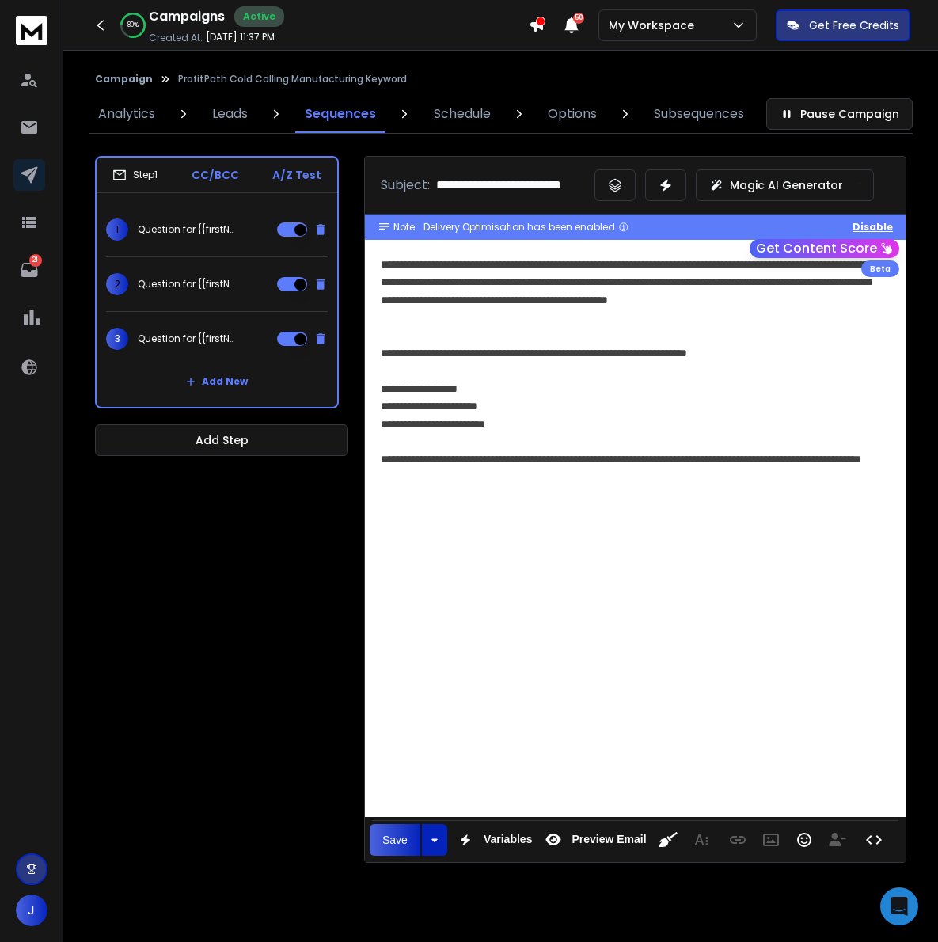
click at [196, 232] on p "Question for {{firstName}}" at bounding box center [188, 229] width 101 height 13
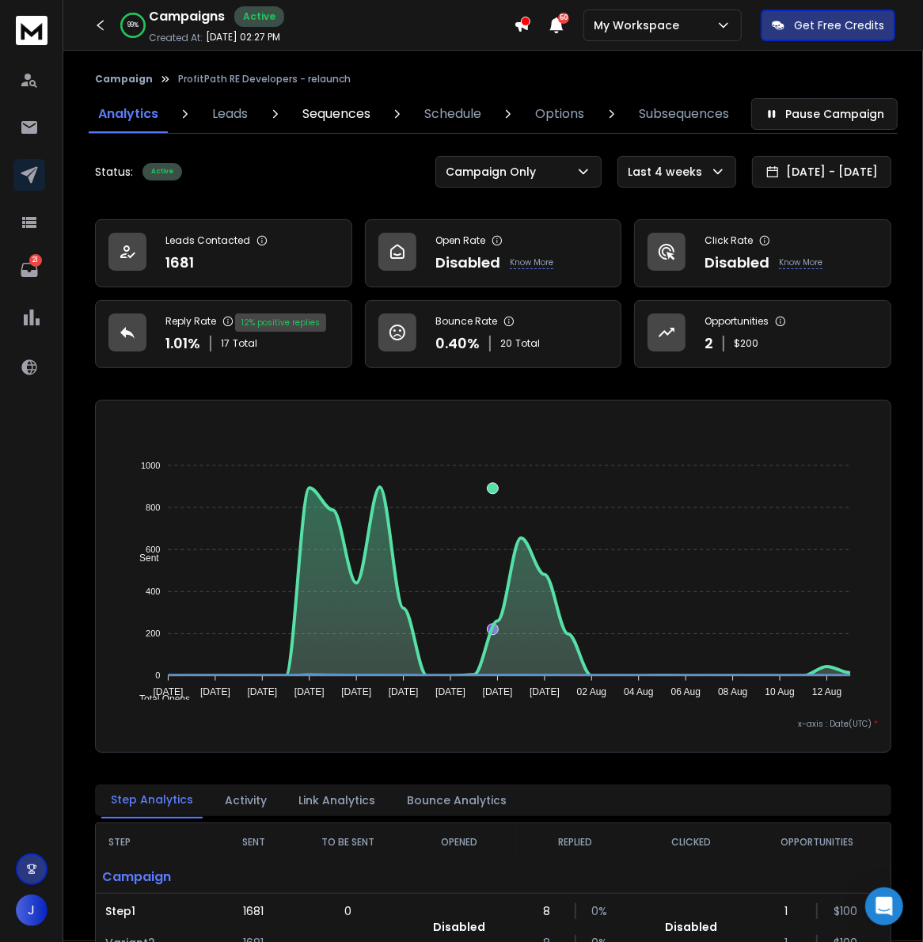
click at [302, 124] on link "Sequences" at bounding box center [336, 114] width 87 height 38
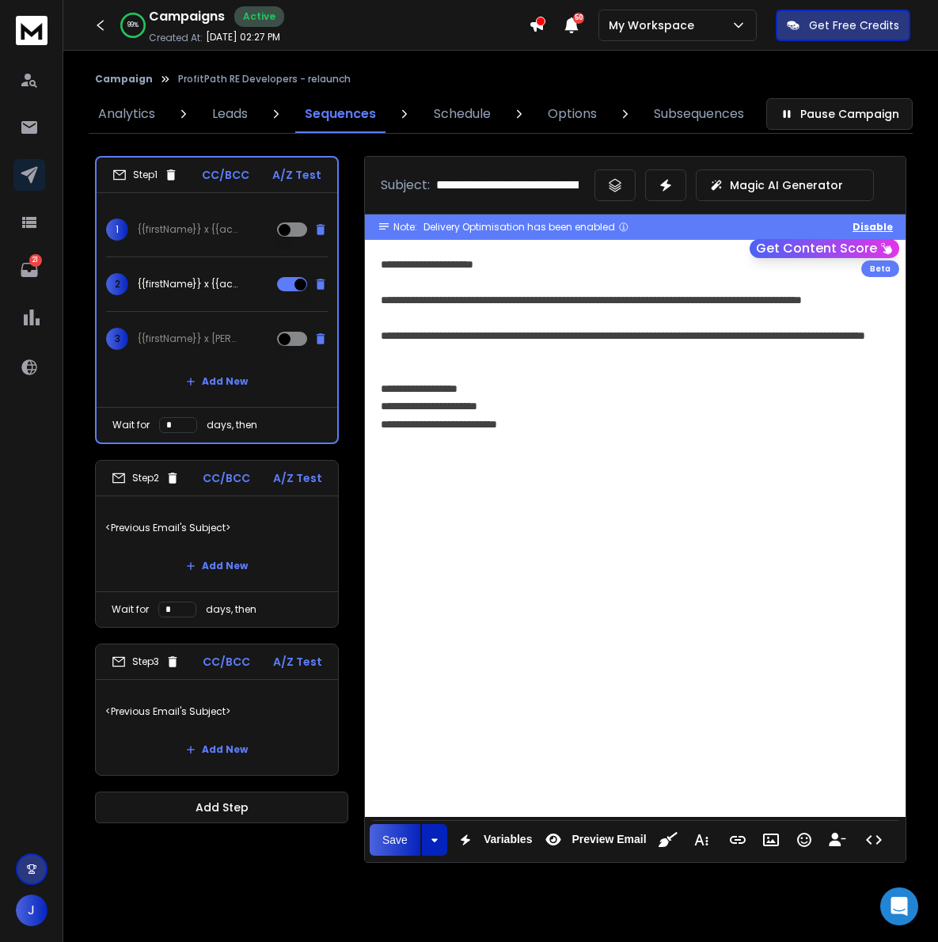
click at [194, 286] on p "{{firstName}} x {{accountFirstName}}" at bounding box center [188, 284] width 101 height 13
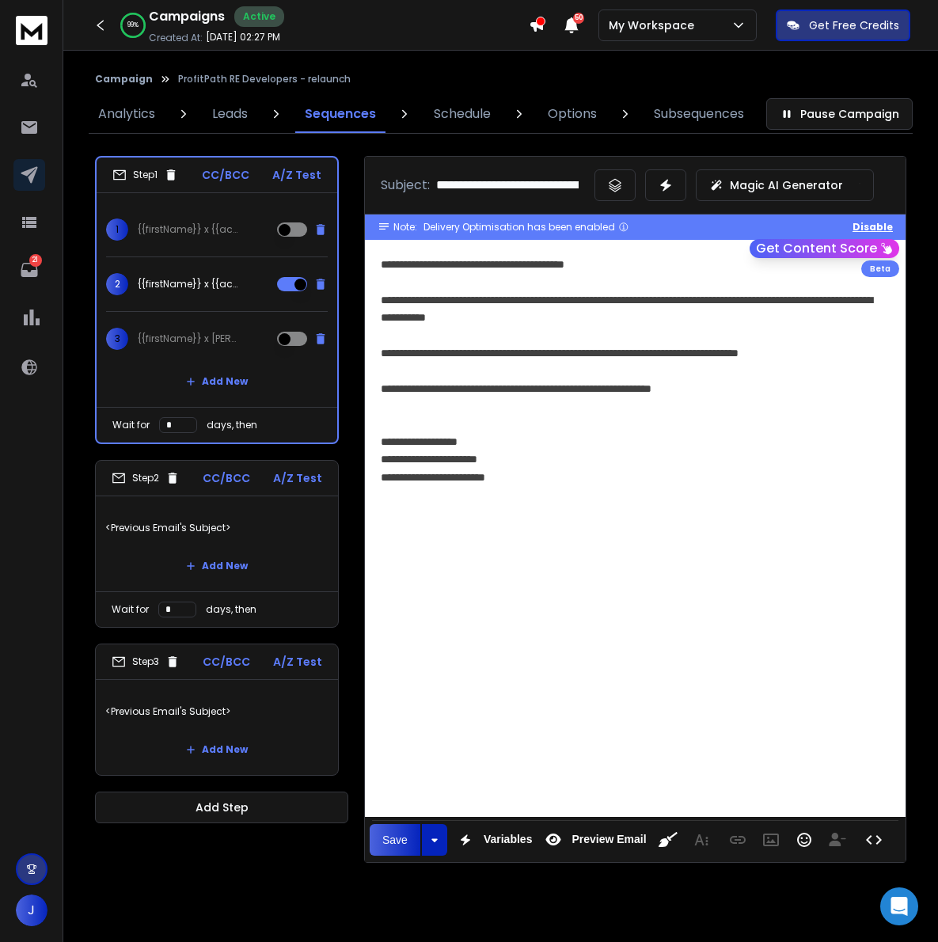
click at [162, 528] on p "<Previous Email's Subject>" at bounding box center [216, 528] width 223 height 44
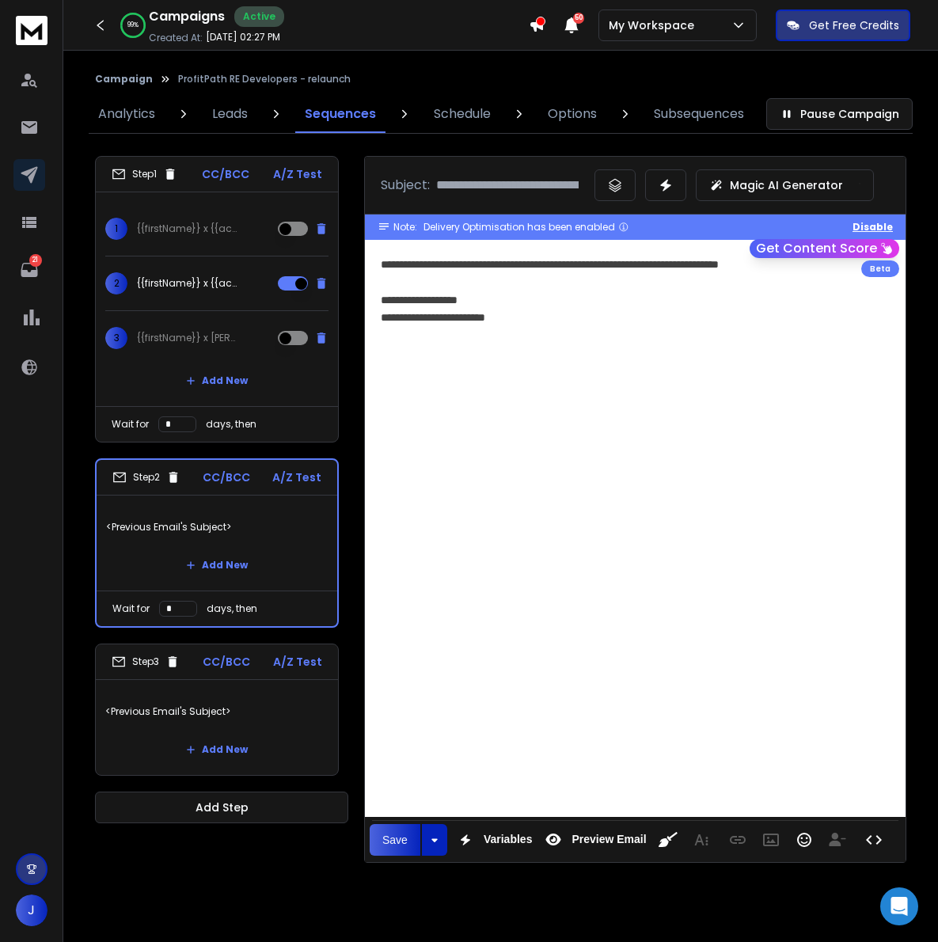
click at [170, 714] on p "<Previous Email's Subject>" at bounding box center [216, 711] width 223 height 44
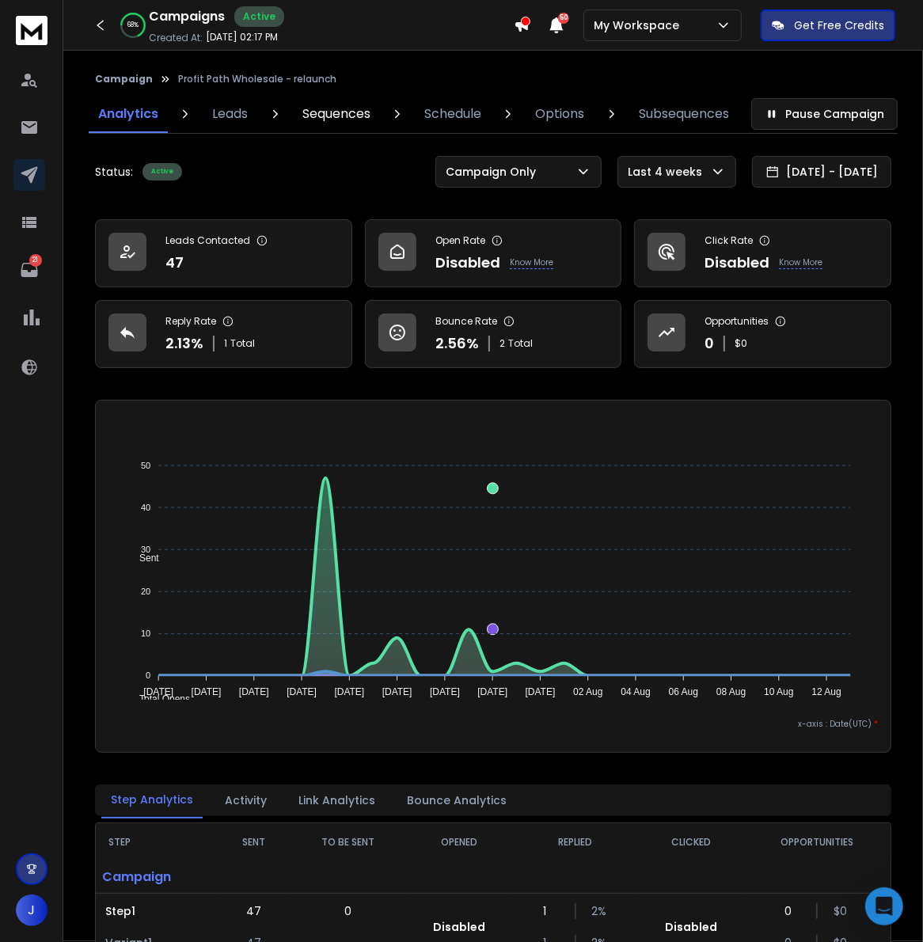
click at [336, 111] on p "Sequences" at bounding box center [336, 113] width 68 height 19
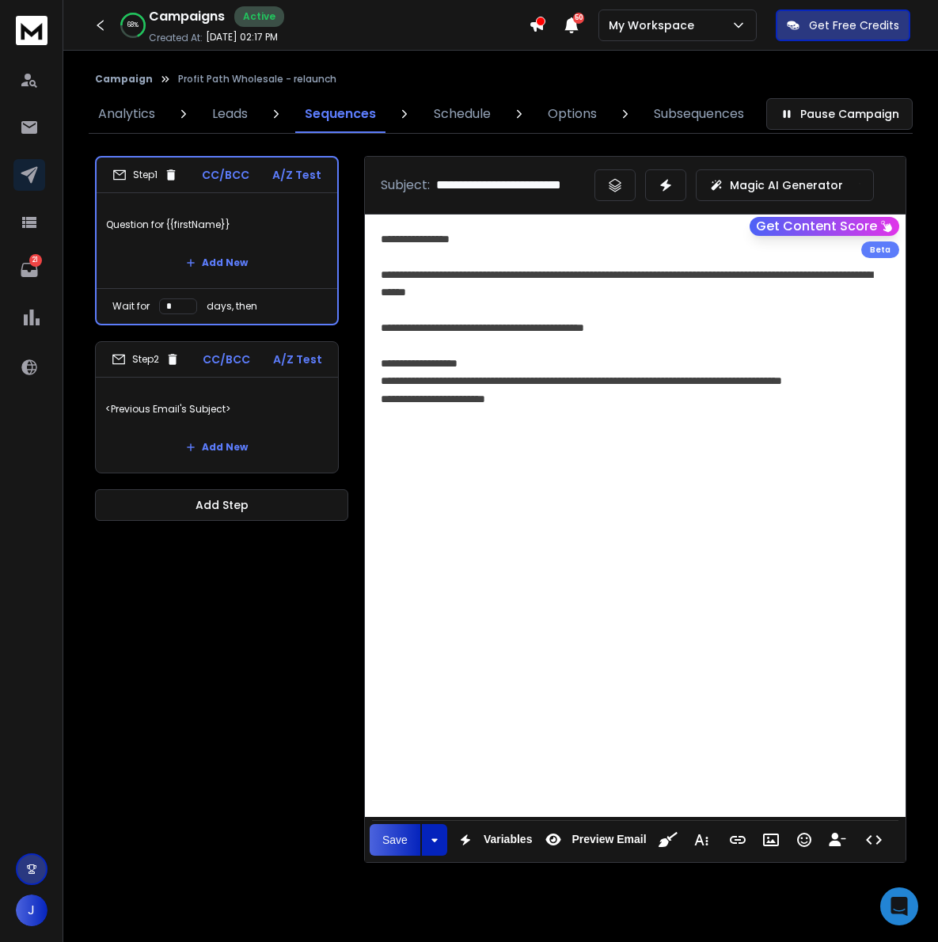
click at [170, 424] on p "<Previous Email's Subject>" at bounding box center [216, 409] width 223 height 44
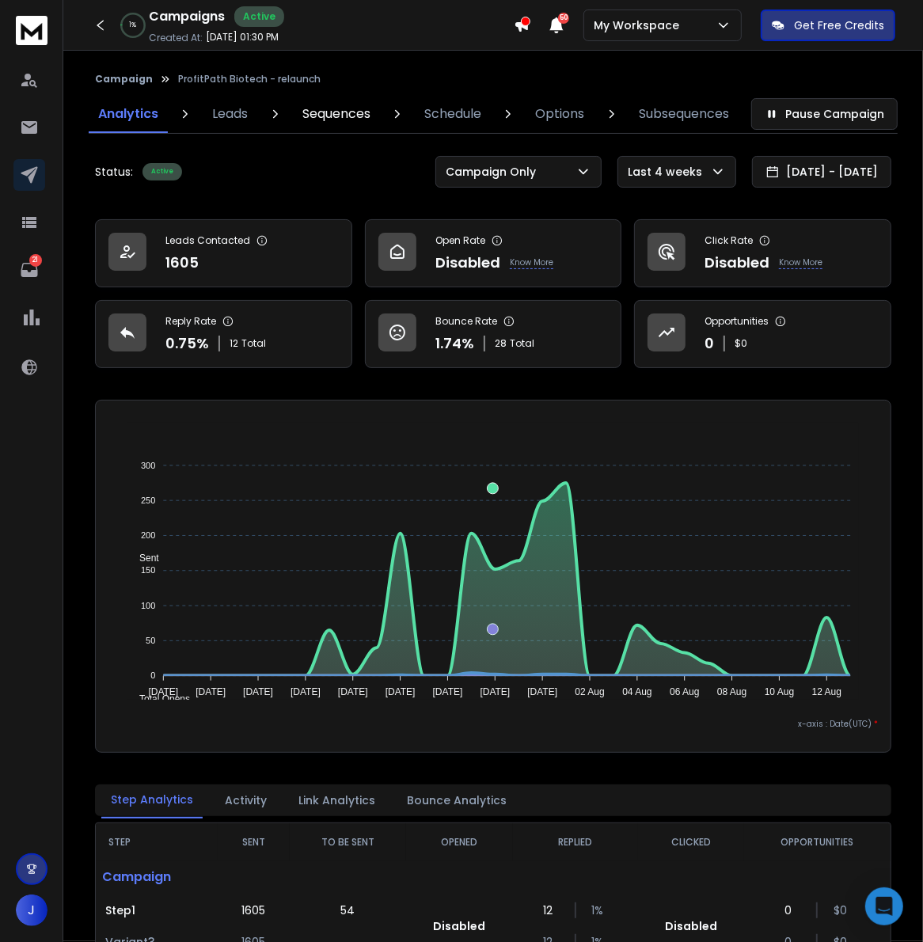
click at [351, 115] on p "Sequences" at bounding box center [336, 113] width 68 height 19
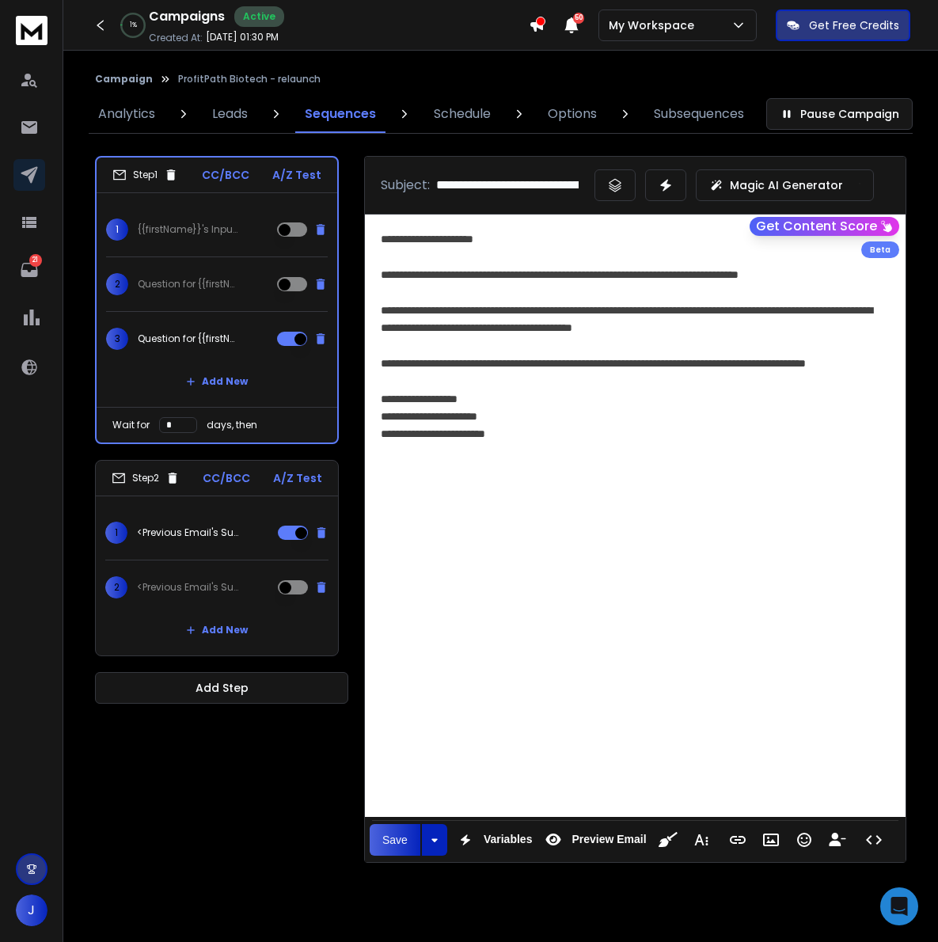
click at [198, 346] on div "3 Question for {{firstName}}" at bounding box center [172, 339] width 133 height 22
type input "**********"
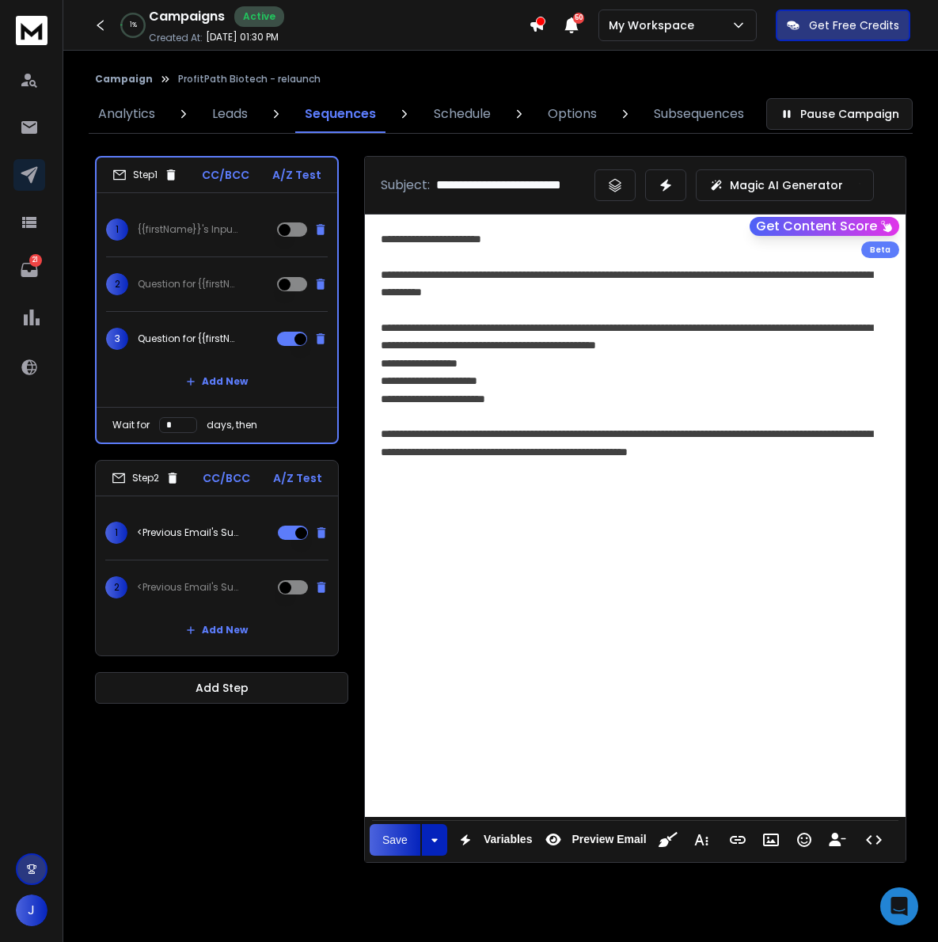
click at [199, 523] on div "1 <Previous Email's Subject>" at bounding box center [171, 533] width 133 height 22
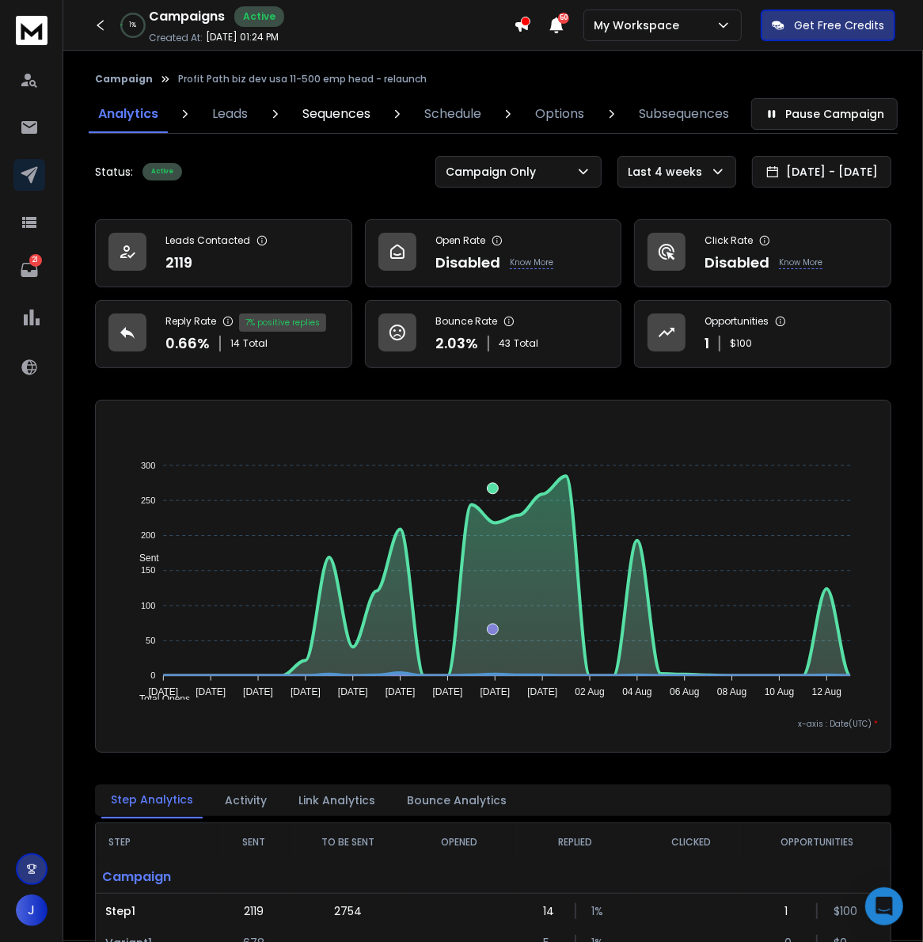
click at [340, 109] on p "Sequences" at bounding box center [336, 113] width 68 height 19
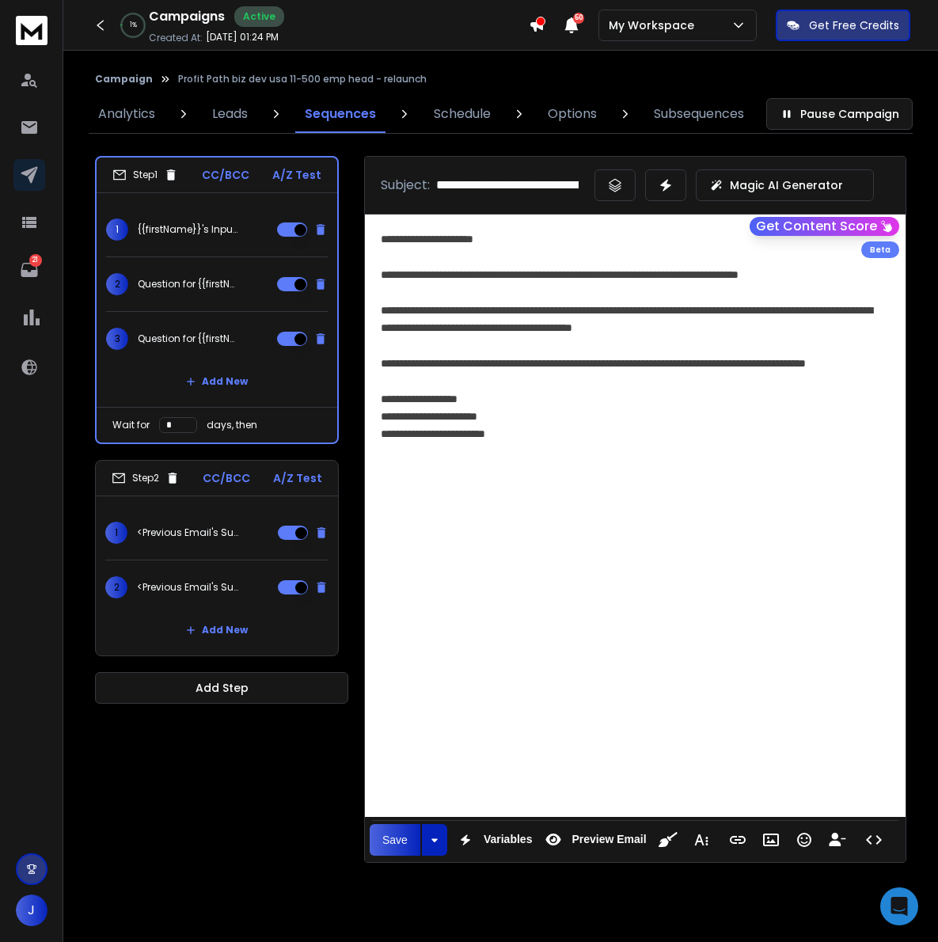
click at [203, 273] on div "2 Question for {{firstName}}" at bounding box center [172, 284] width 133 height 22
type input "**********"
click at [192, 346] on div "3 Question for {{firstName}}" at bounding box center [172, 339] width 133 height 22
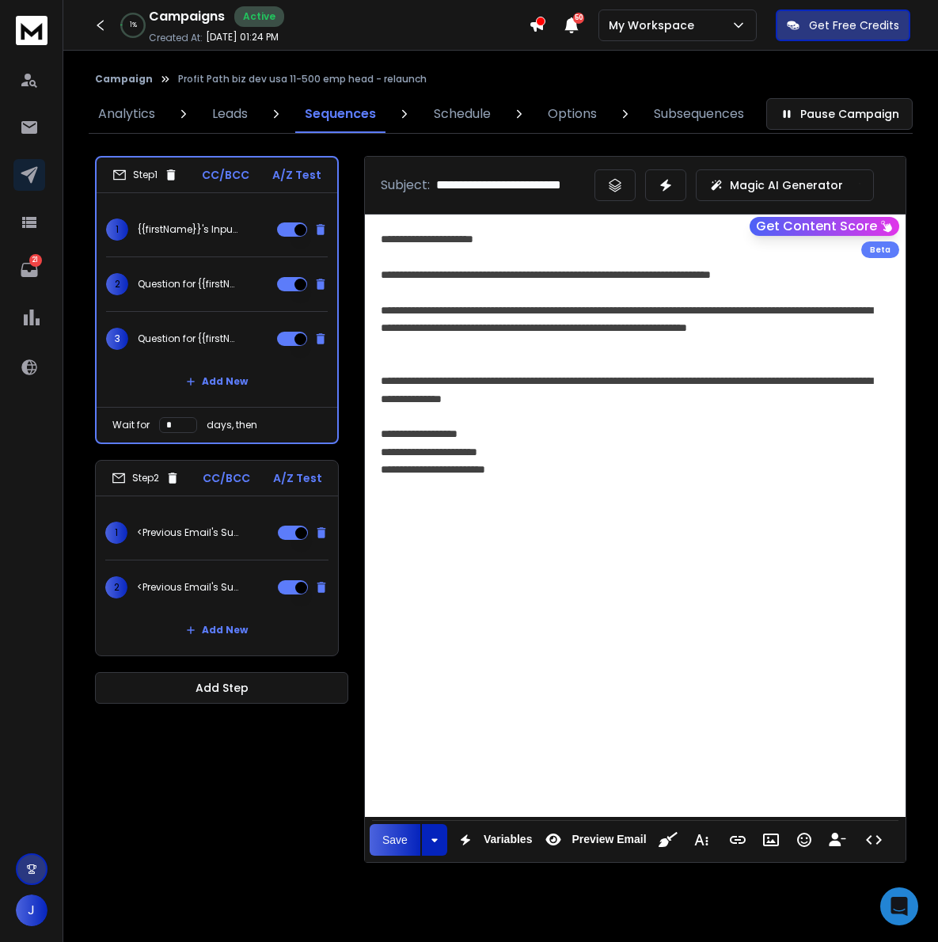
click at [163, 522] on div "1 <Previous Email's Subject>" at bounding box center [171, 533] width 133 height 22
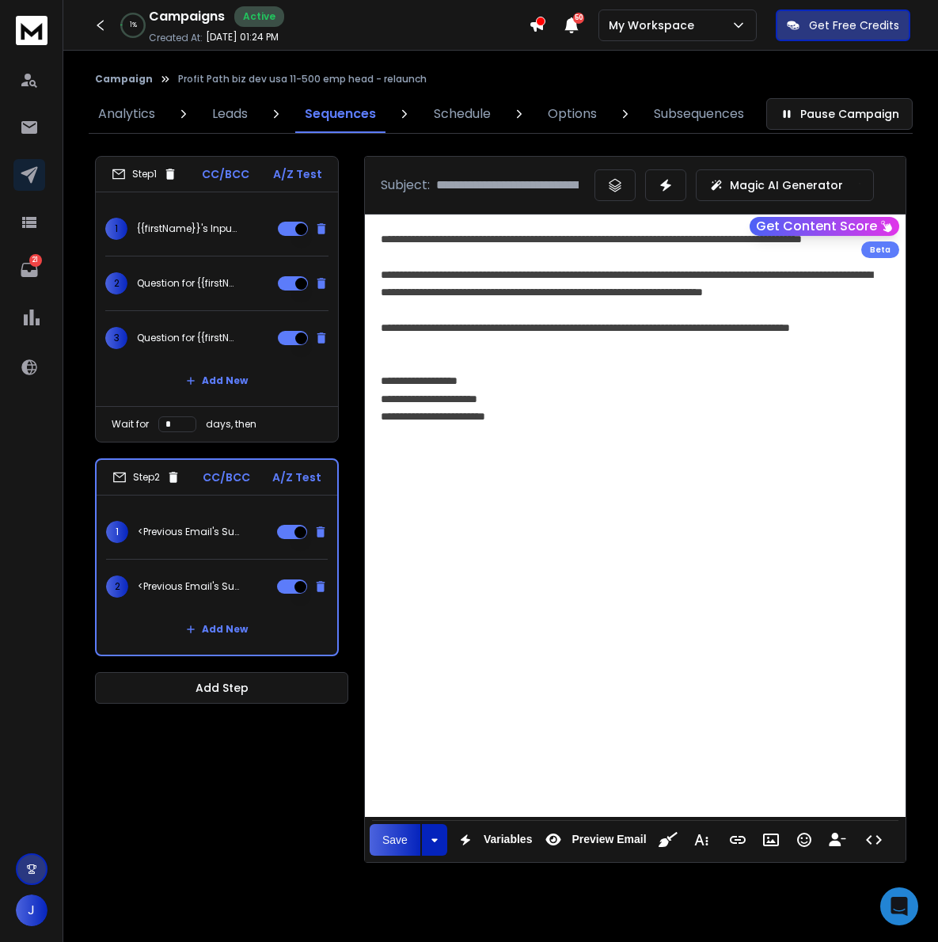
click at [188, 585] on p "<Previous Email's Subject>" at bounding box center [188, 586] width 101 height 13
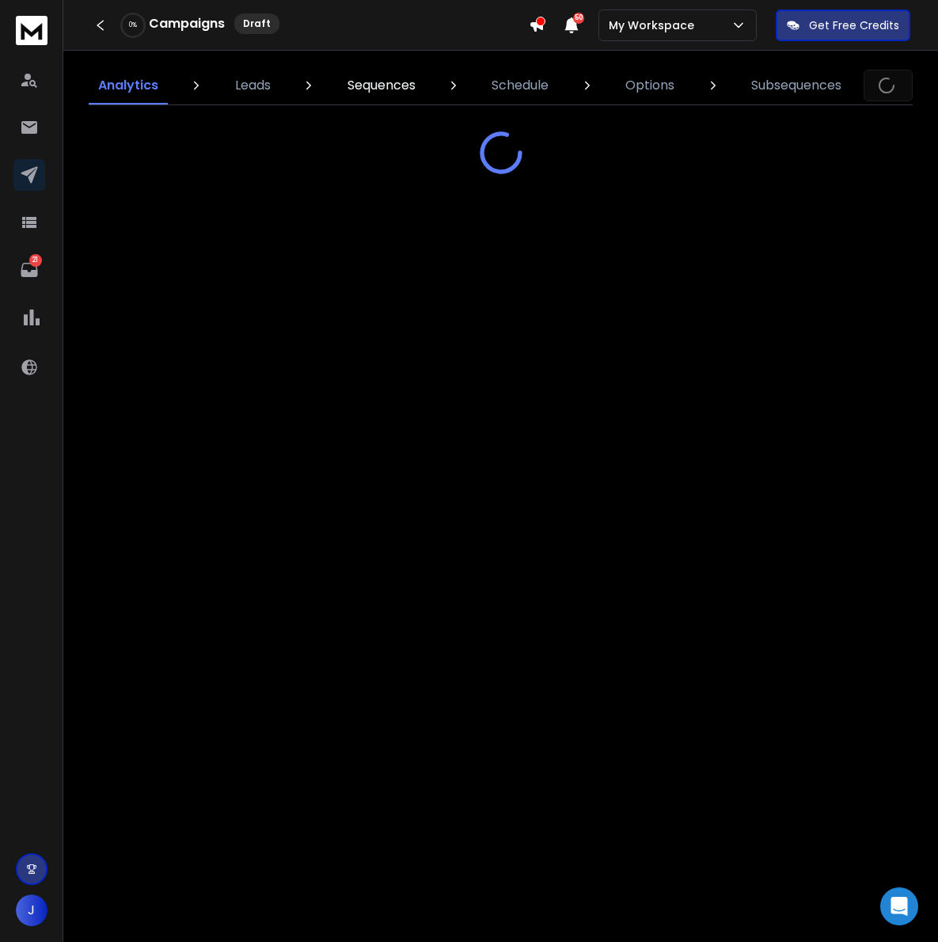
click at [381, 82] on p "Sequences" at bounding box center [381, 85] width 68 height 19
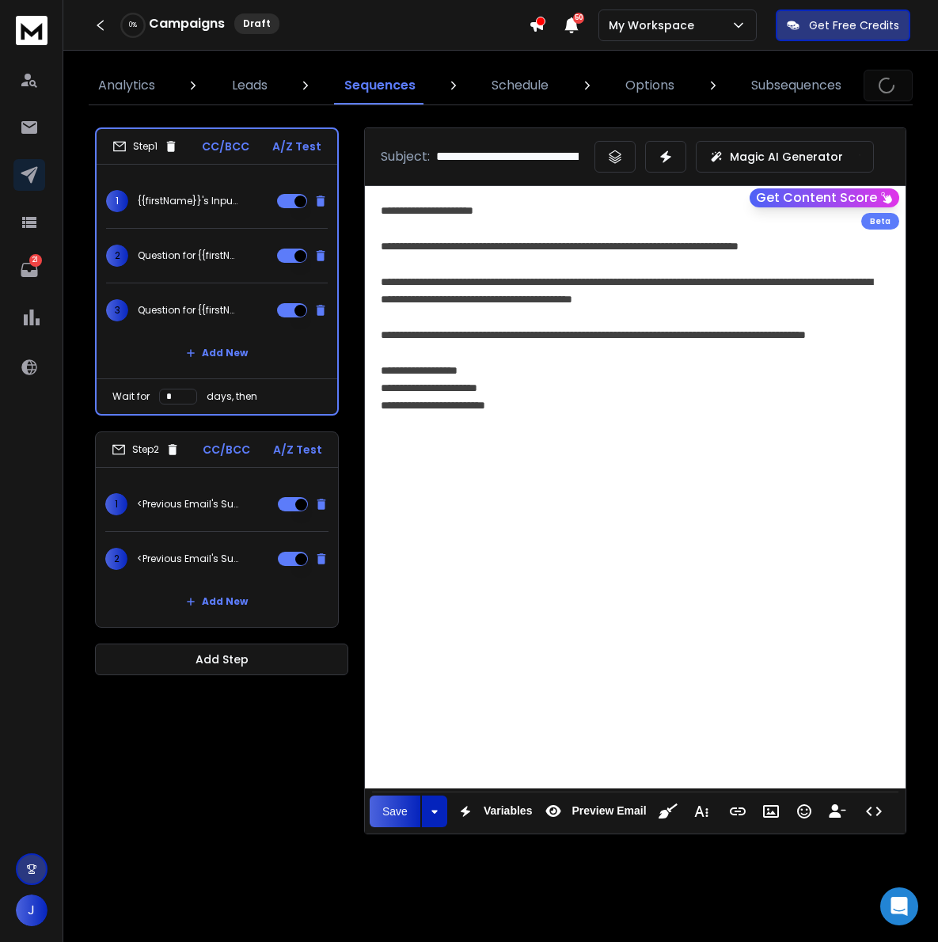
click at [207, 262] on div "2 Question for {{firstName}}" at bounding box center [172, 256] width 133 height 22
type input "**********"
click at [196, 297] on div "3 Question for {{firstName}}" at bounding box center [217, 310] width 222 height 54
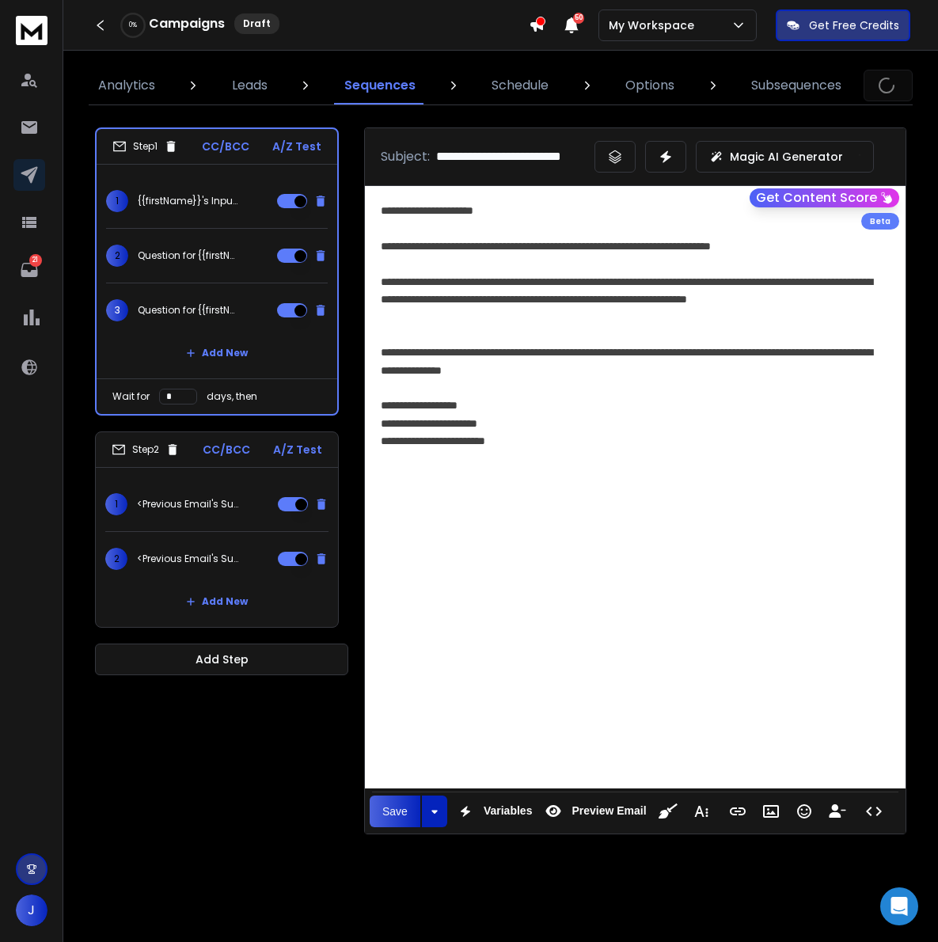
click at [200, 514] on div "1 <Previous Email's Subject>" at bounding box center [171, 504] width 133 height 22
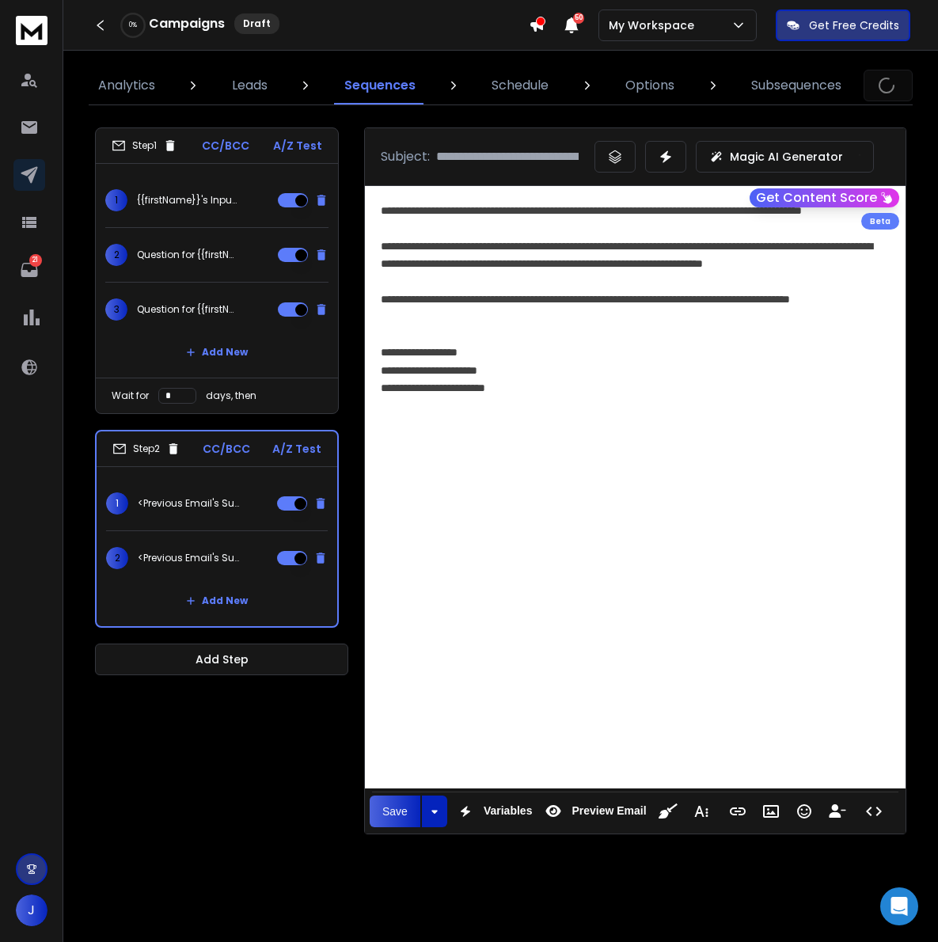
click at [202, 542] on div "2 <Previous Email's Subject>" at bounding box center [217, 558] width 222 height 54
